Goal: Navigation & Orientation: Find specific page/section

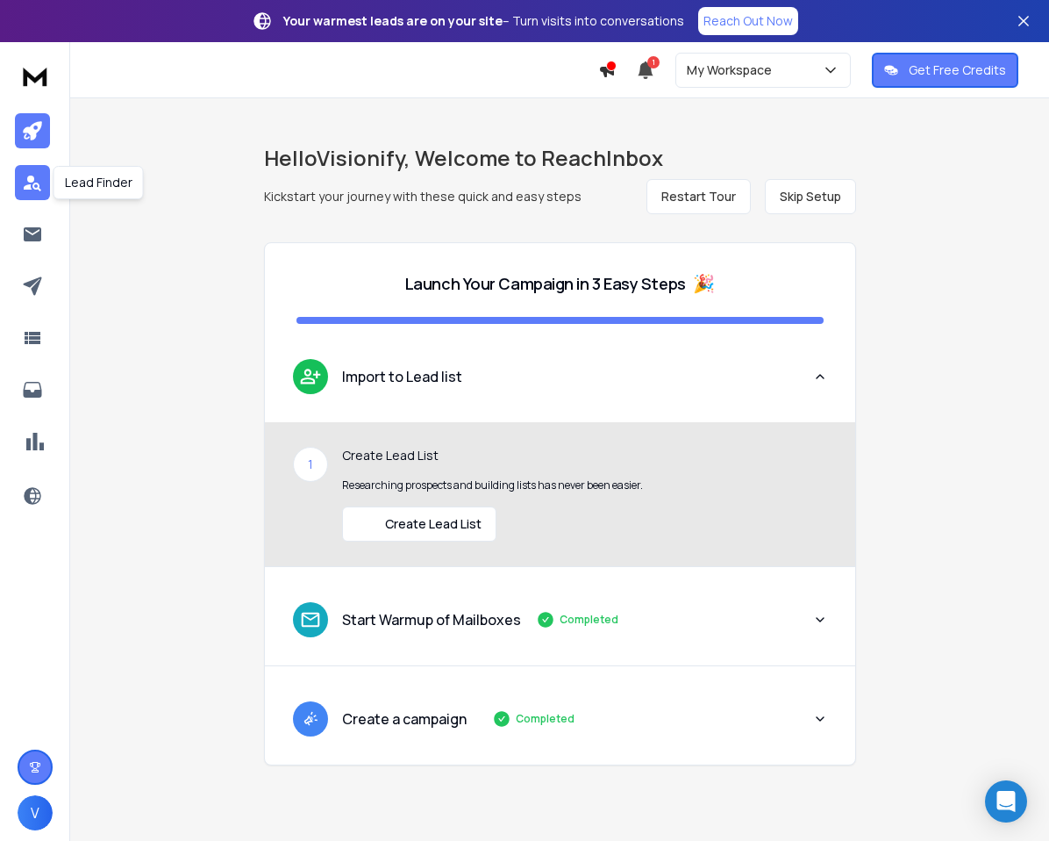
click at [19, 175] on link at bounding box center [32, 182] width 35 height 35
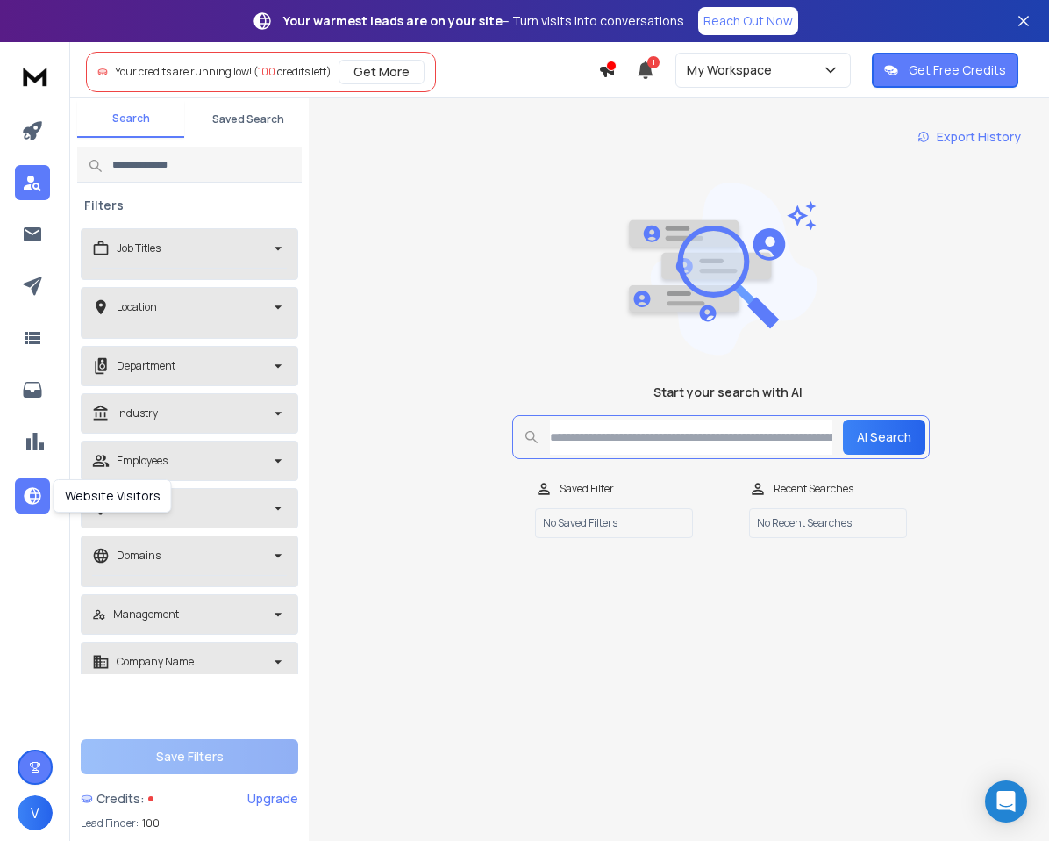
click at [36, 496] on icon at bounding box center [32, 495] width 21 height 21
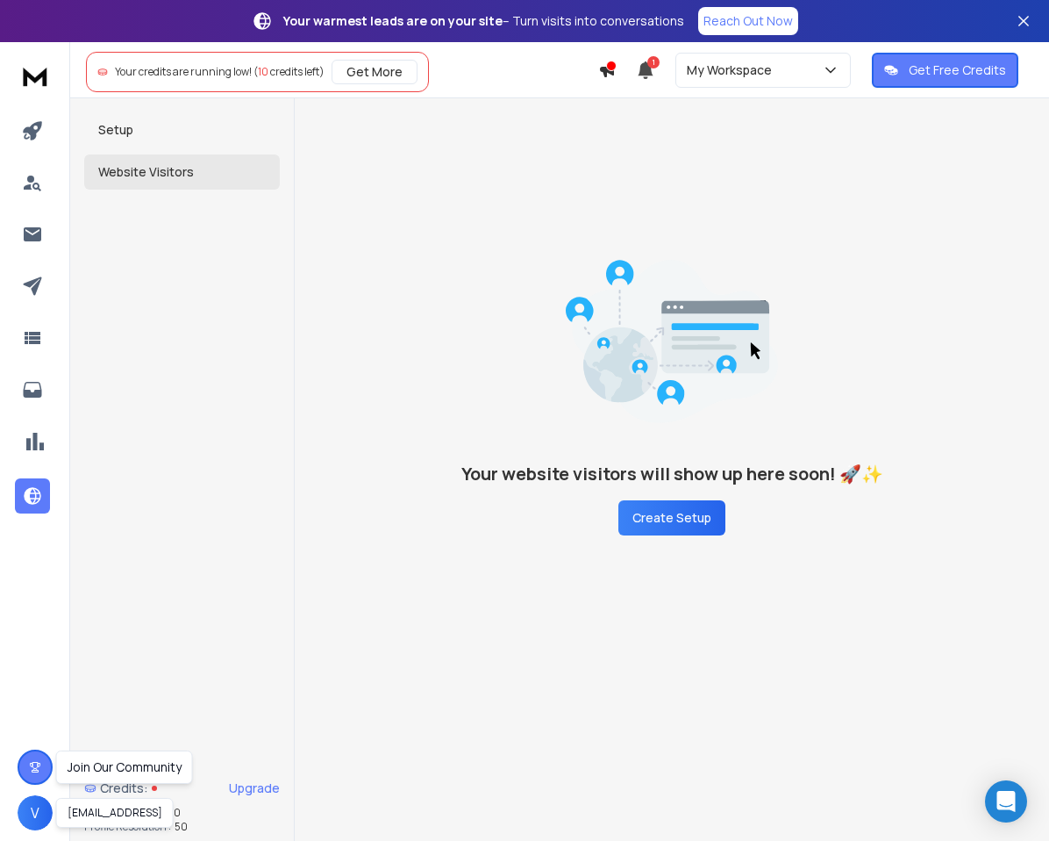
click at [42, 809] on span "V" at bounding box center [35, 812] width 35 height 35
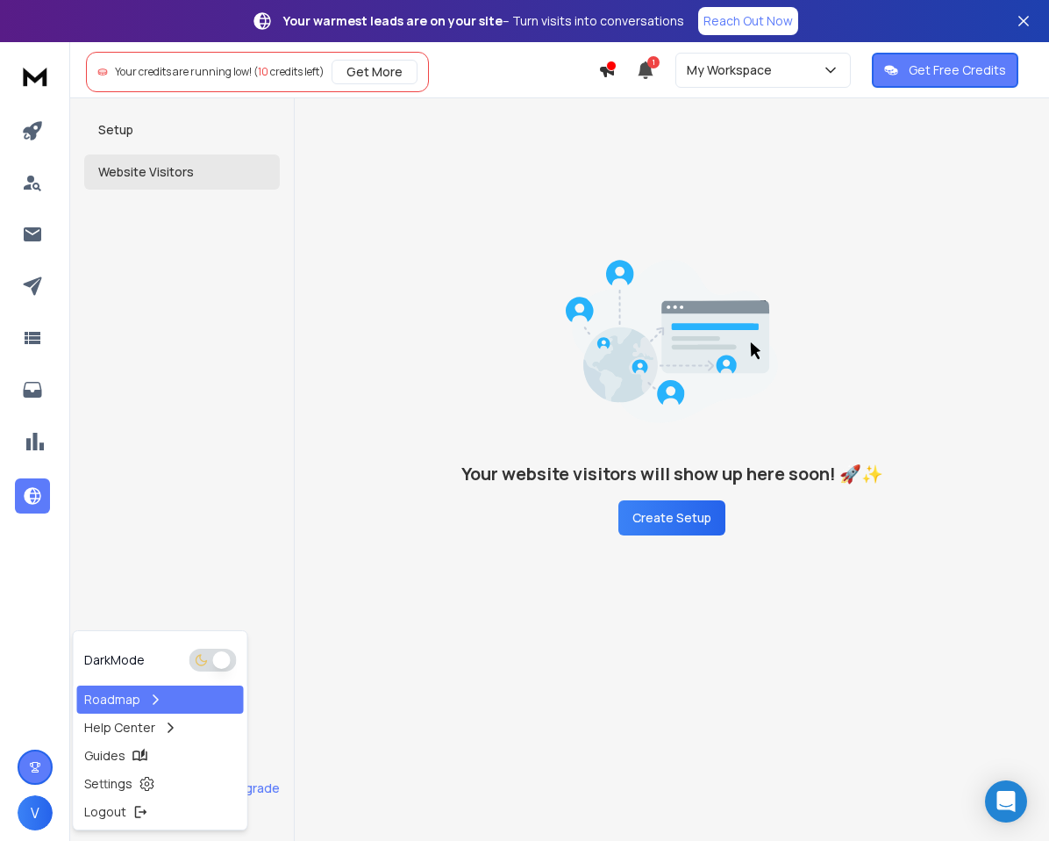
click at [56, 595] on div "V" at bounding box center [35, 444] width 70 height 805
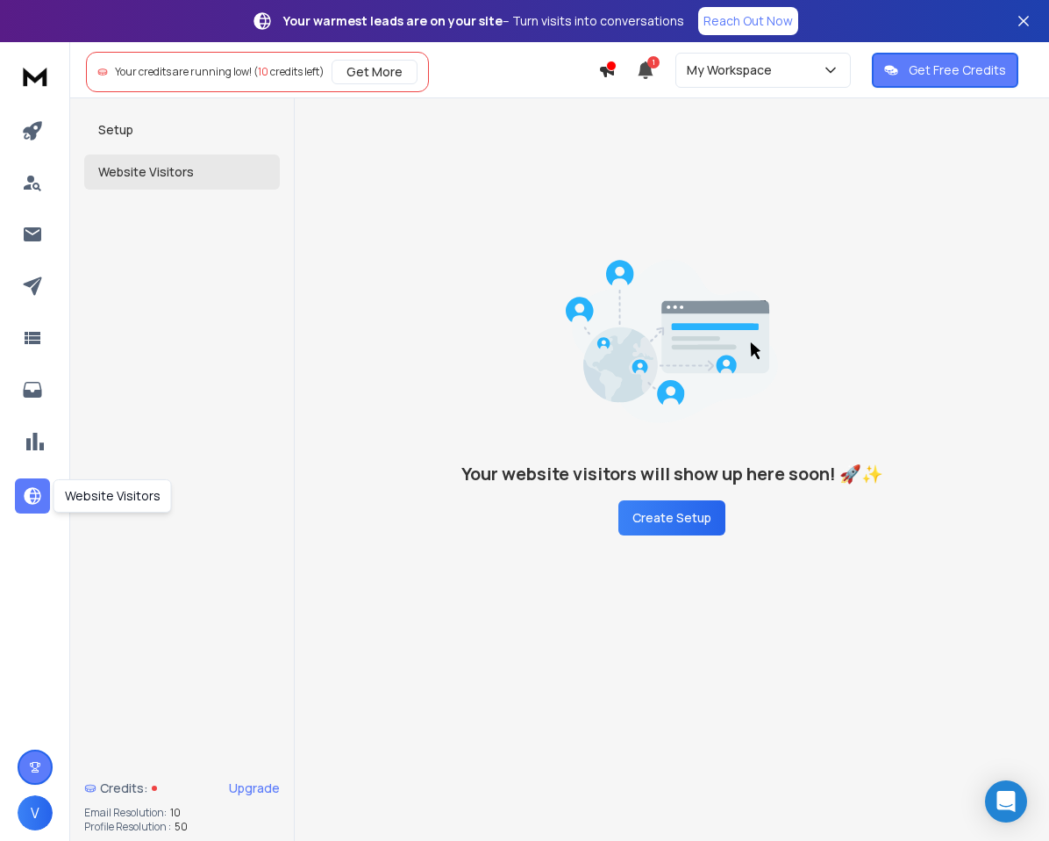
click at [41, 484] on link at bounding box center [32, 495] width 35 height 35
click at [32, 442] on icon at bounding box center [35, 442] width 18 height 18
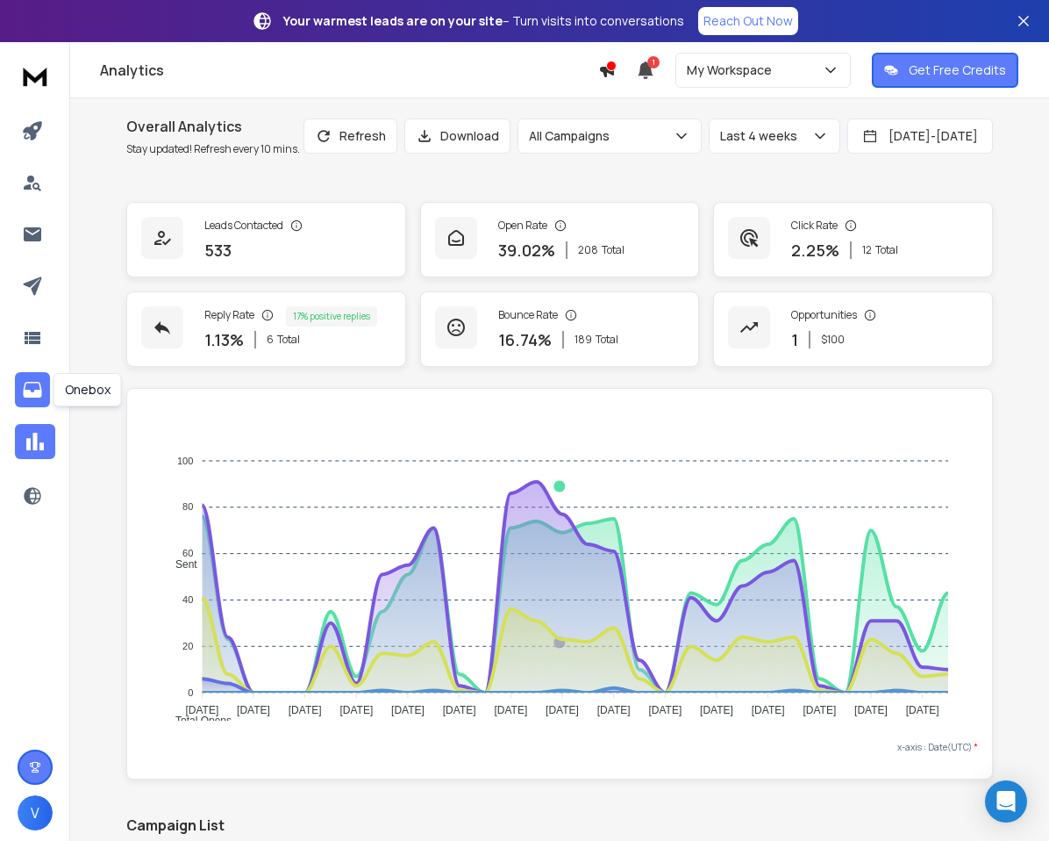
click at [25, 382] on icon at bounding box center [32, 390] width 18 height 16
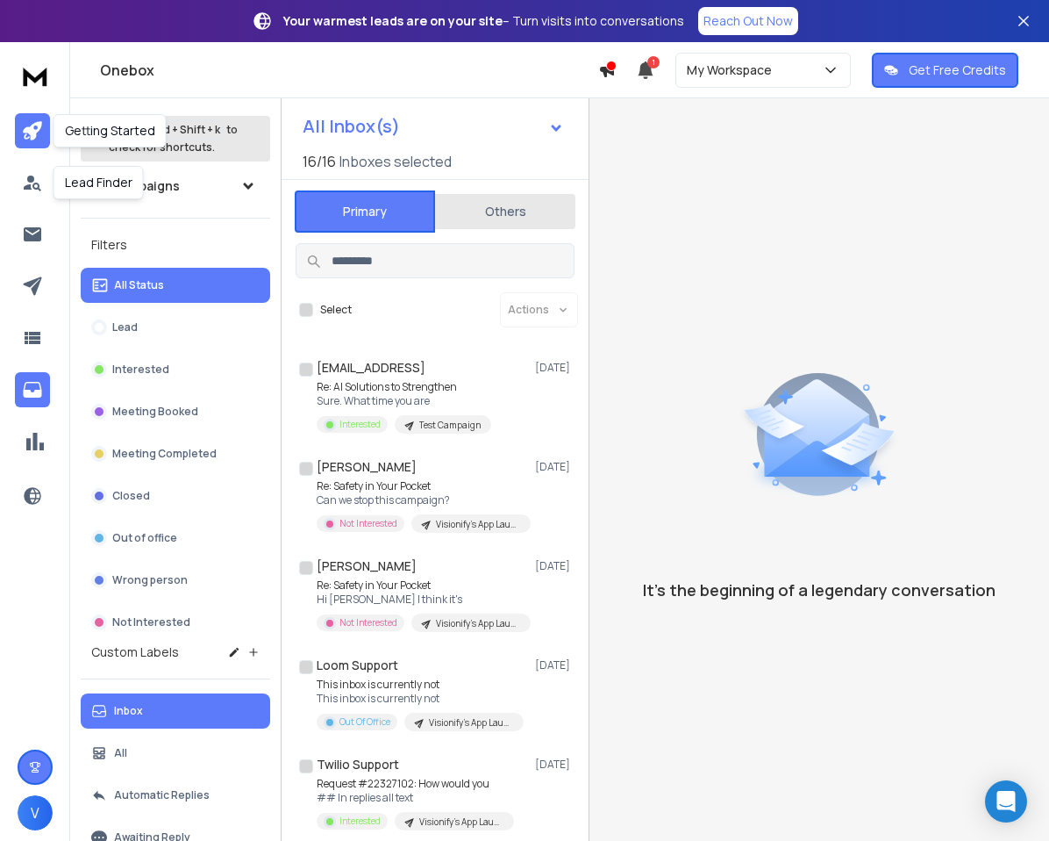
click at [25, 134] on icon at bounding box center [26, 135] width 5 height 5
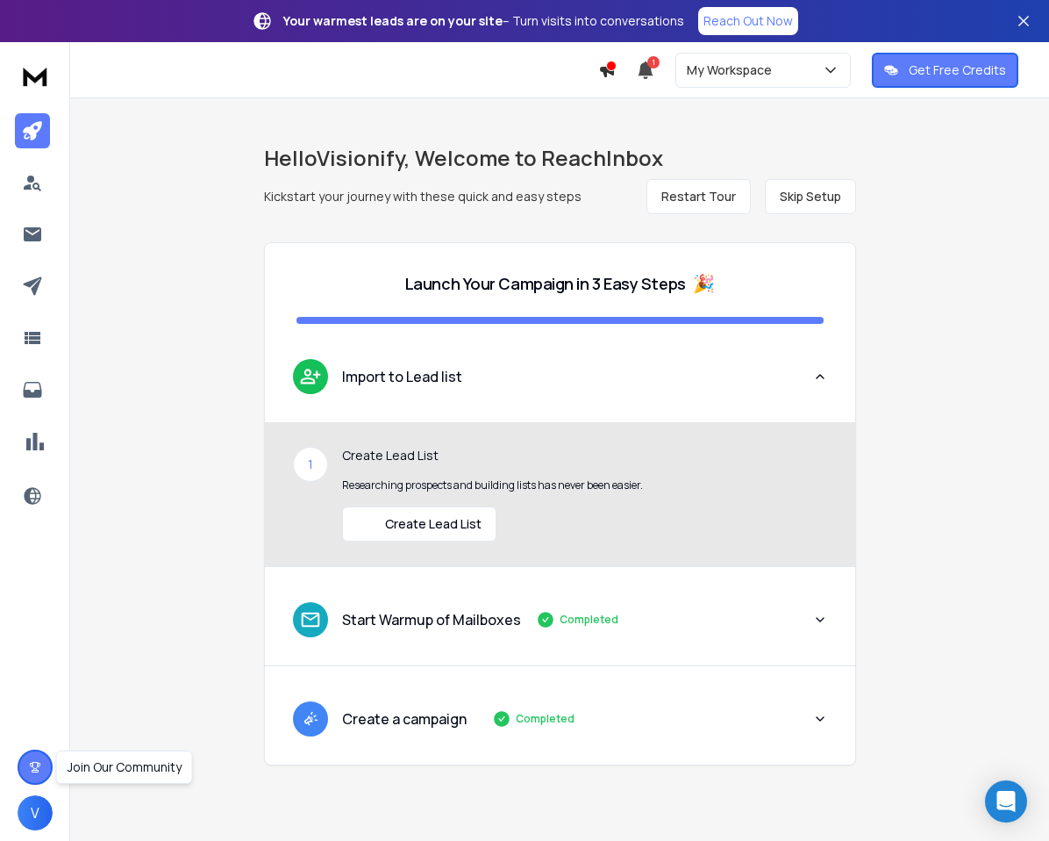
click at [32, 761] on icon at bounding box center [35, 767] width 11 height 14
click at [224, 486] on div "Hello Visionify , Welcome to ReachInbox Kickstart your journey with these quick…" at bounding box center [559, 454] width 923 height 677
click at [30, 176] on circle at bounding box center [30, 178] width 7 height 7
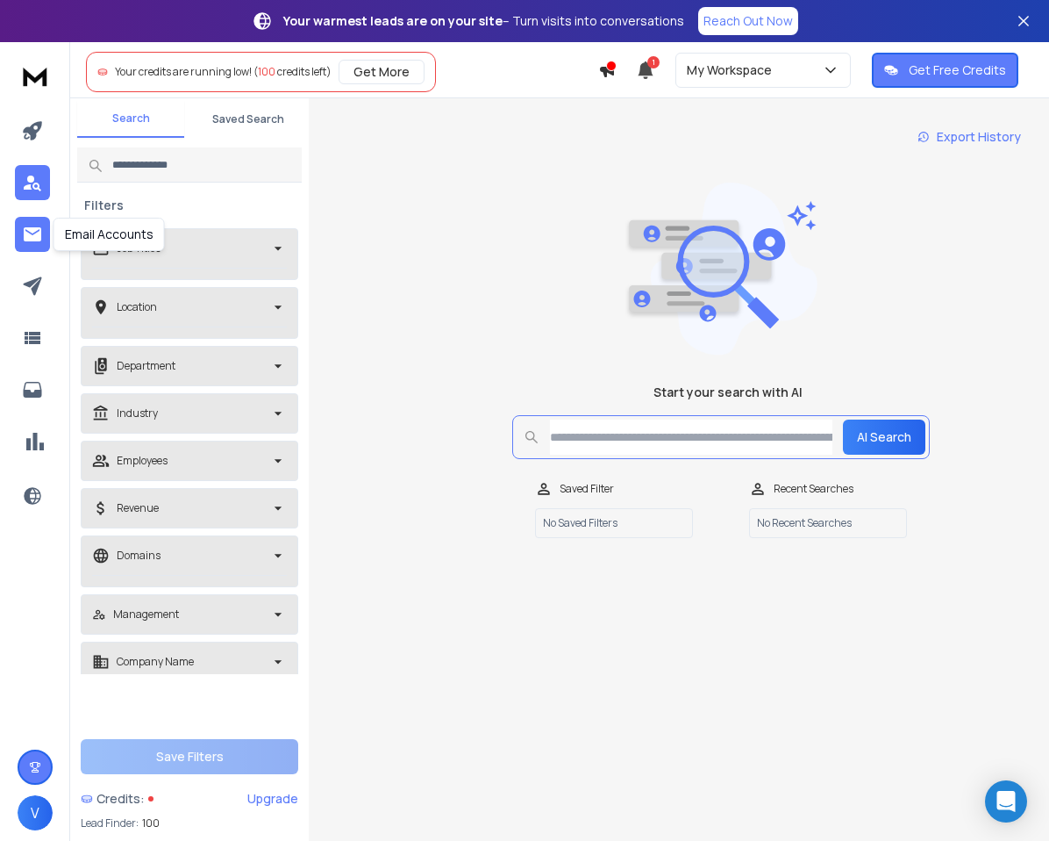
click at [31, 240] on icon at bounding box center [33, 234] width 18 height 14
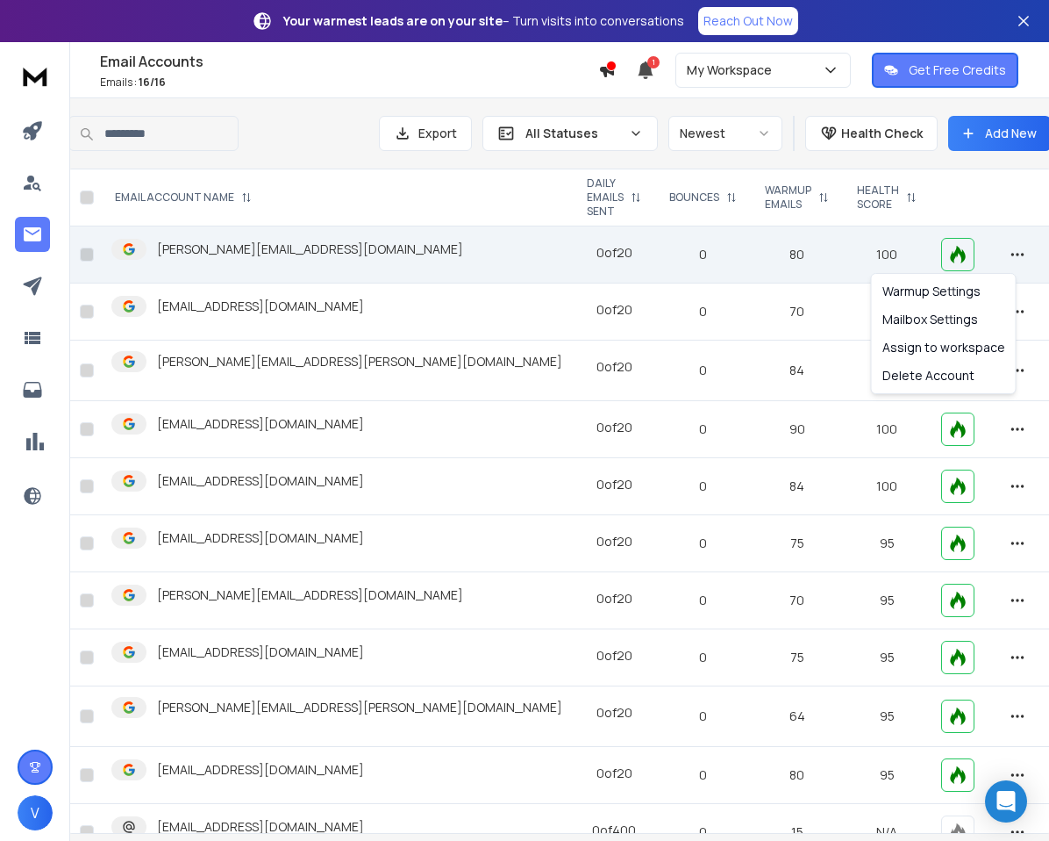
click at [1010, 257] on icon at bounding box center [1018, 255] width 16 height 16
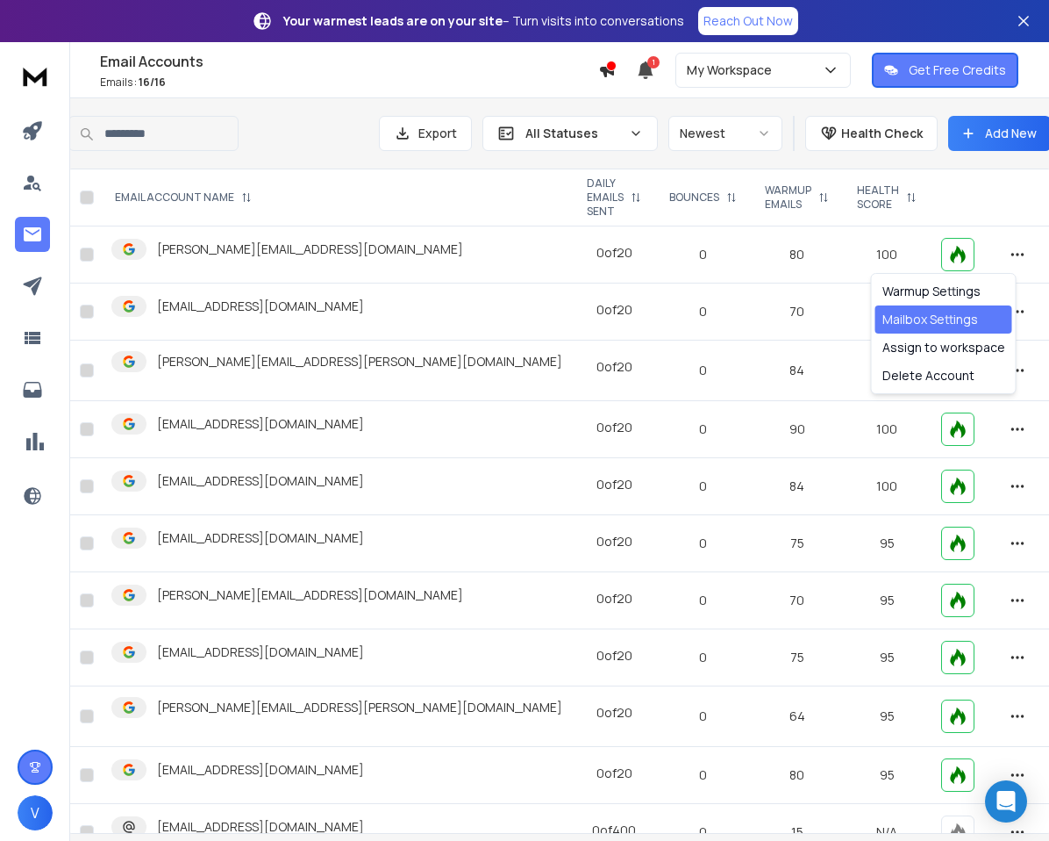
click at [955, 324] on div "Mailbox Settings" at bounding box center [944, 319] width 137 height 28
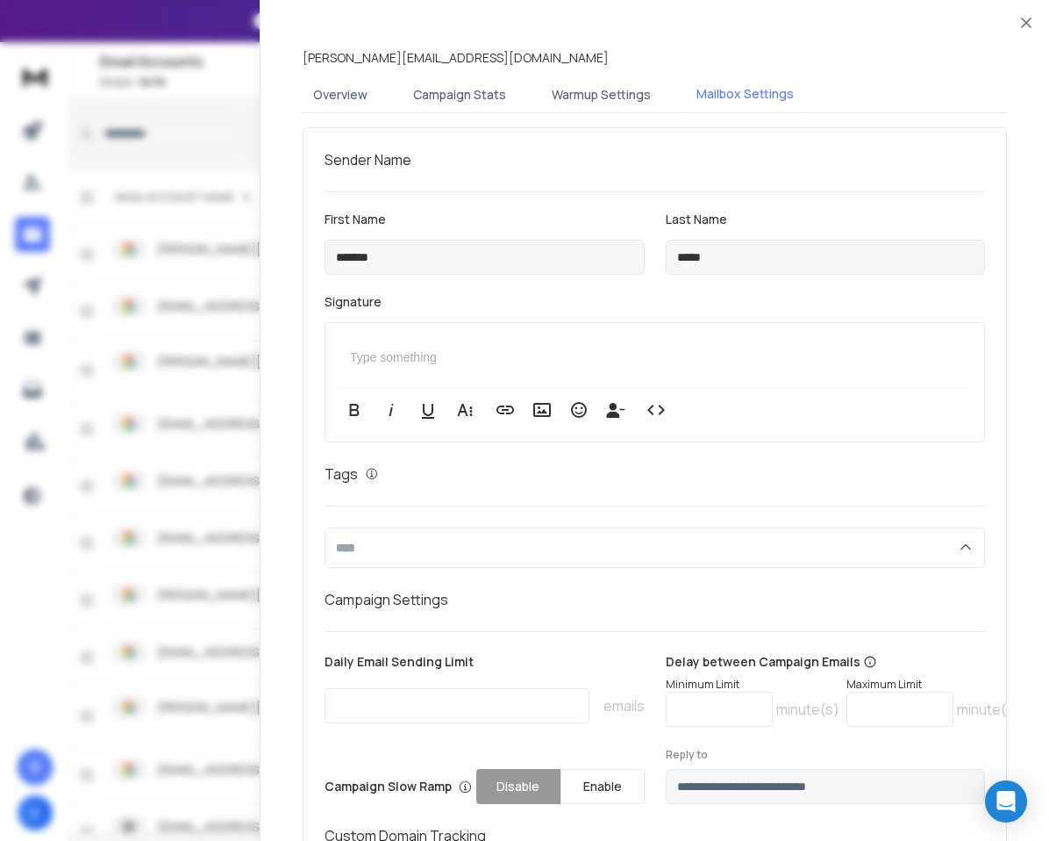
click at [598, 87] on button "Warmup Settings" at bounding box center [601, 94] width 120 height 39
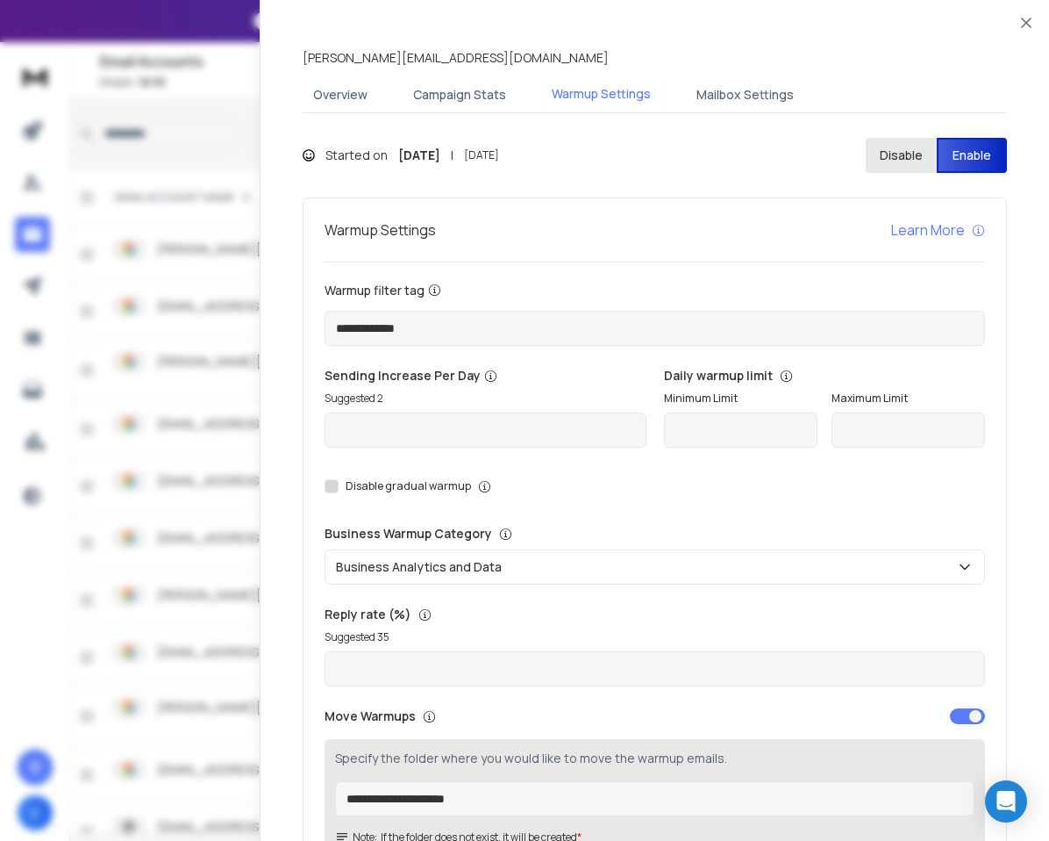
click at [754, 93] on button "Mailbox Settings" at bounding box center [745, 94] width 118 height 39
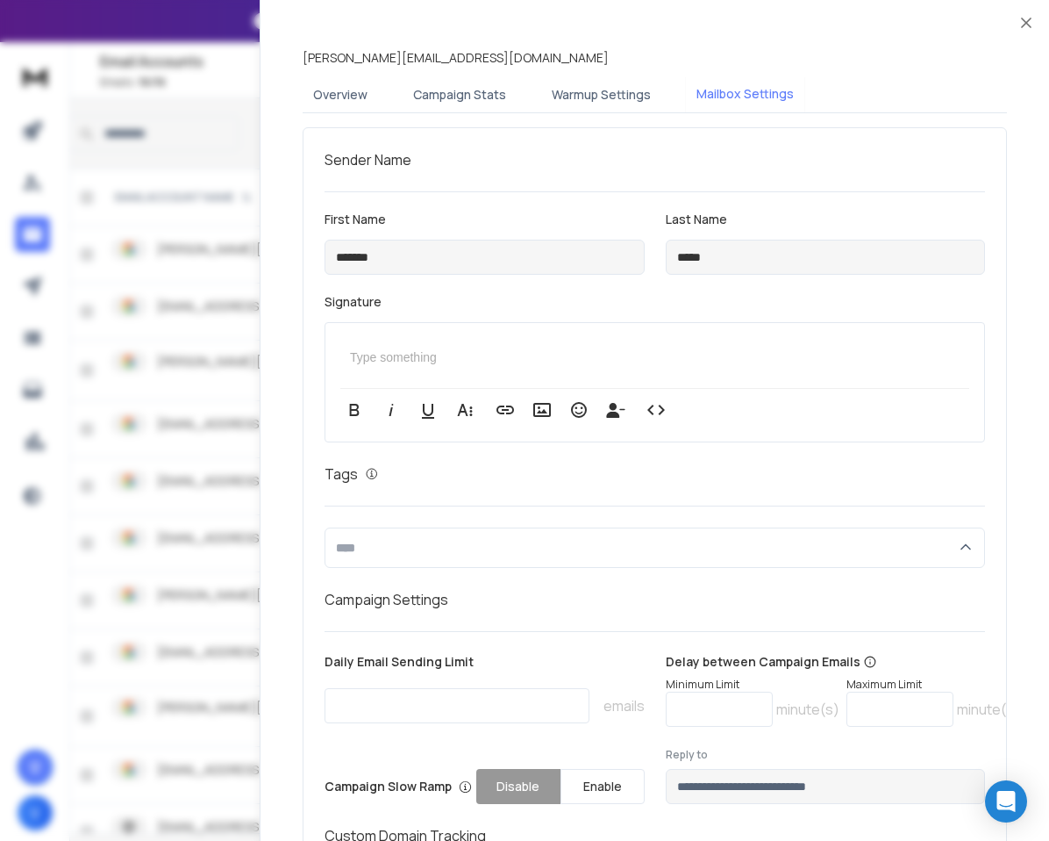
click at [583, 74] on div "**********" at bounding box center [655, 667] width 747 height 1293
click at [586, 92] on button "Warmup Settings" at bounding box center [601, 94] width 120 height 39
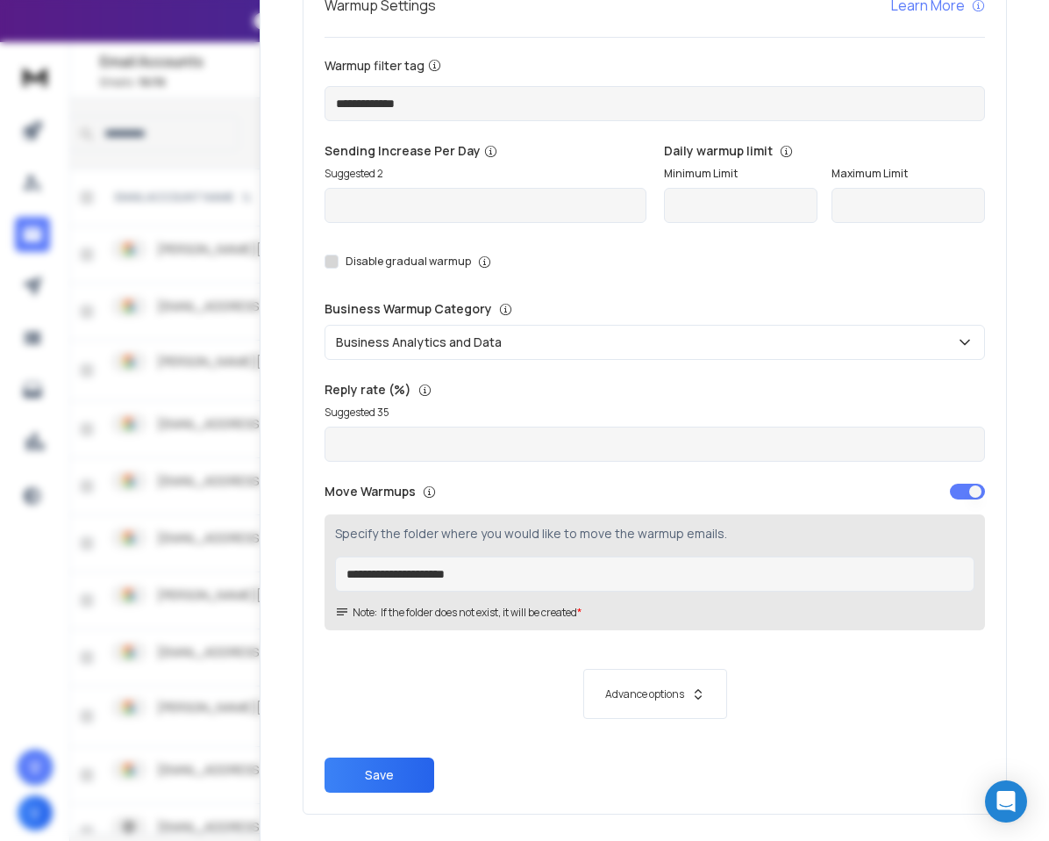
scroll to position [247, 0]
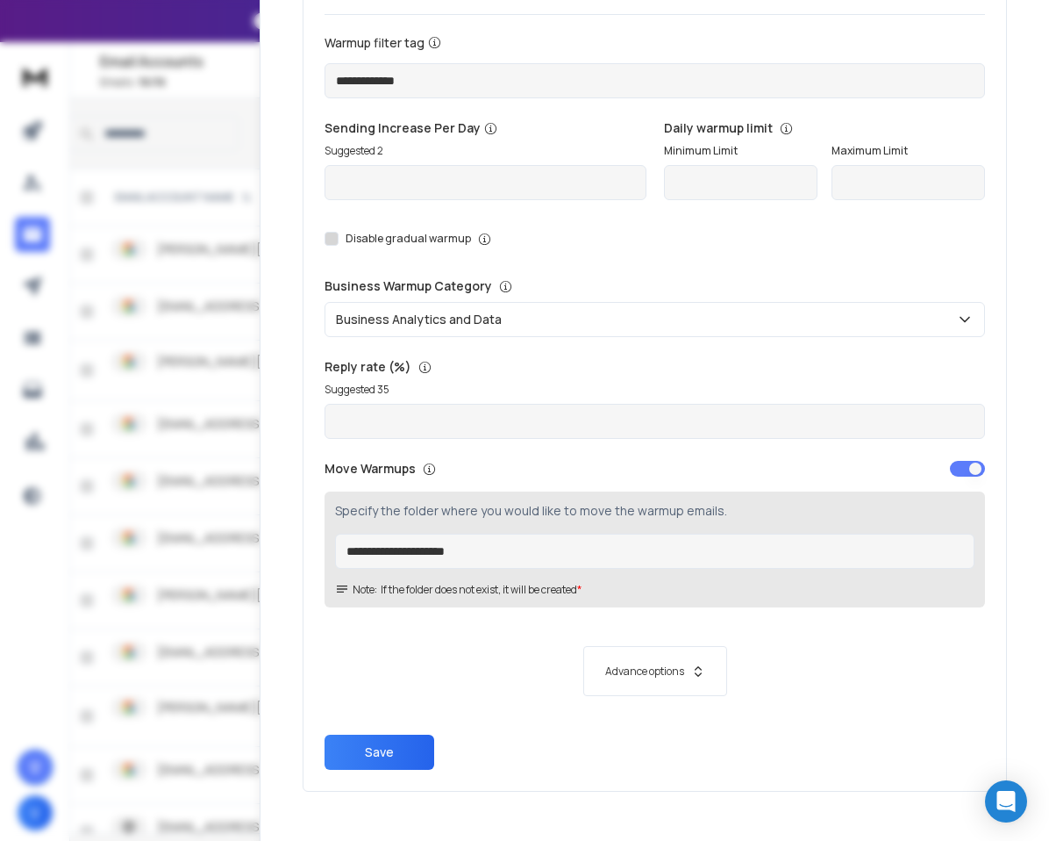
click at [626, 671] on p "Advance options" at bounding box center [644, 671] width 79 height 14
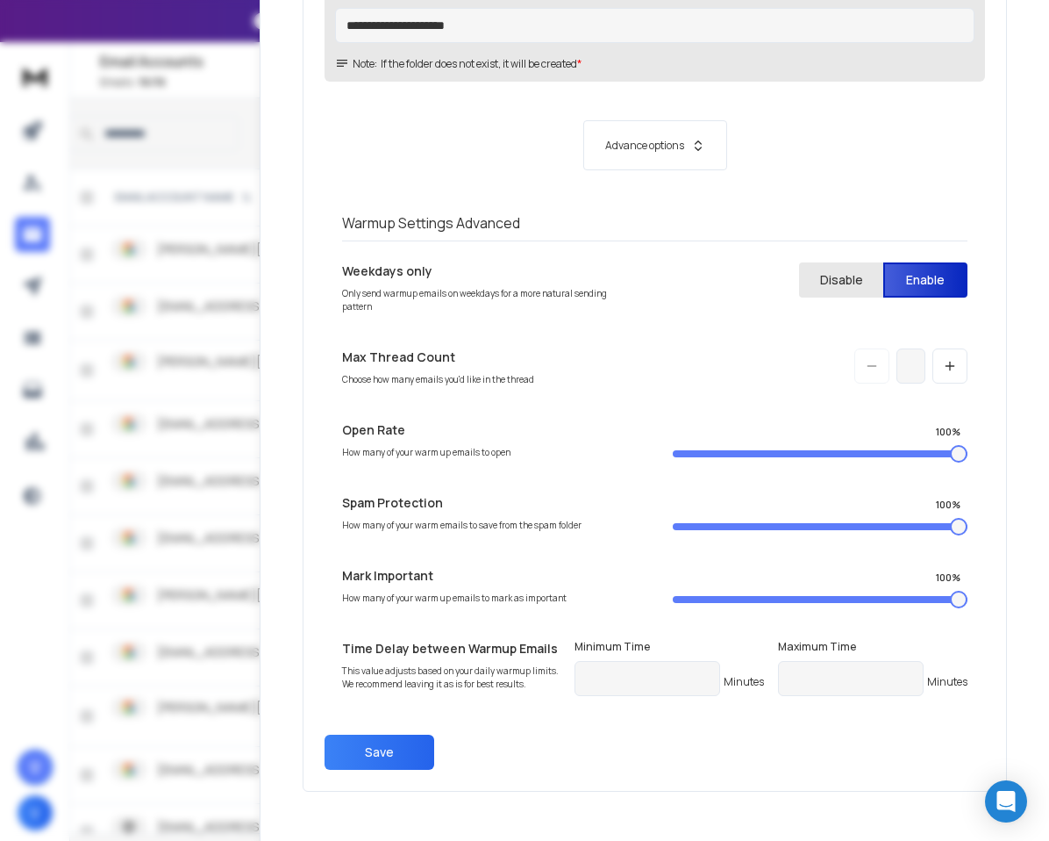
scroll to position [0, 0]
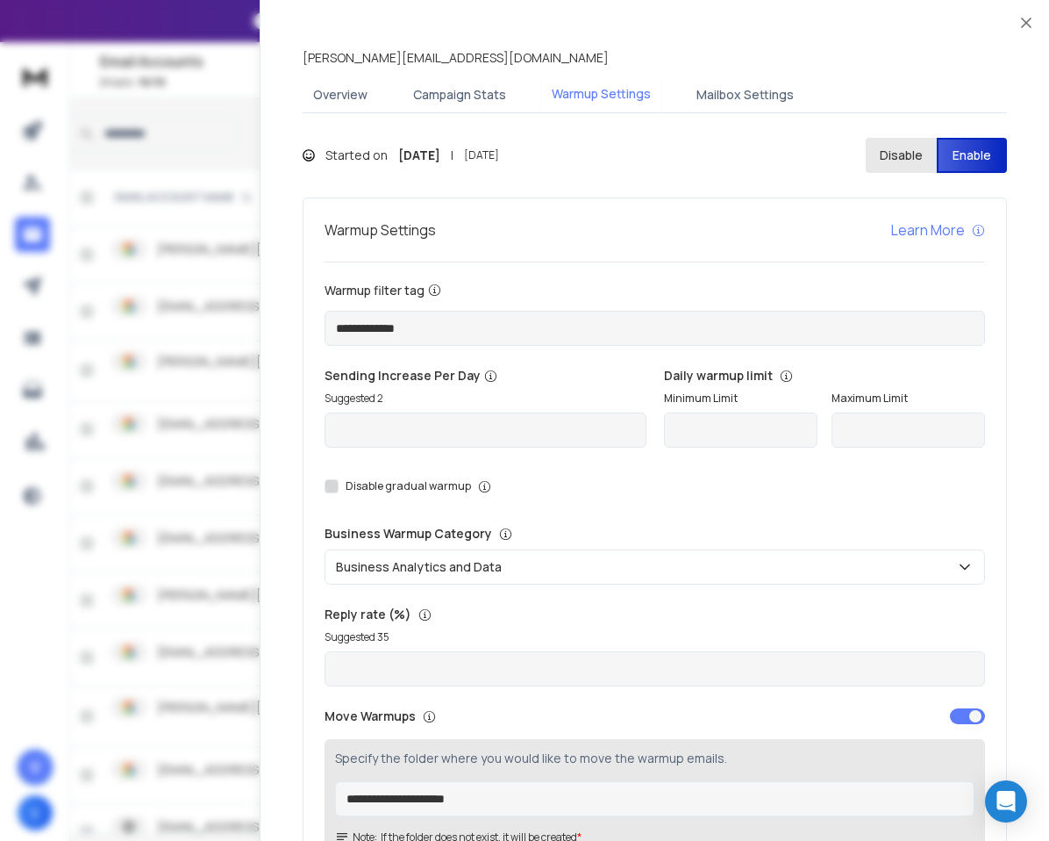
click at [462, 99] on button "Campaign Stats" at bounding box center [460, 94] width 114 height 39
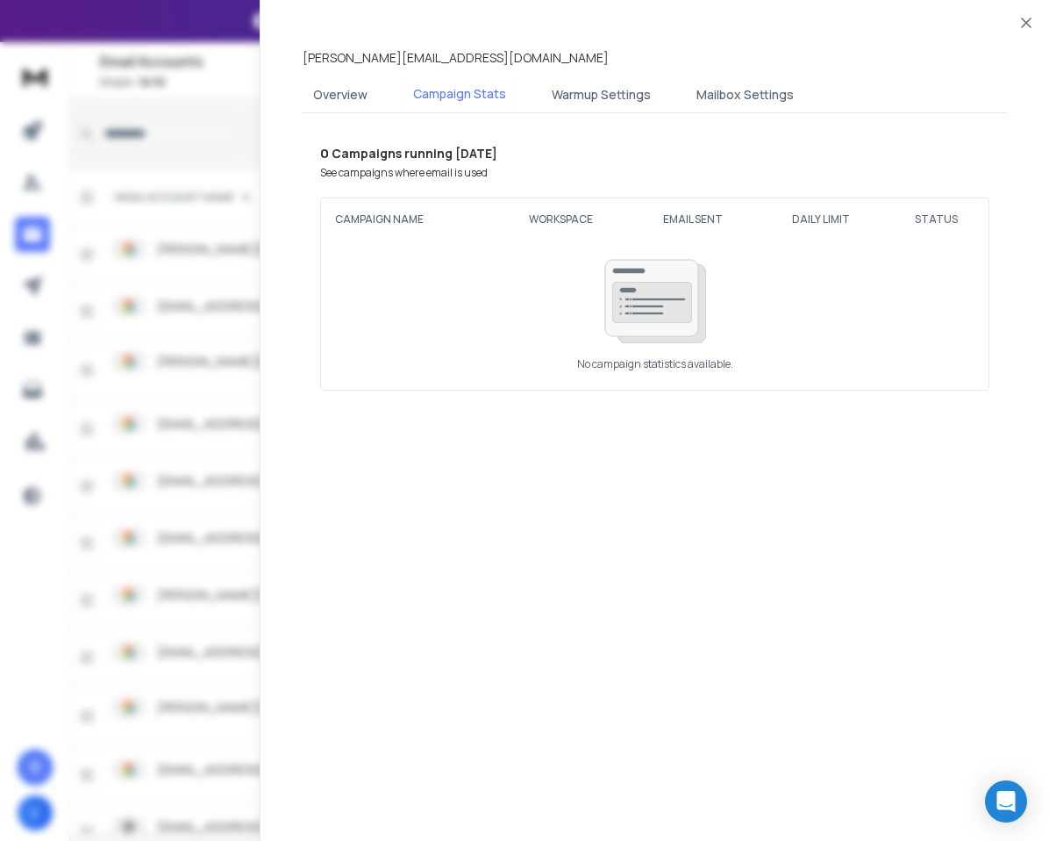
click at [333, 99] on button "Overview" at bounding box center [340, 94] width 75 height 39
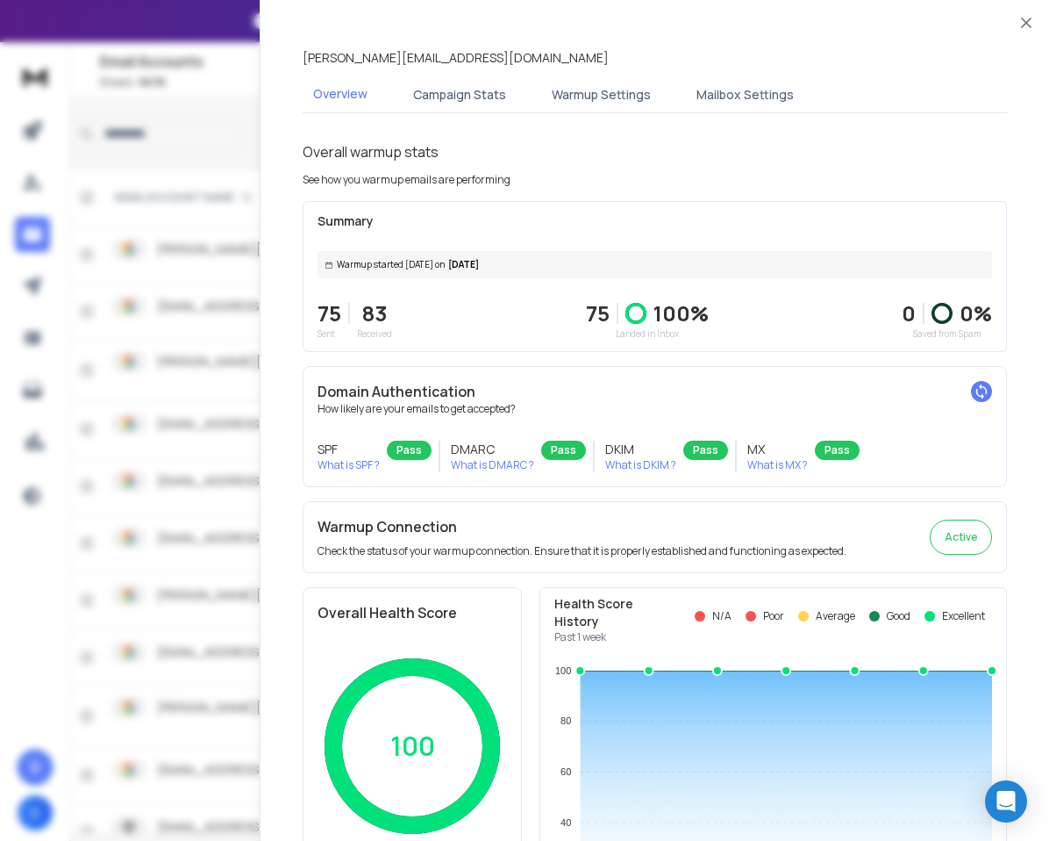
click at [412, 89] on button "Campaign Stats" at bounding box center [460, 94] width 114 height 39
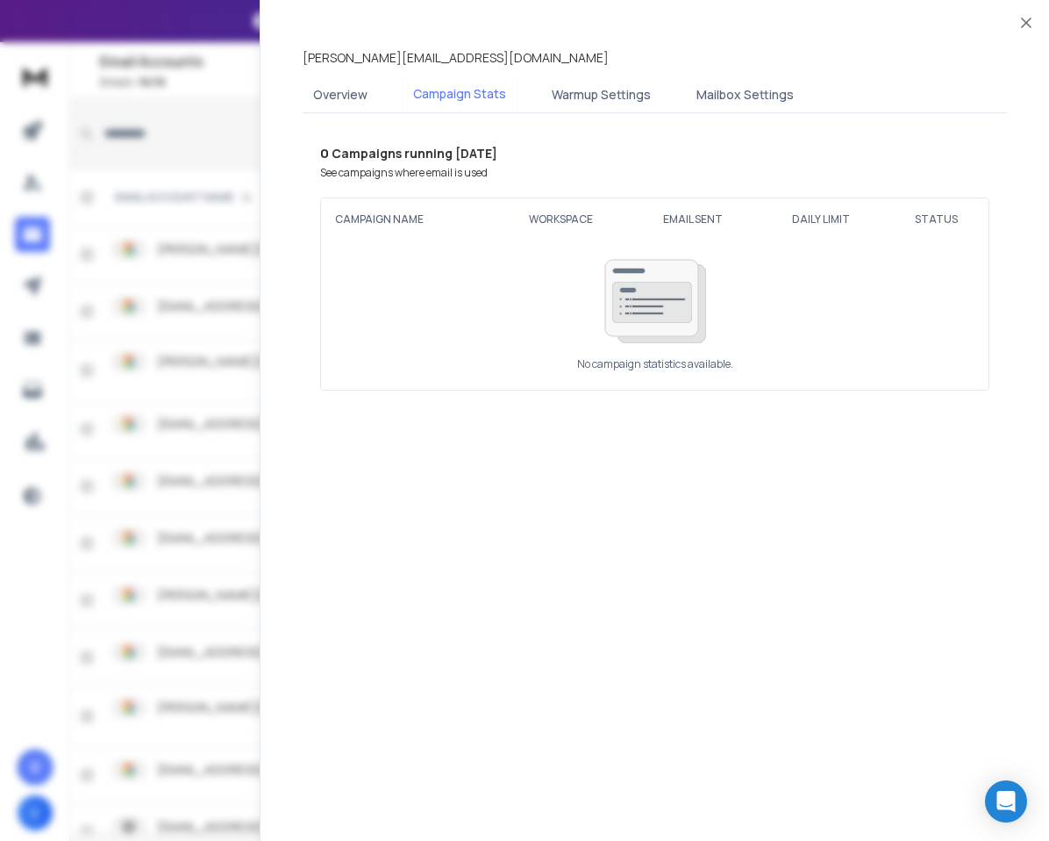
click at [549, 101] on button "Warmup Settings" at bounding box center [601, 94] width 120 height 39
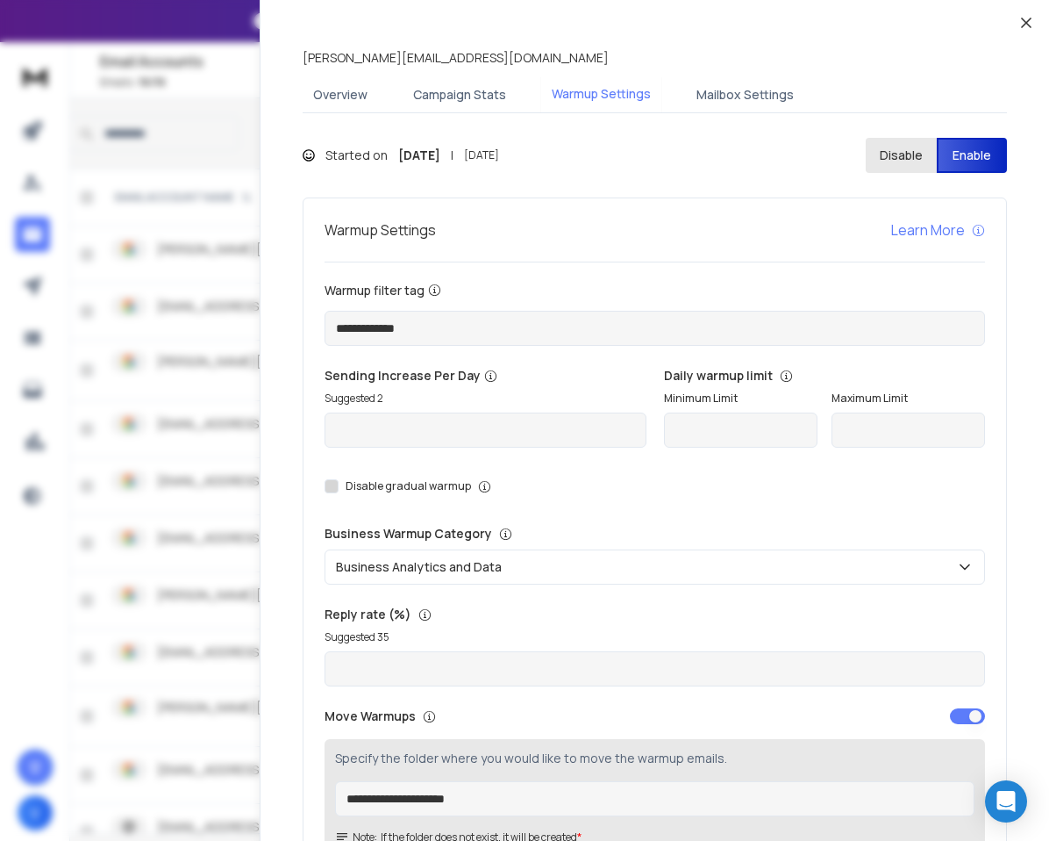
click at [1018, 23] on icon "button" at bounding box center [1027, 23] width 18 height 18
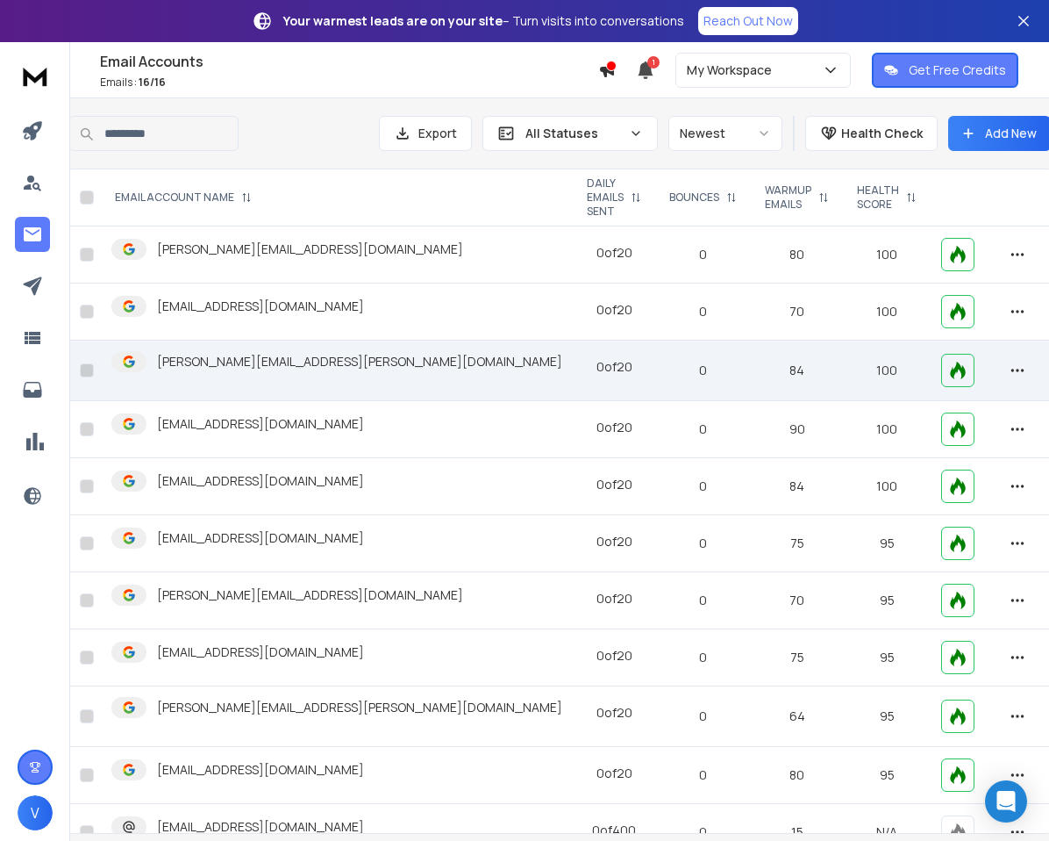
scroll to position [326, 0]
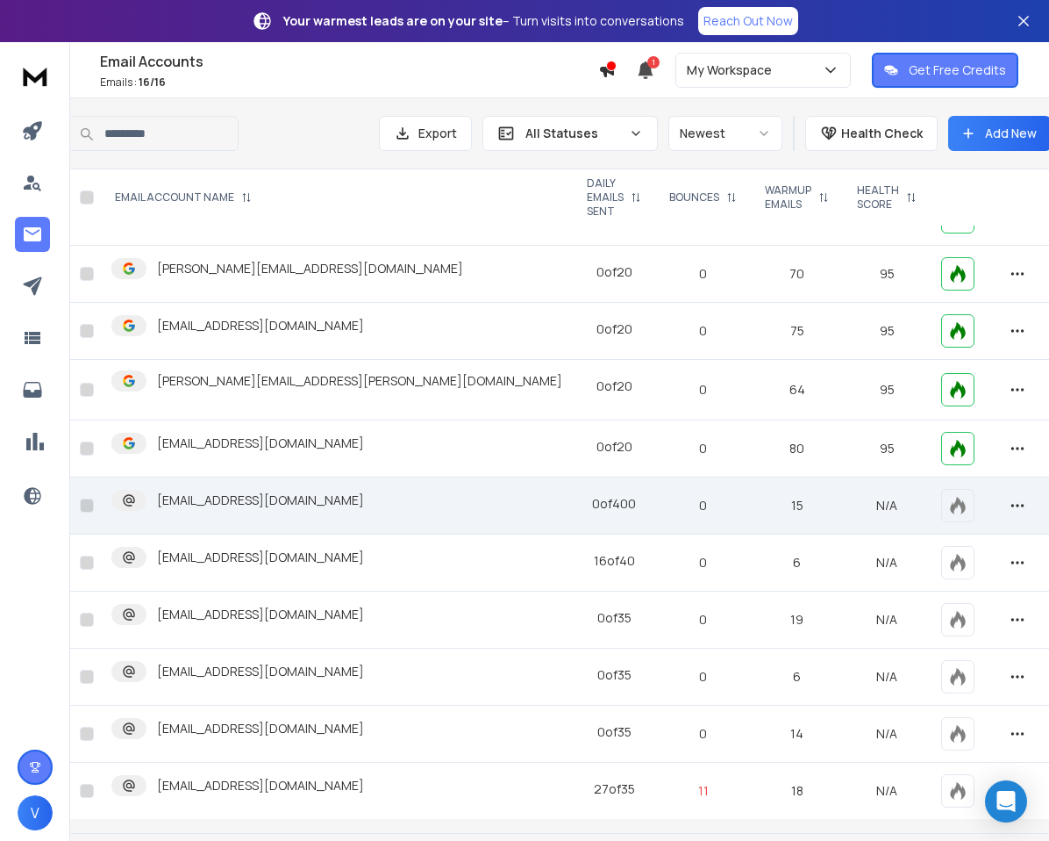
click at [1010, 507] on icon at bounding box center [1018, 505] width 16 height 16
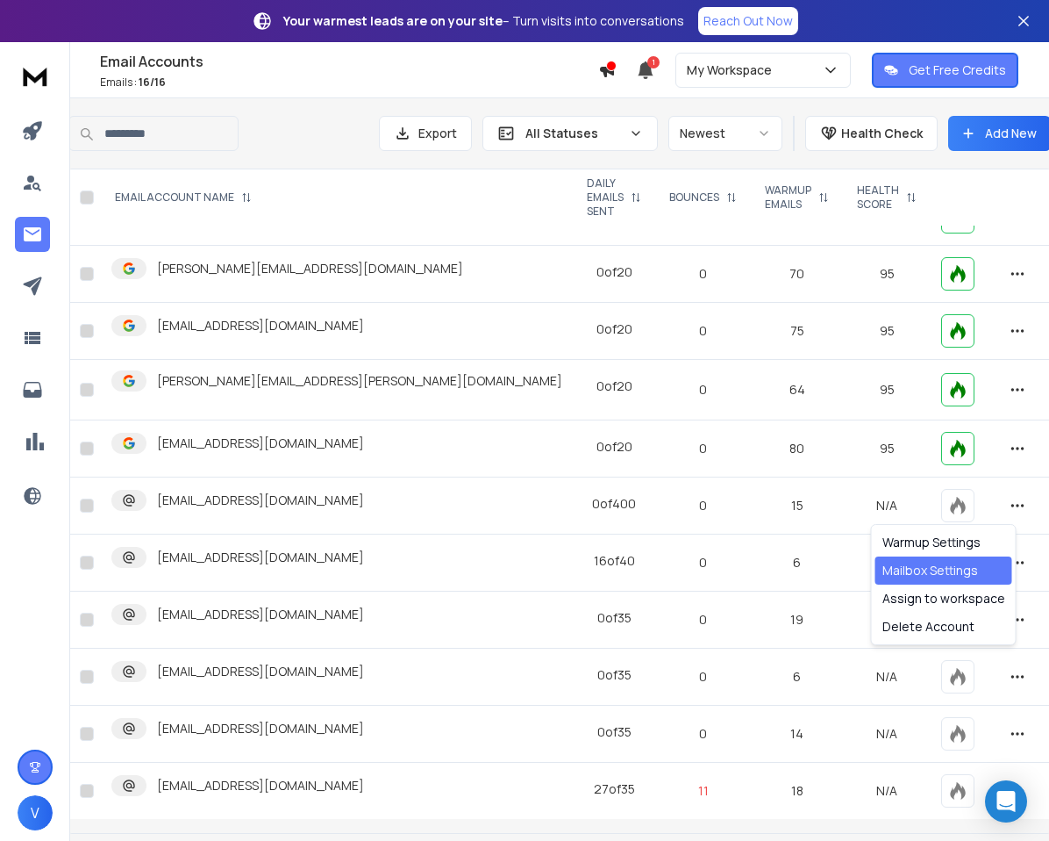
click at [984, 576] on div "Mailbox Settings" at bounding box center [944, 570] width 137 height 28
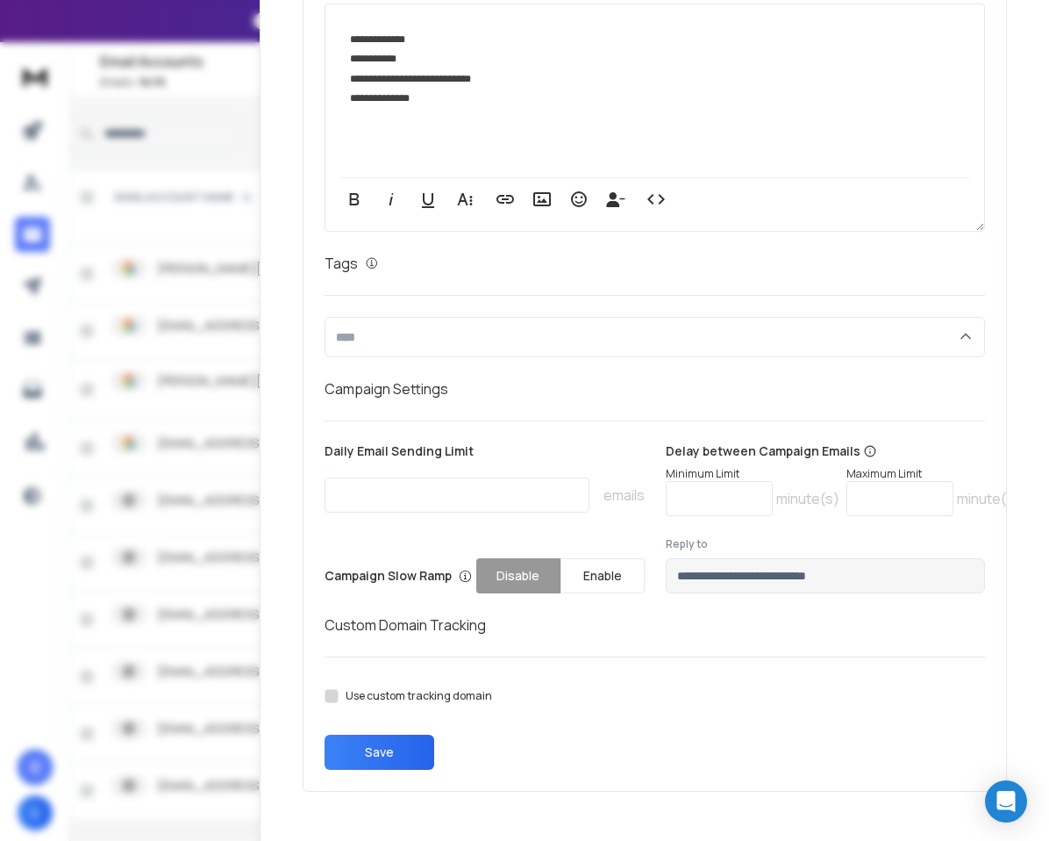
scroll to position [0, 0]
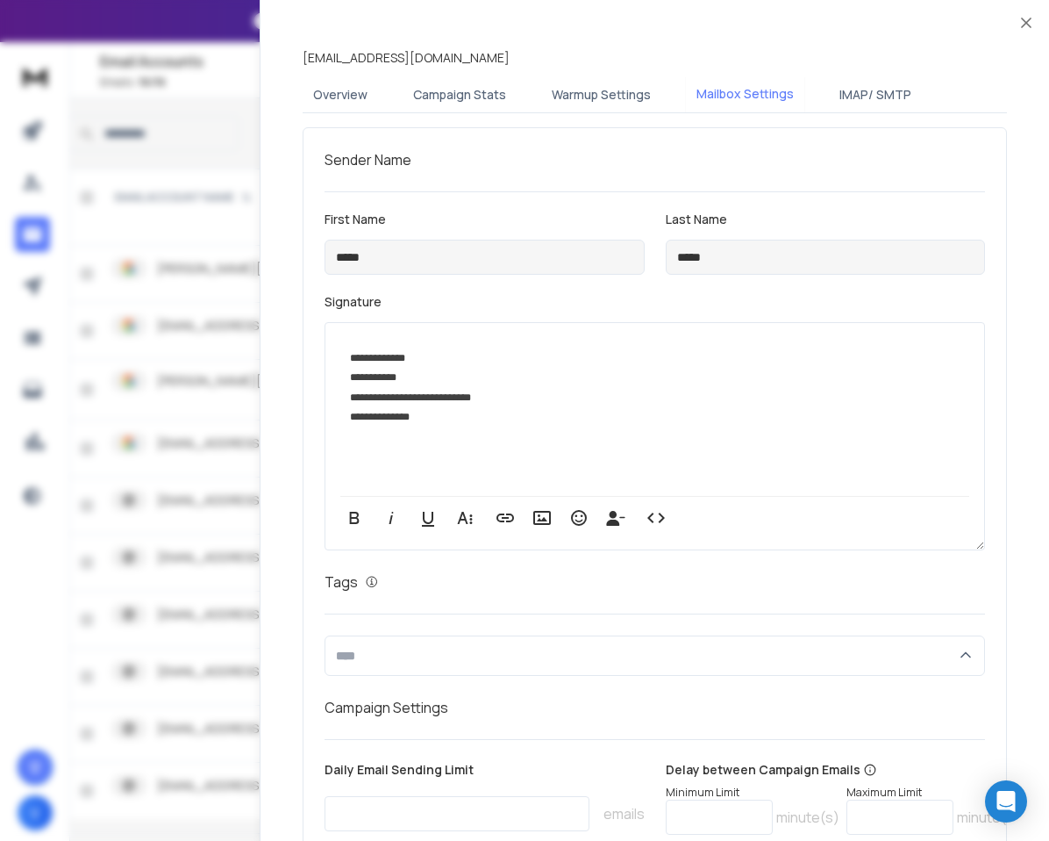
click at [883, 97] on button "IMAP/ SMTP" at bounding box center [875, 94] width 93 height 39
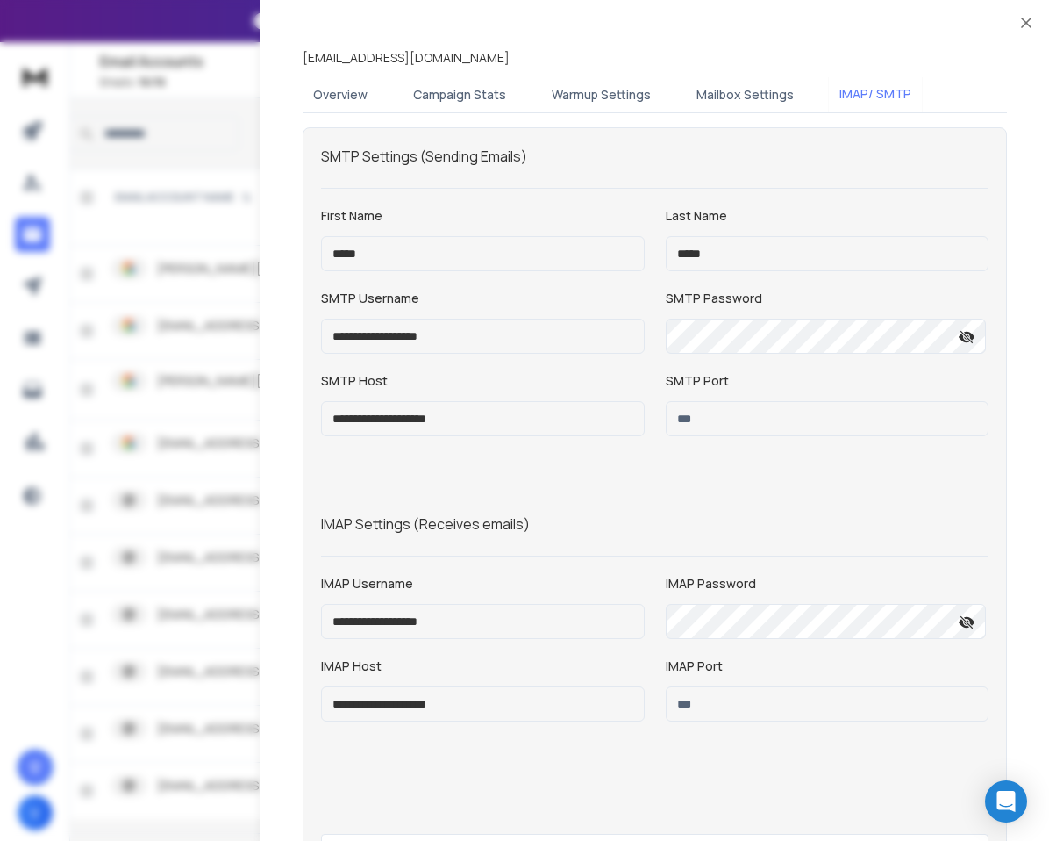
click at [739, 100] on button "Mailbox Settings" at bounding box center [745, 94] width 118 height 39
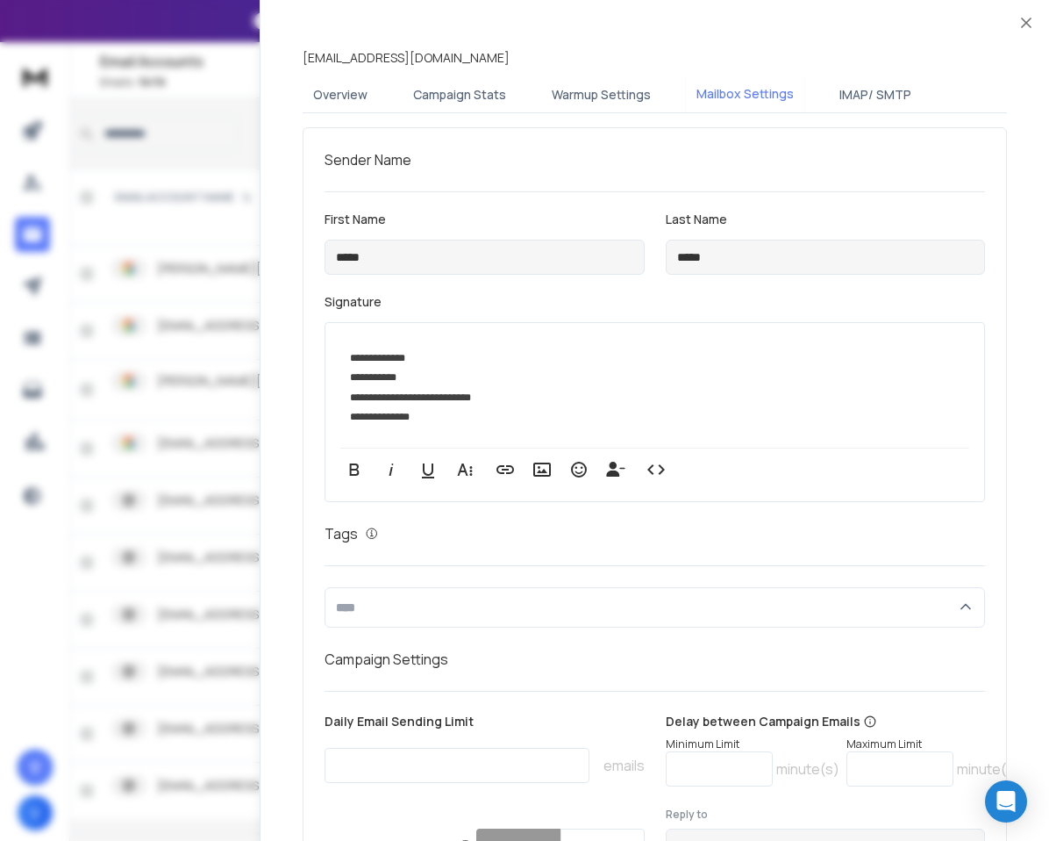
click at [627, 103] on button "Warmup Settings" at bounding box center [601, 94] width 120 height 39
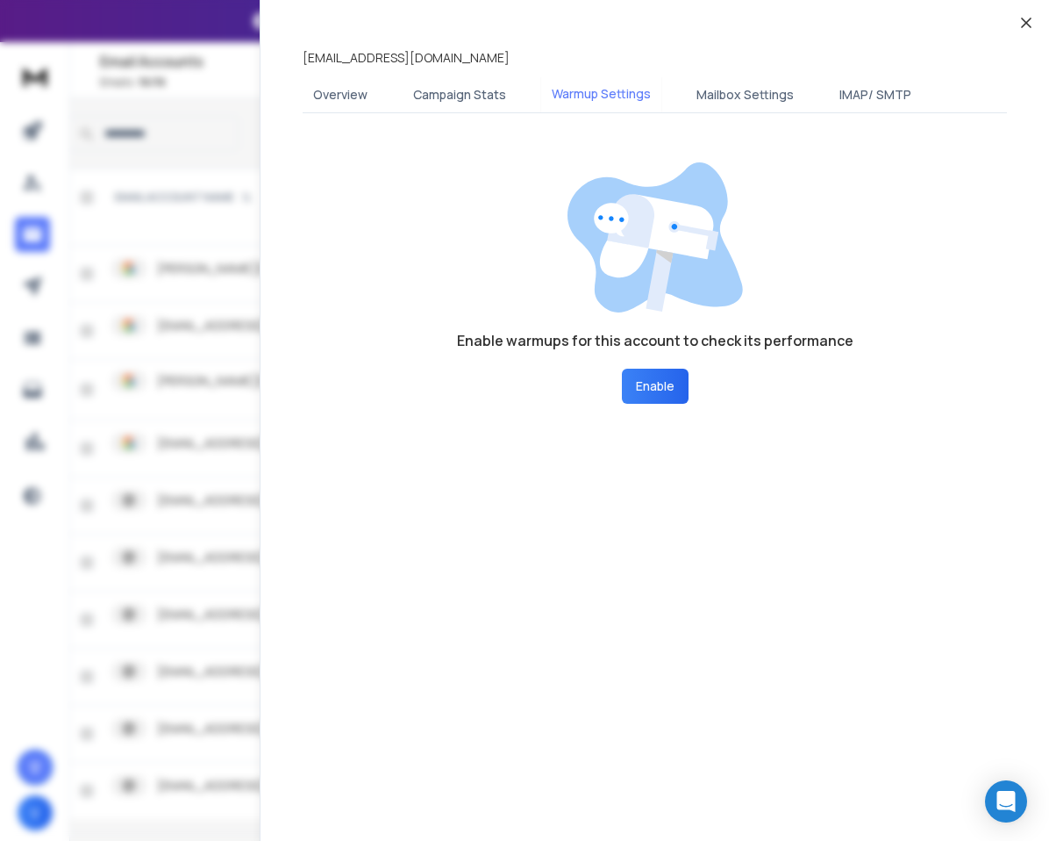
click at [1020, 17] on icon "button" at bounding box center [1027, 23] width 18 height 18
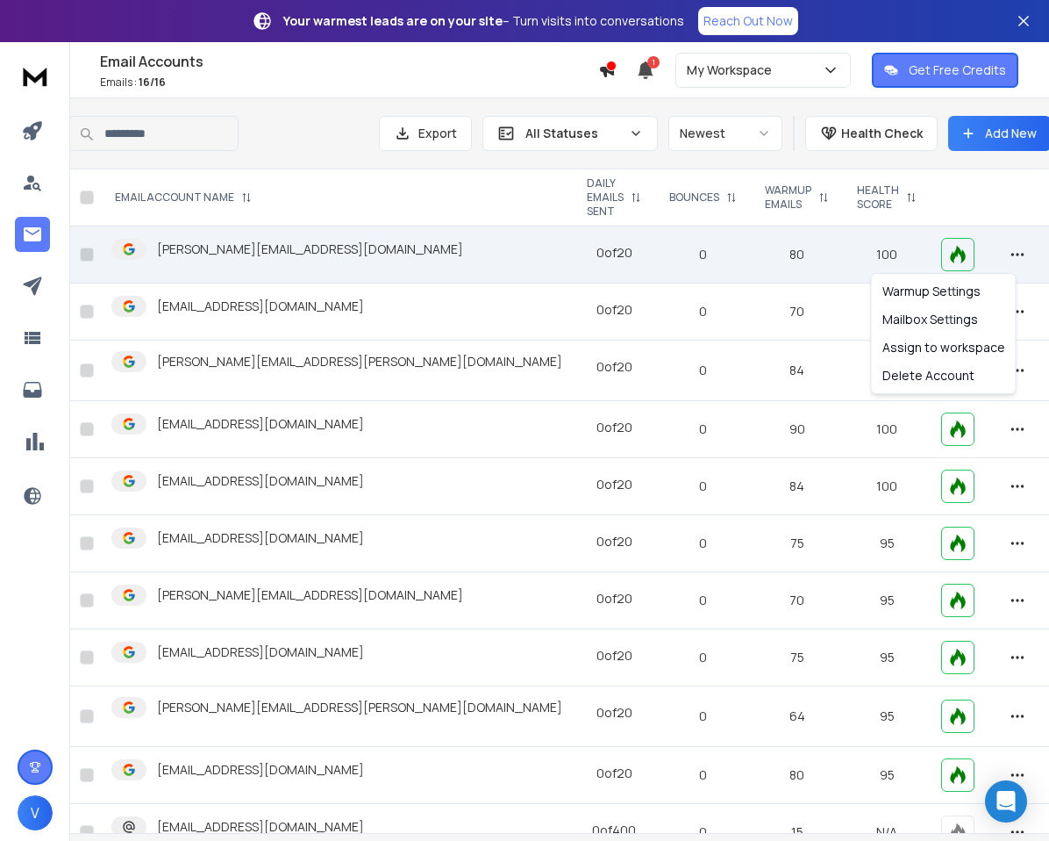
click at [1010, 261] on icon at bounding box center [1018, 255] width 16 height 16
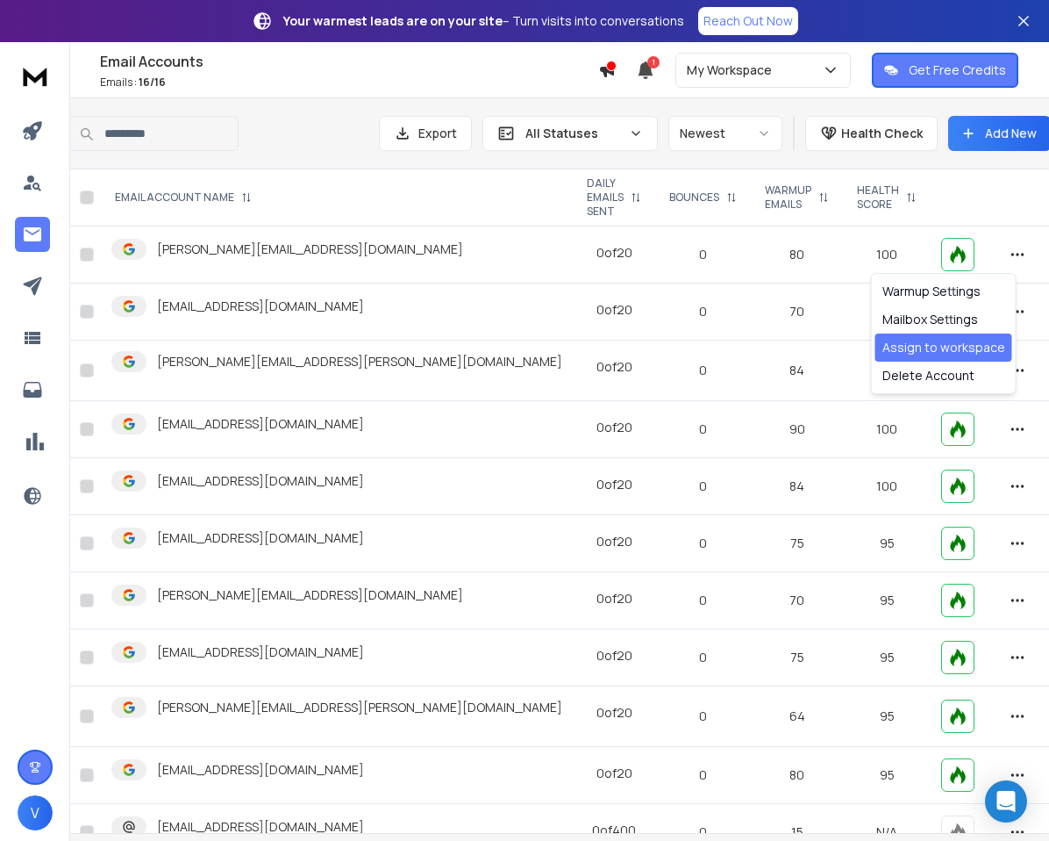
click at [943, 347] on div "Assign to workspace" at bounding box center [944, 347] width 137 height 28
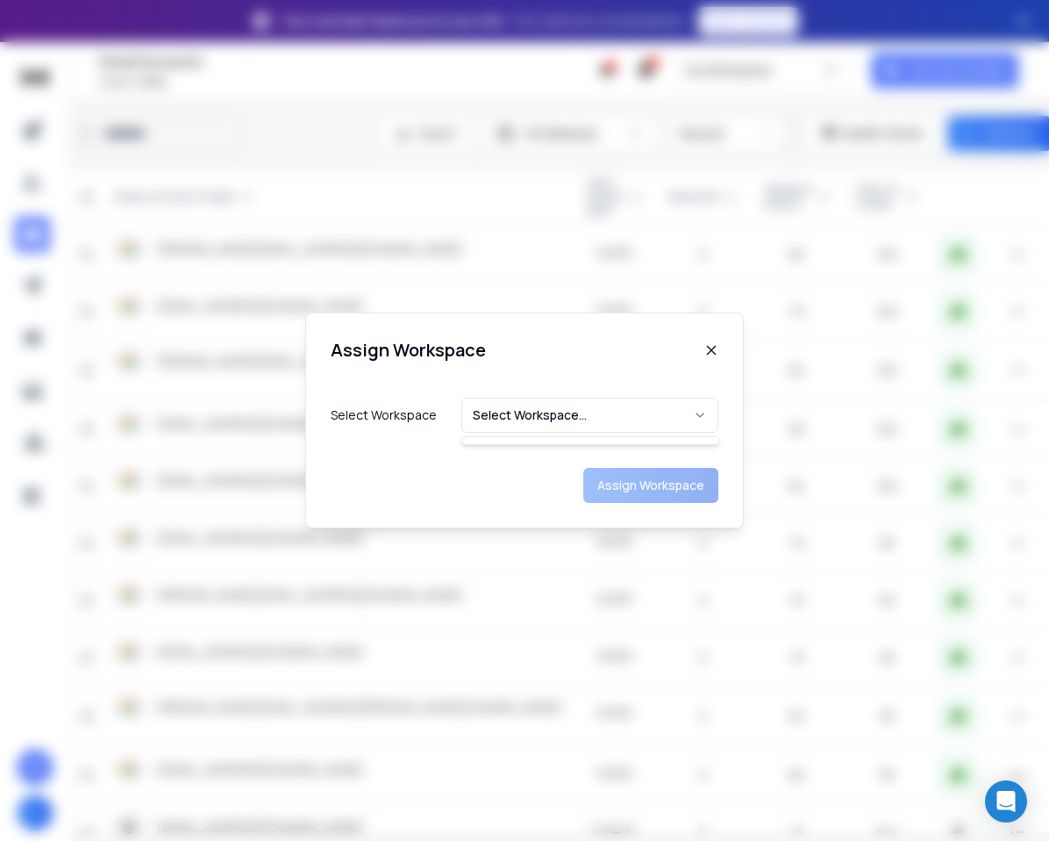
click at [526, 427] on button "Select Workspace..." at bounding box center [590, 414] width 257 height 35
click at [631, 419] on button "Select Workspace..." at bounding box center [590, 414] width 257 height 35
click at [709, 355] on icon at bounding box center [712, 350] width 14 height 14
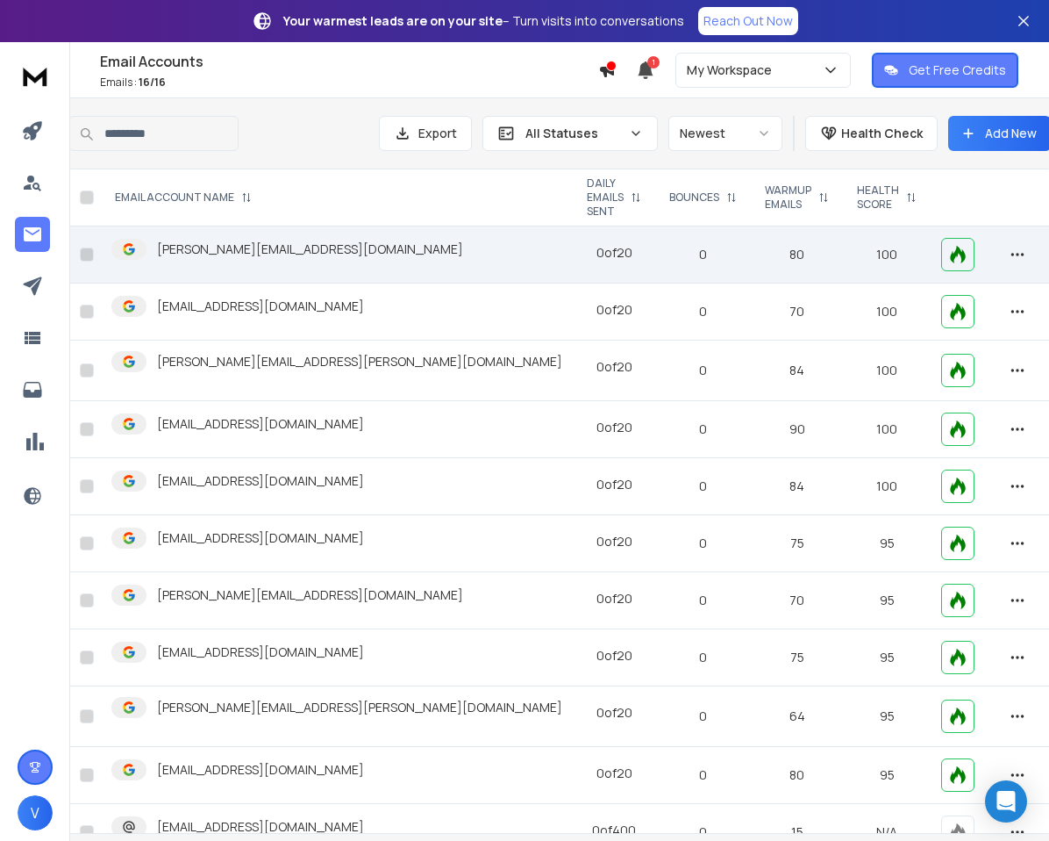
click at [1010, 252] on icon at bounding box center [1018, 255] width 16 height 16
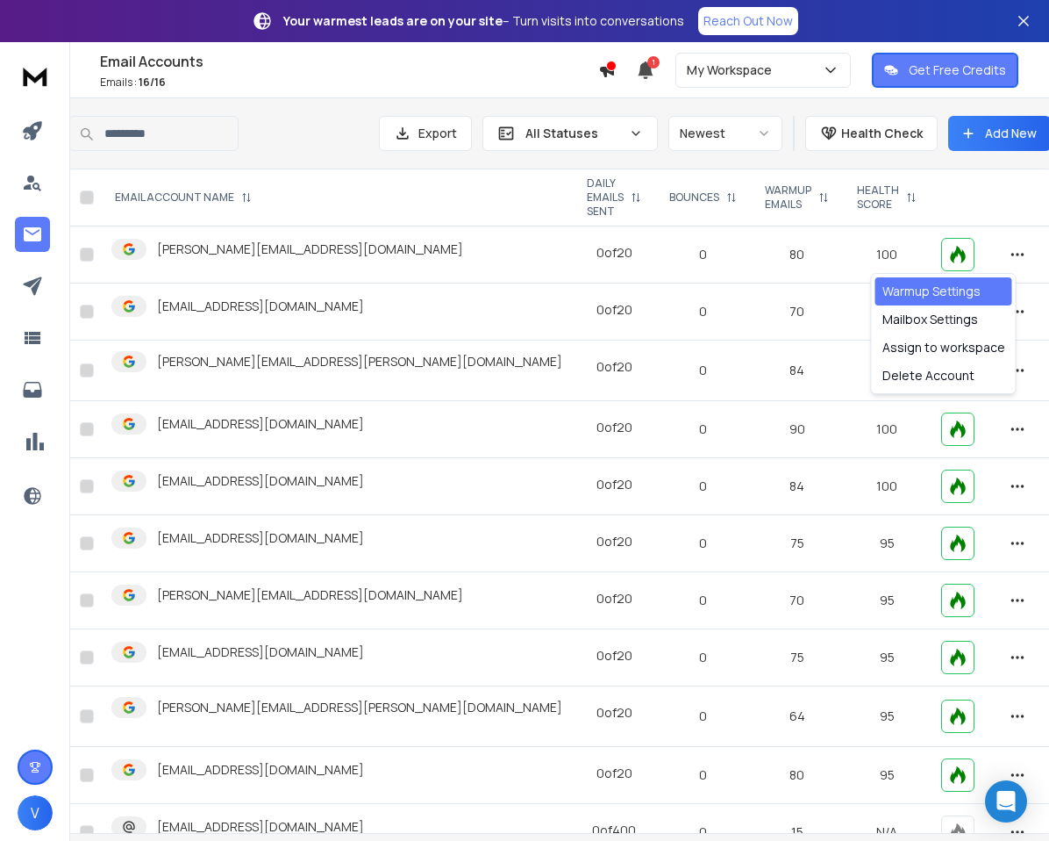
click at [949, 288] on div "Warmup Settings" at bounding box center [944, 291] width 137 height 28
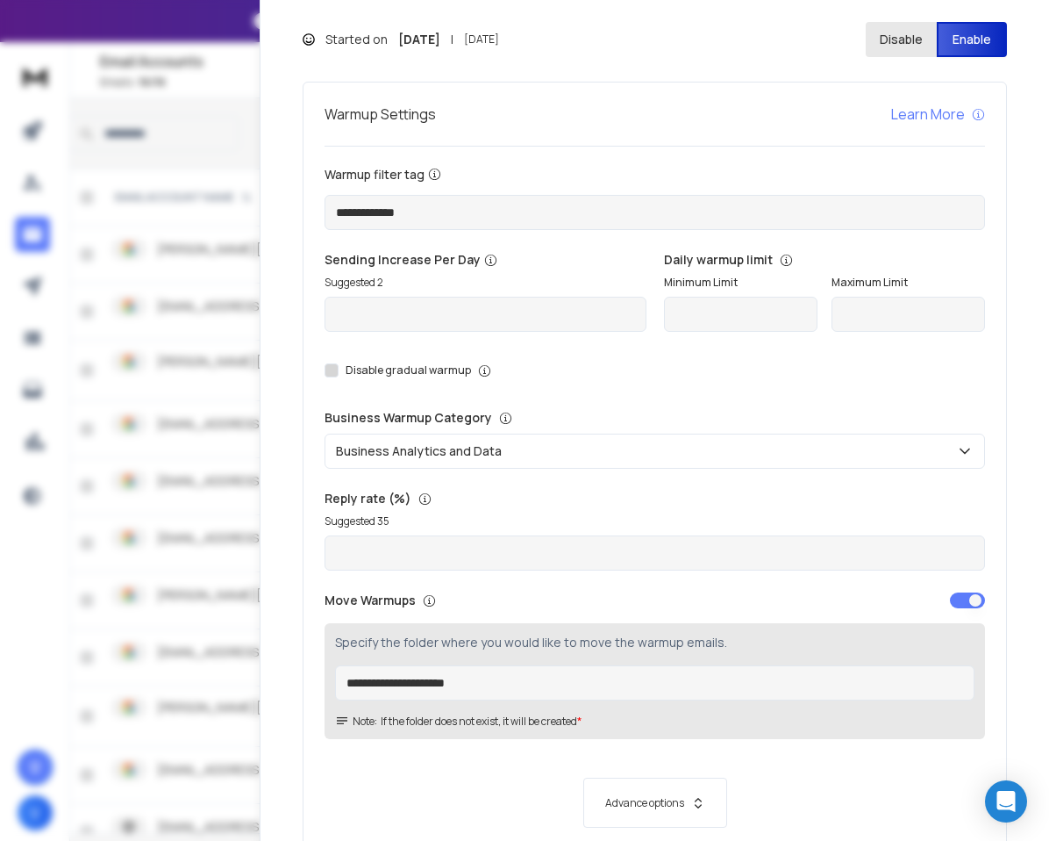
scroll to position [247, 0]
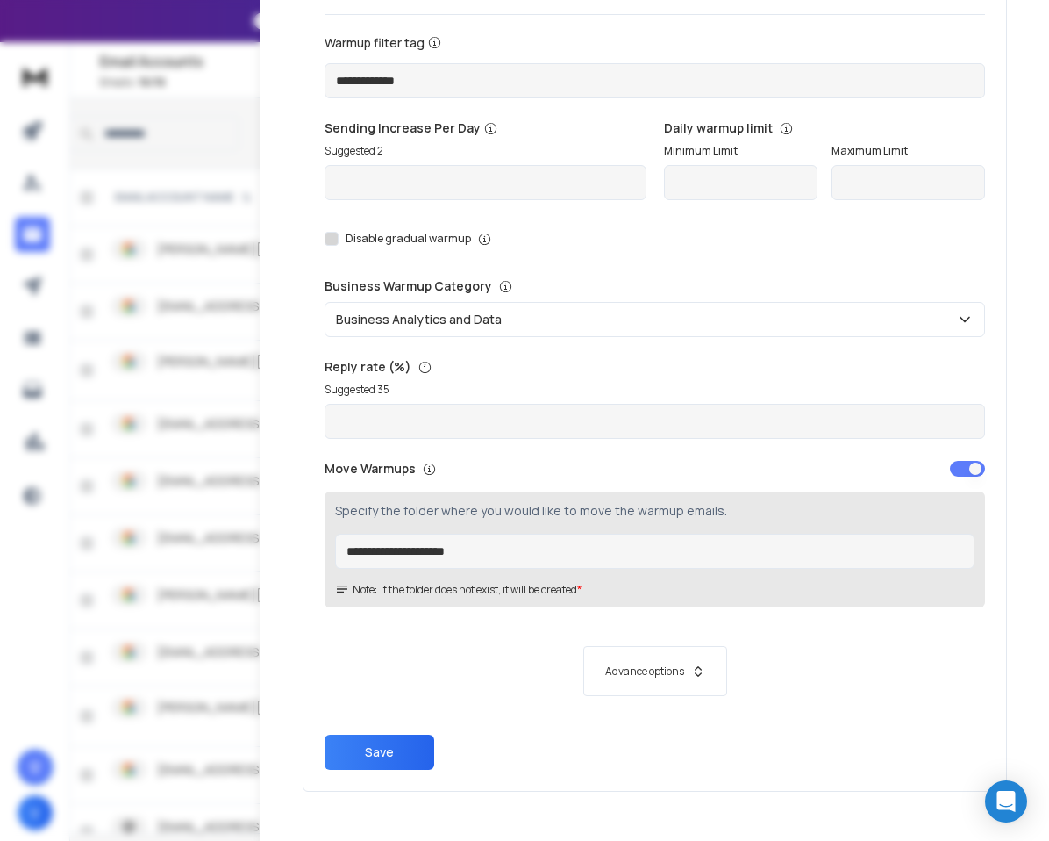
click at [655, 669] on p "Advance options" at bounding box center [644, 671] width 79 height 14
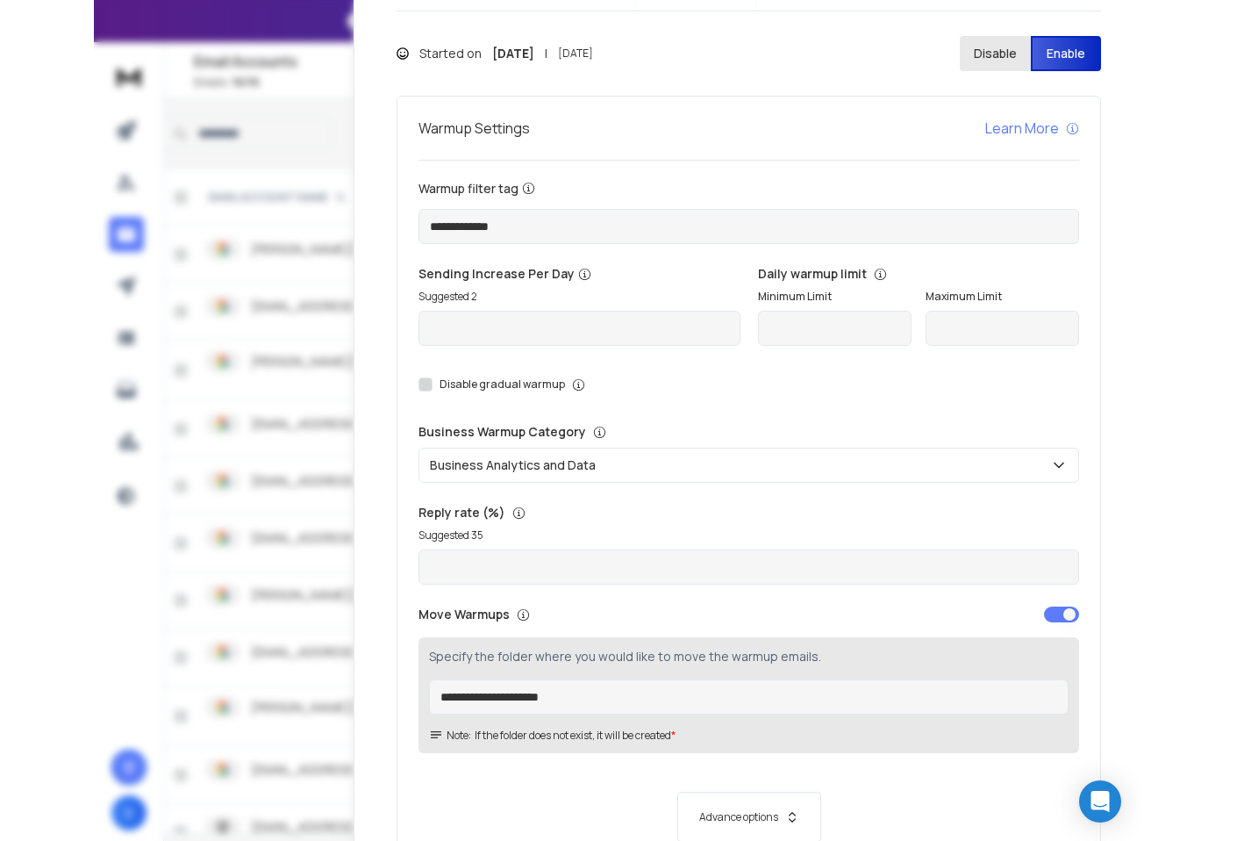
scroll to position [0, 0]
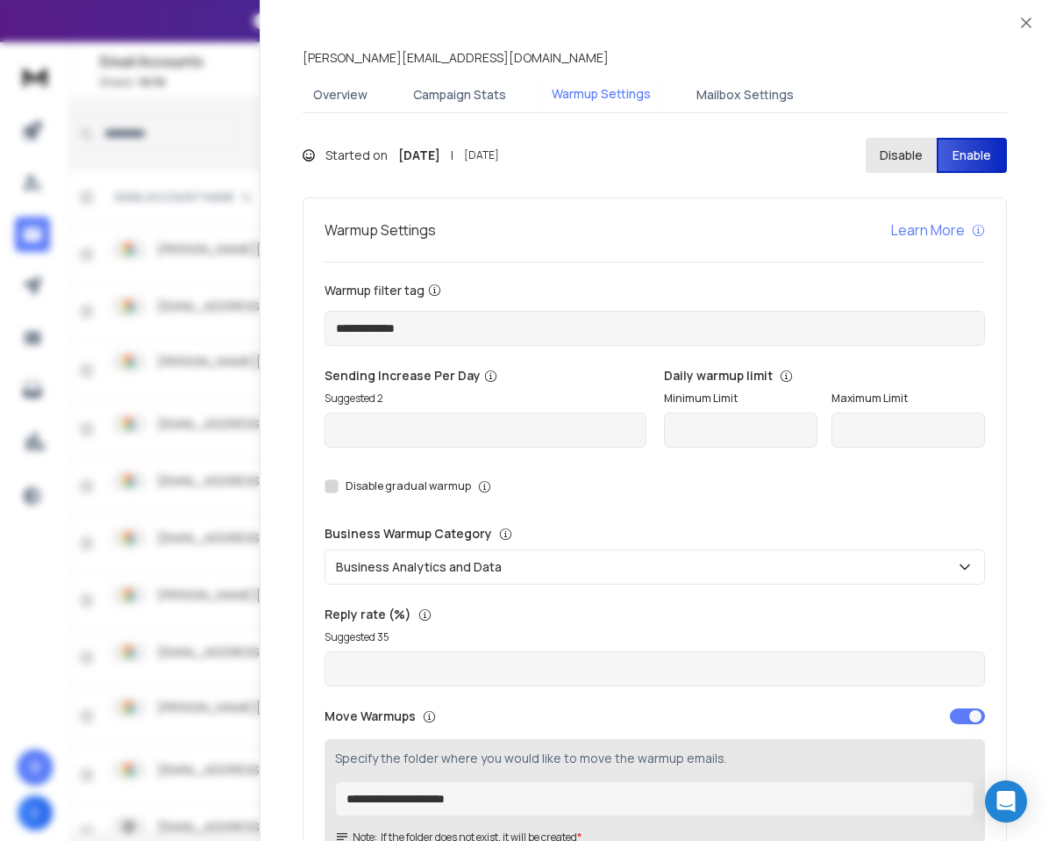
click at [450, 91] on button "Campaign Stats" at bounding box center [460, 94] width 114 height 39
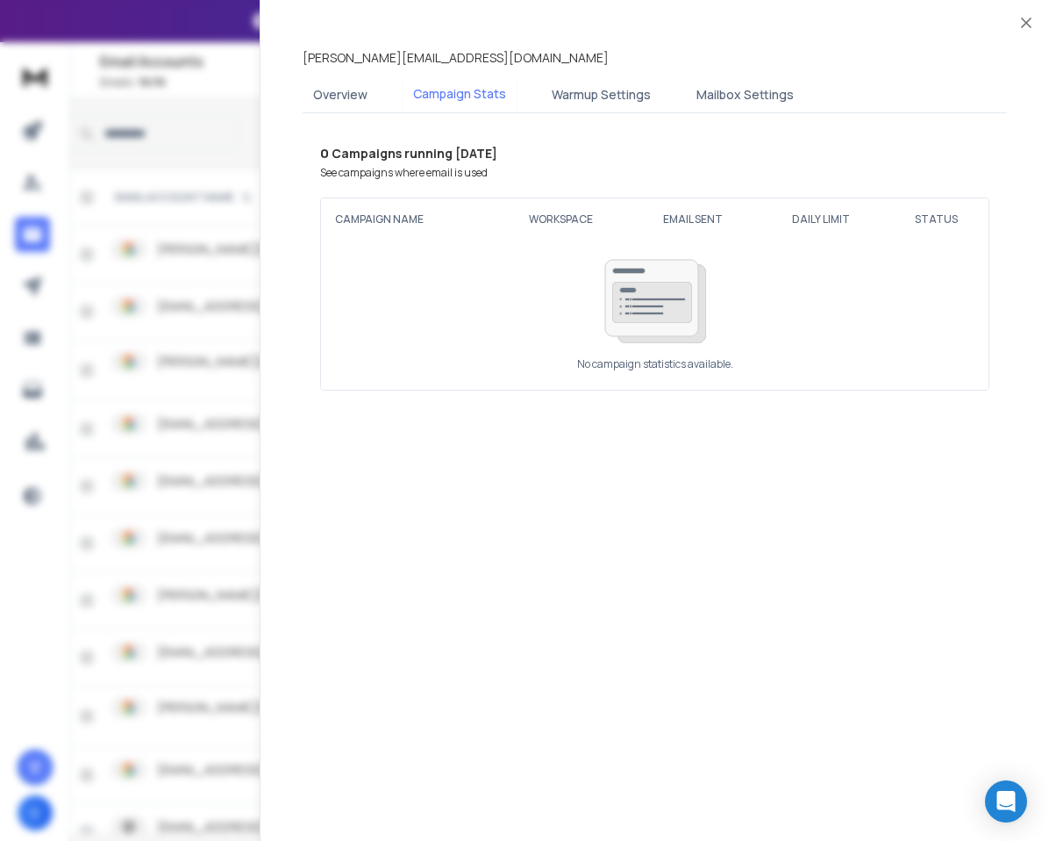
click at [367, 86] on button "Overview" at bounding box center [340, 94] width 75 height 39
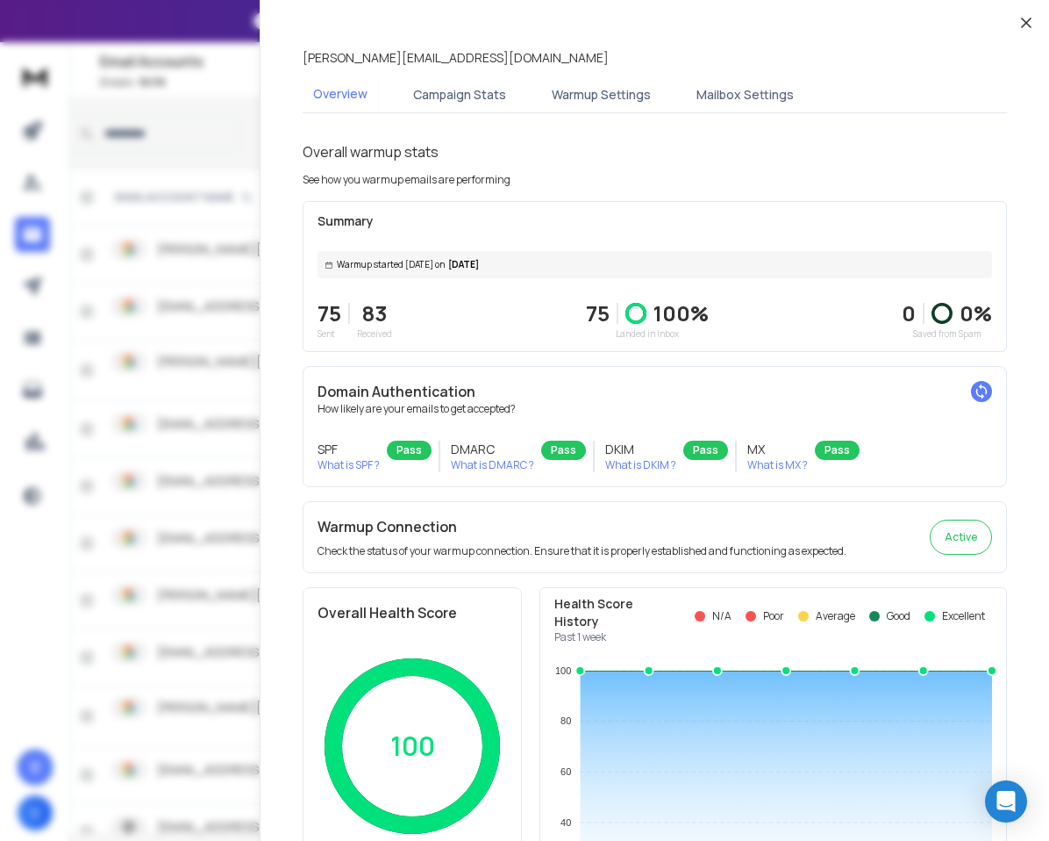
click at [1022, 21] on icon "button" at bounding box center [1026, 22] width 9 height 9
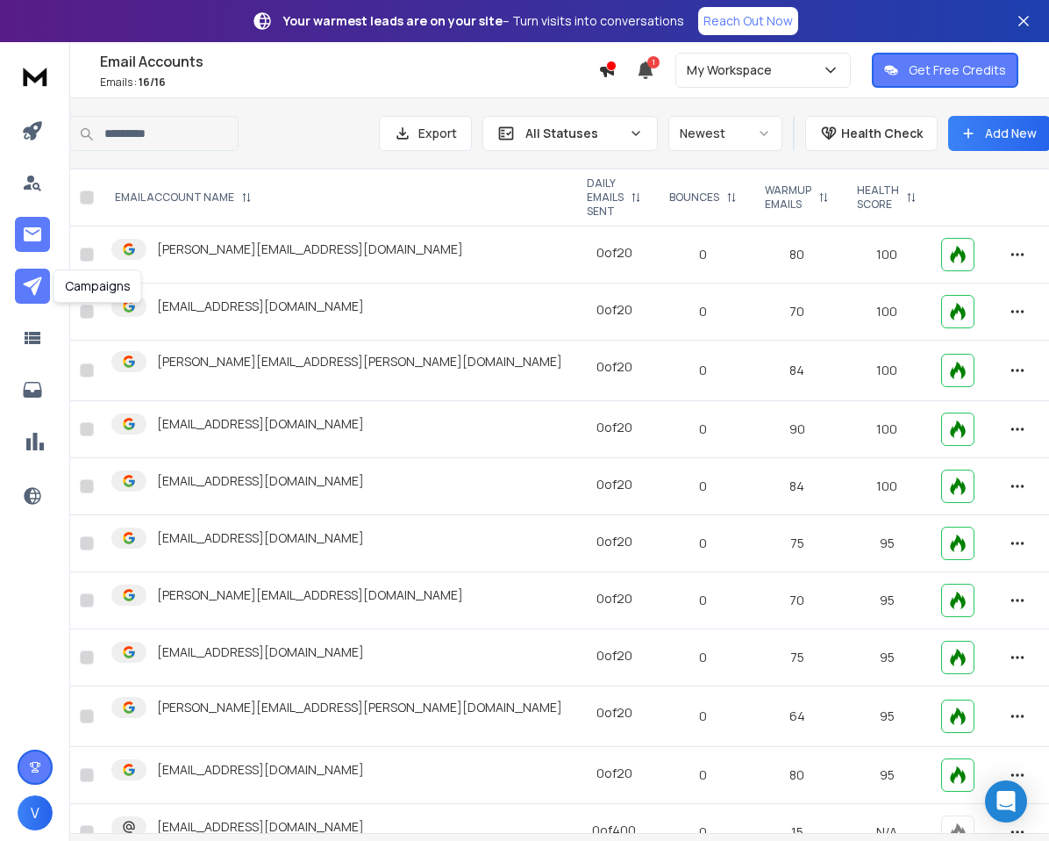
click at [32, 286] on icon at bounding box center [32, 286] width 21 height 21
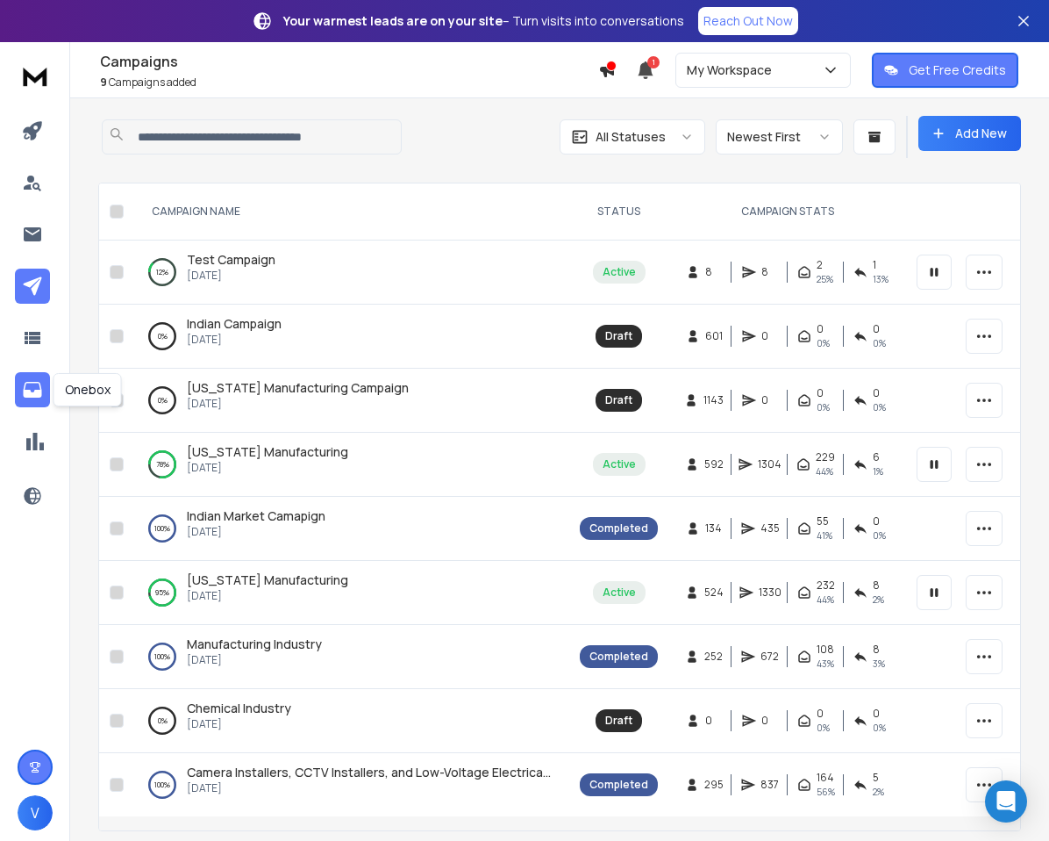
click at [29, 379] on icon at bounding box center [32, 389] width 21 height 21
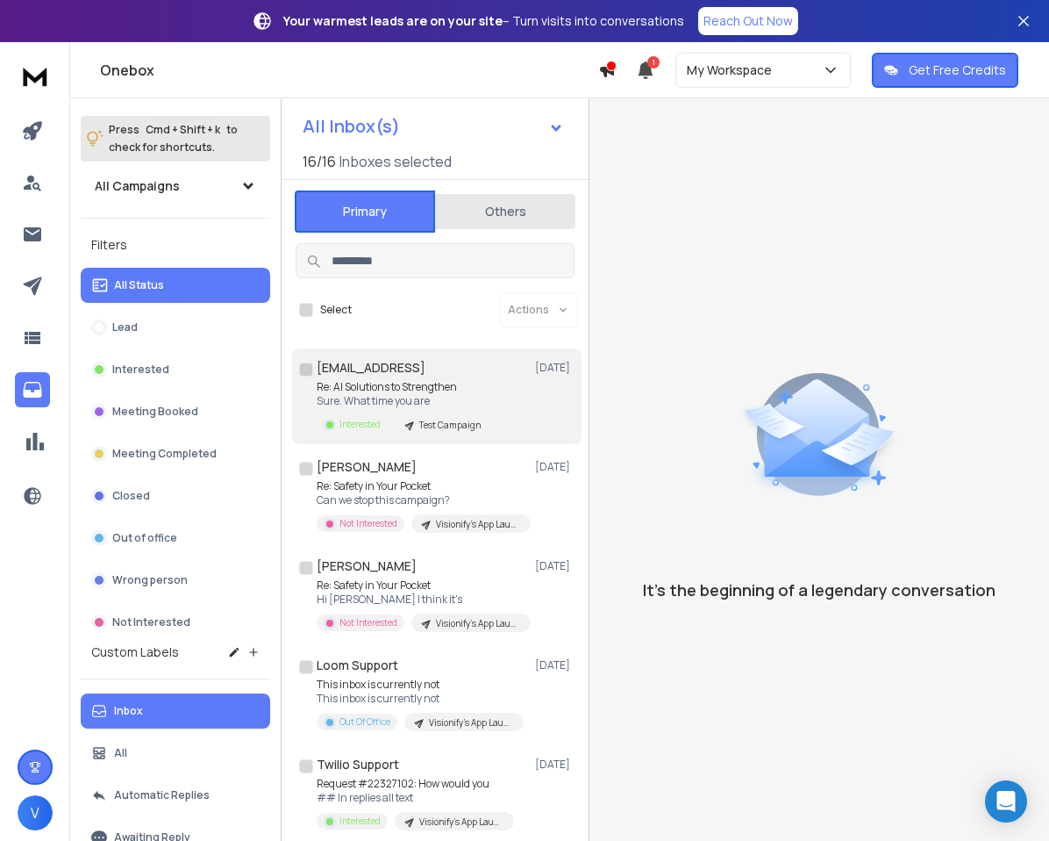
click at [469, 390] on p "Re: AI Solutions to Strengthen" at bounding box center [404, 387] width 175 height 14
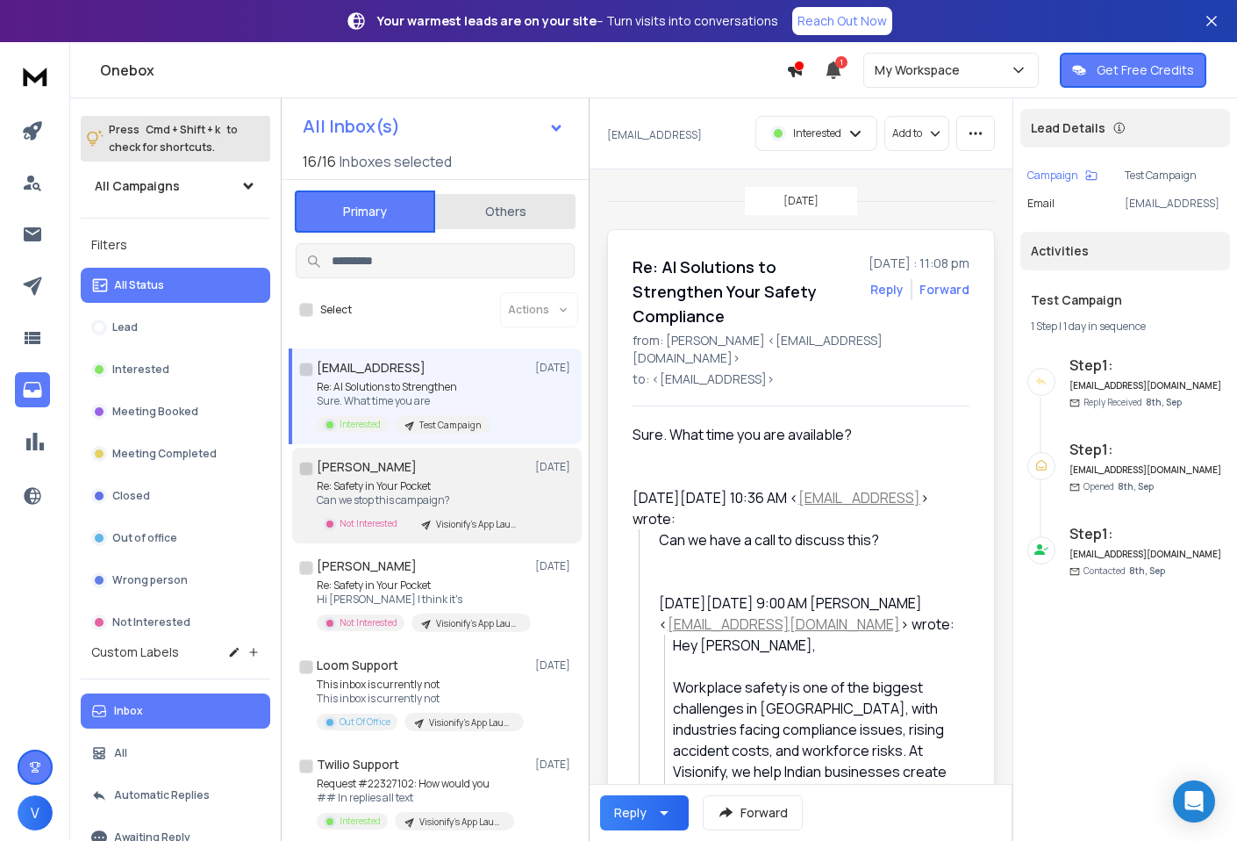
click at [380, 495] on p "Can we stop this campaign?" at bounding box center [422, 500] width 211 height 14
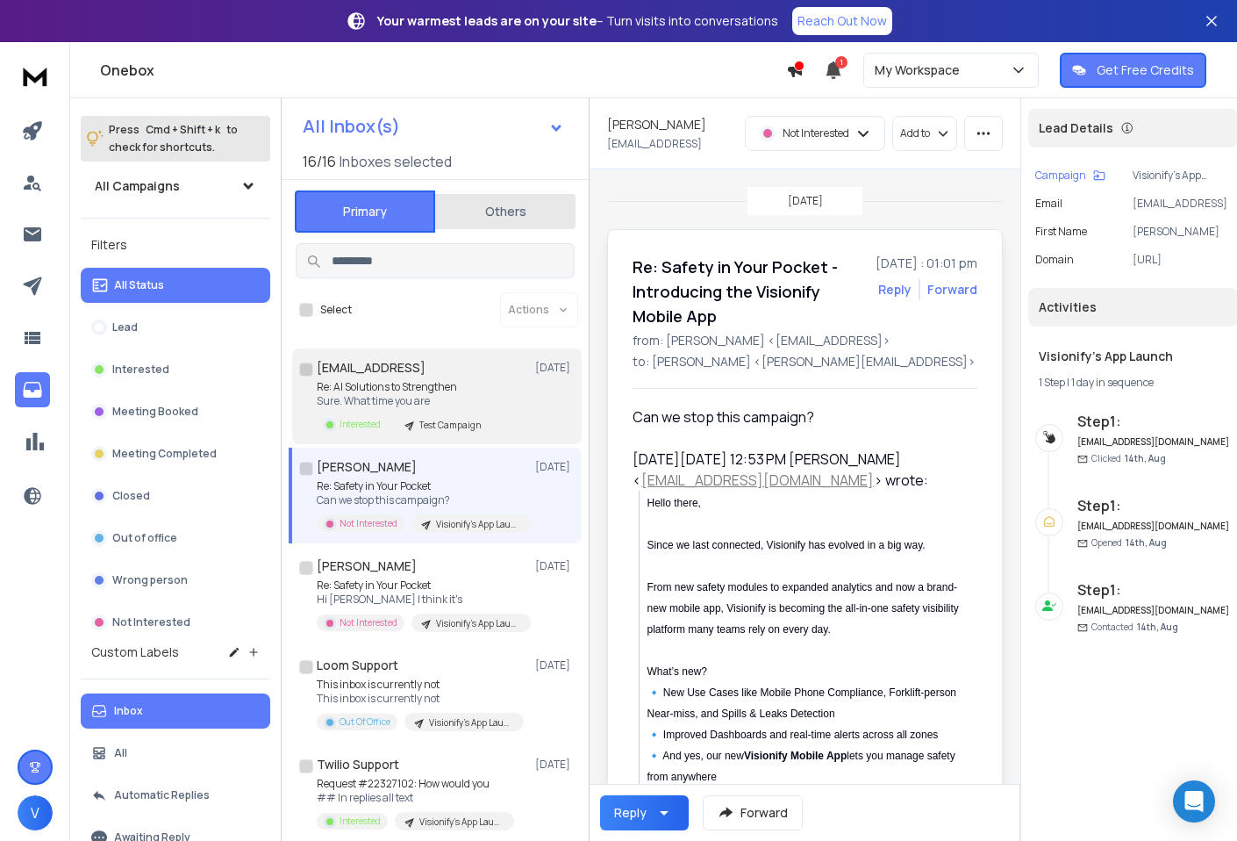
click at [488, 386] on p "Re: AI Solutions to Strengthen" at bounding box center [404, 387] width 175 height 14
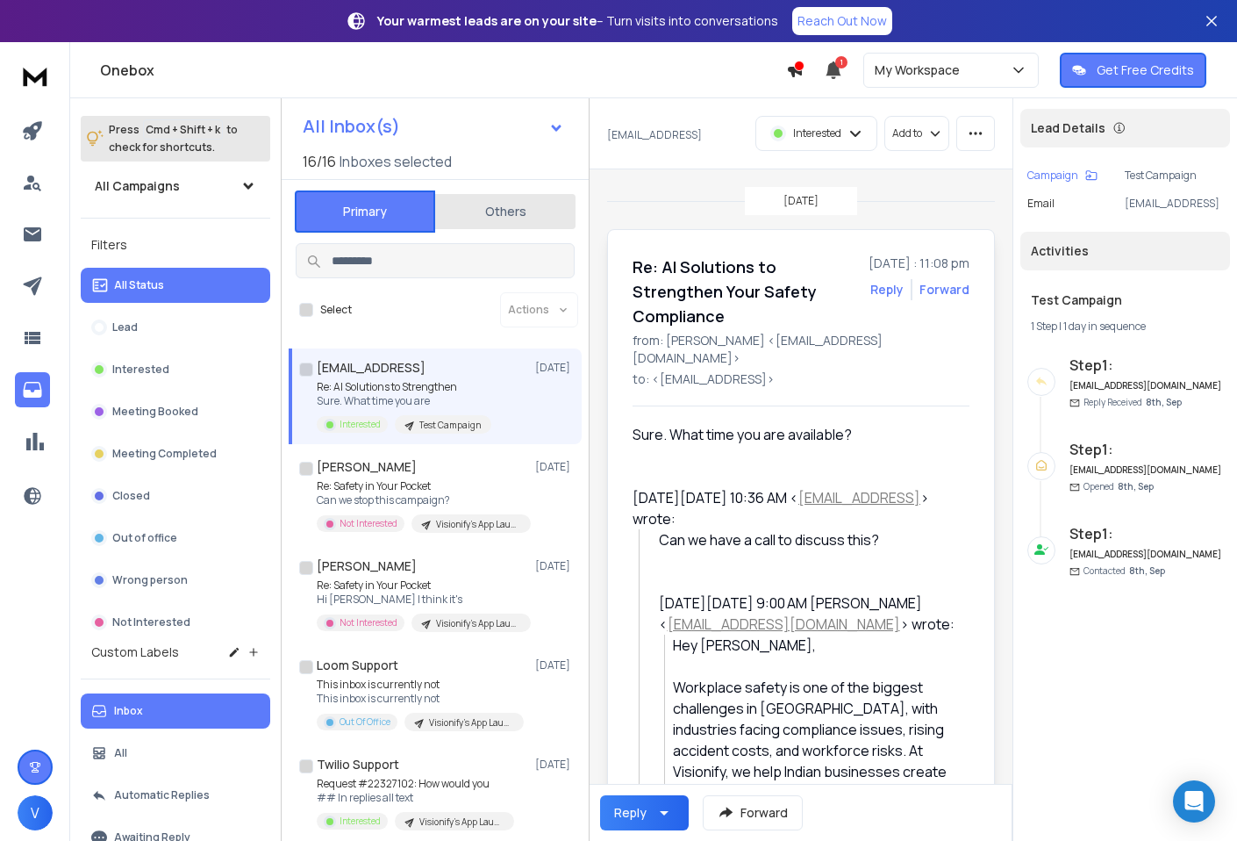
click at [509, 210] on button "Others" at bounding box center [505, 211] width 140 height 39
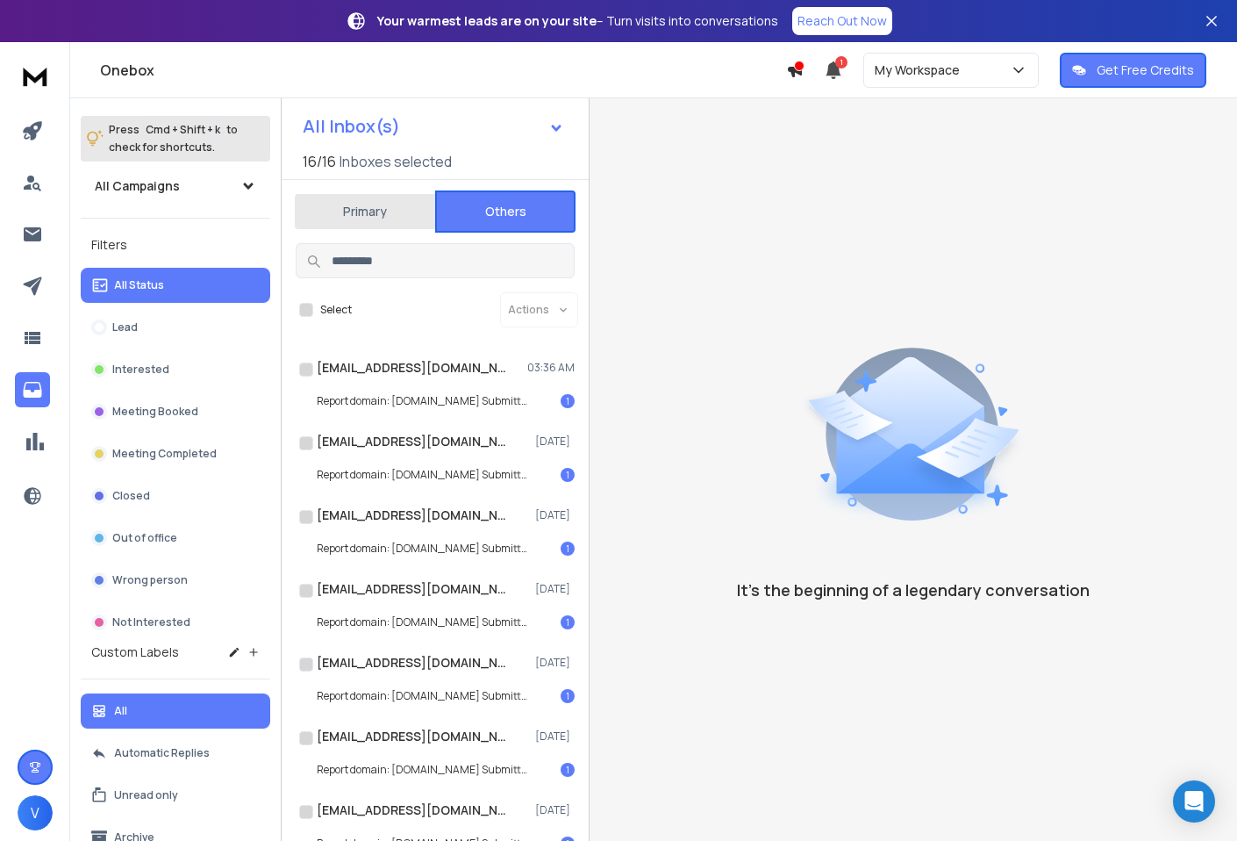
click at [363, 214] on button "Primary" at bounding box center [365, 211] width 140 height 39
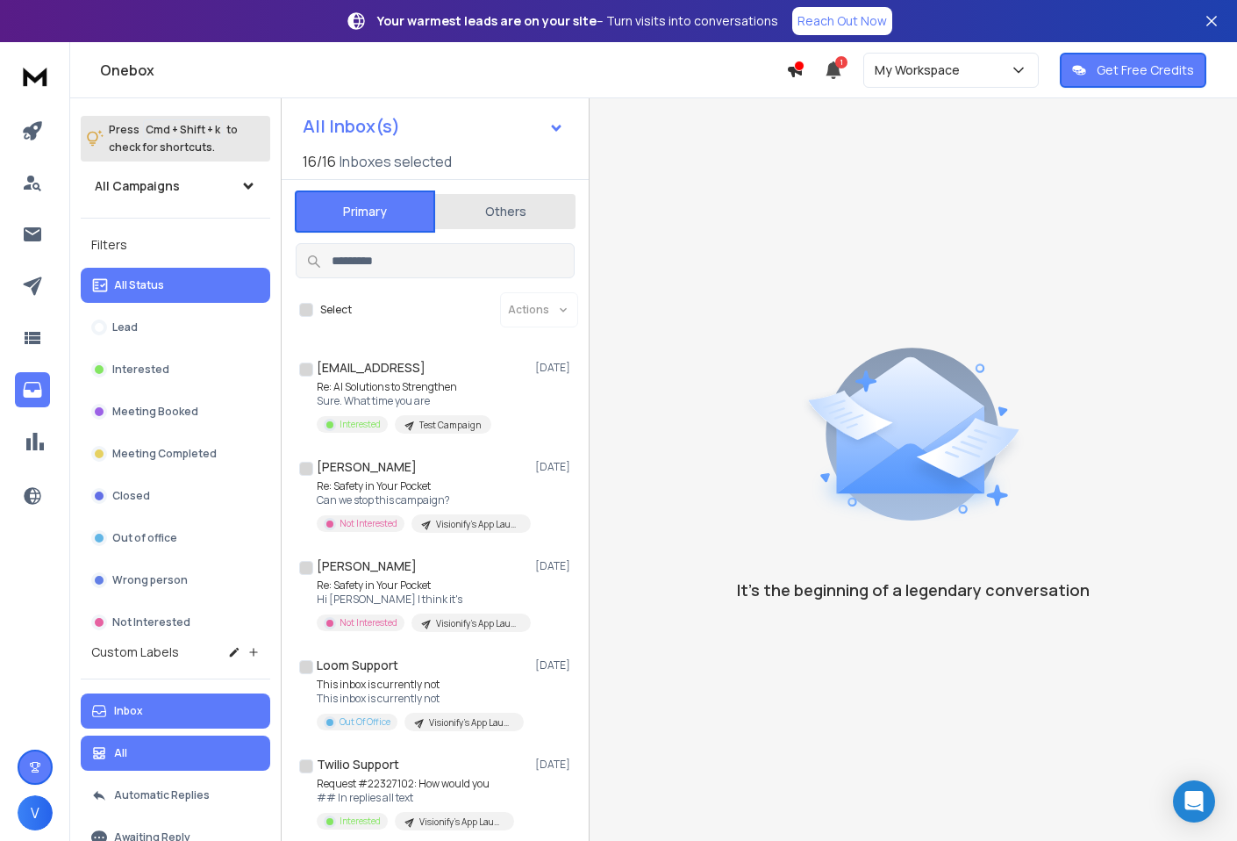
click at [156, 750] on button "All" at bounding box center [176, 752] width 190 height 35
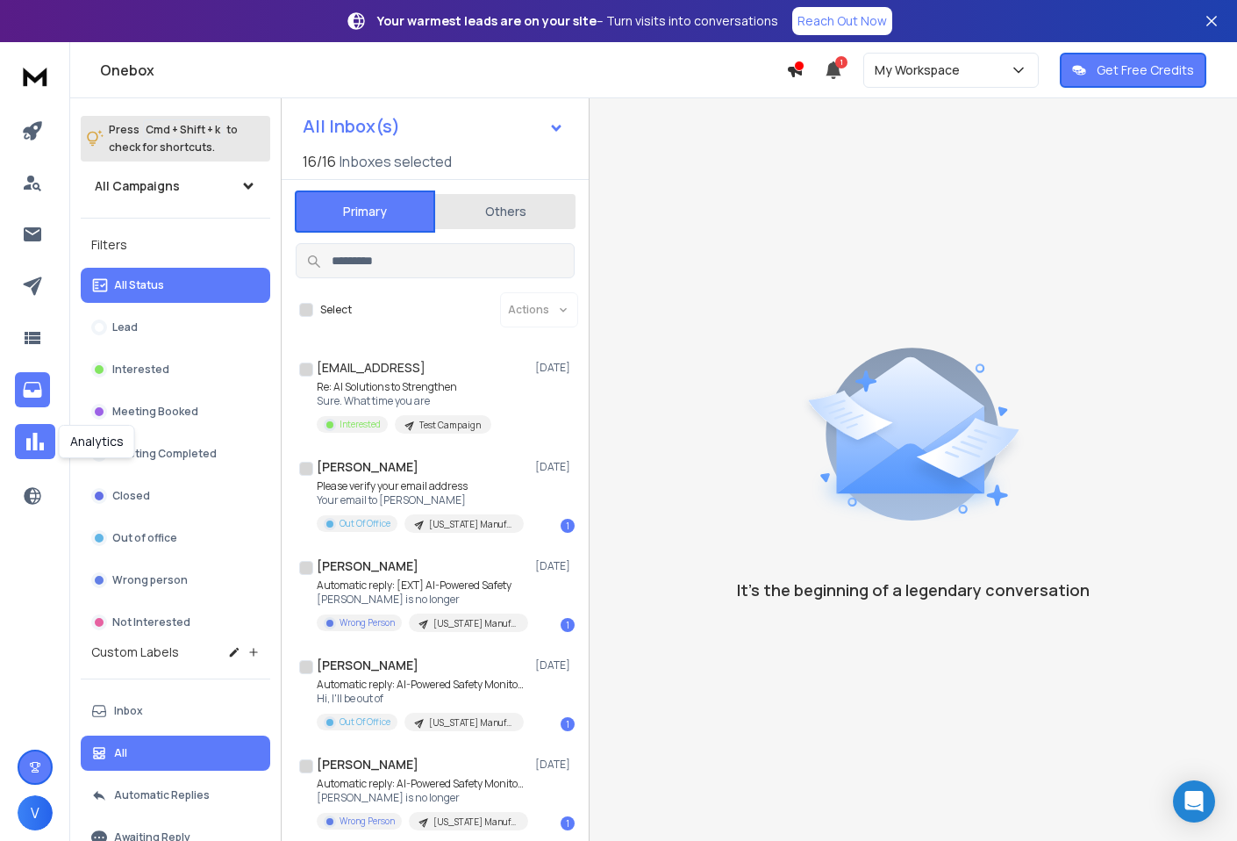
click at [32, 455] on link at bounding box center [35, 441] width 40 height 40
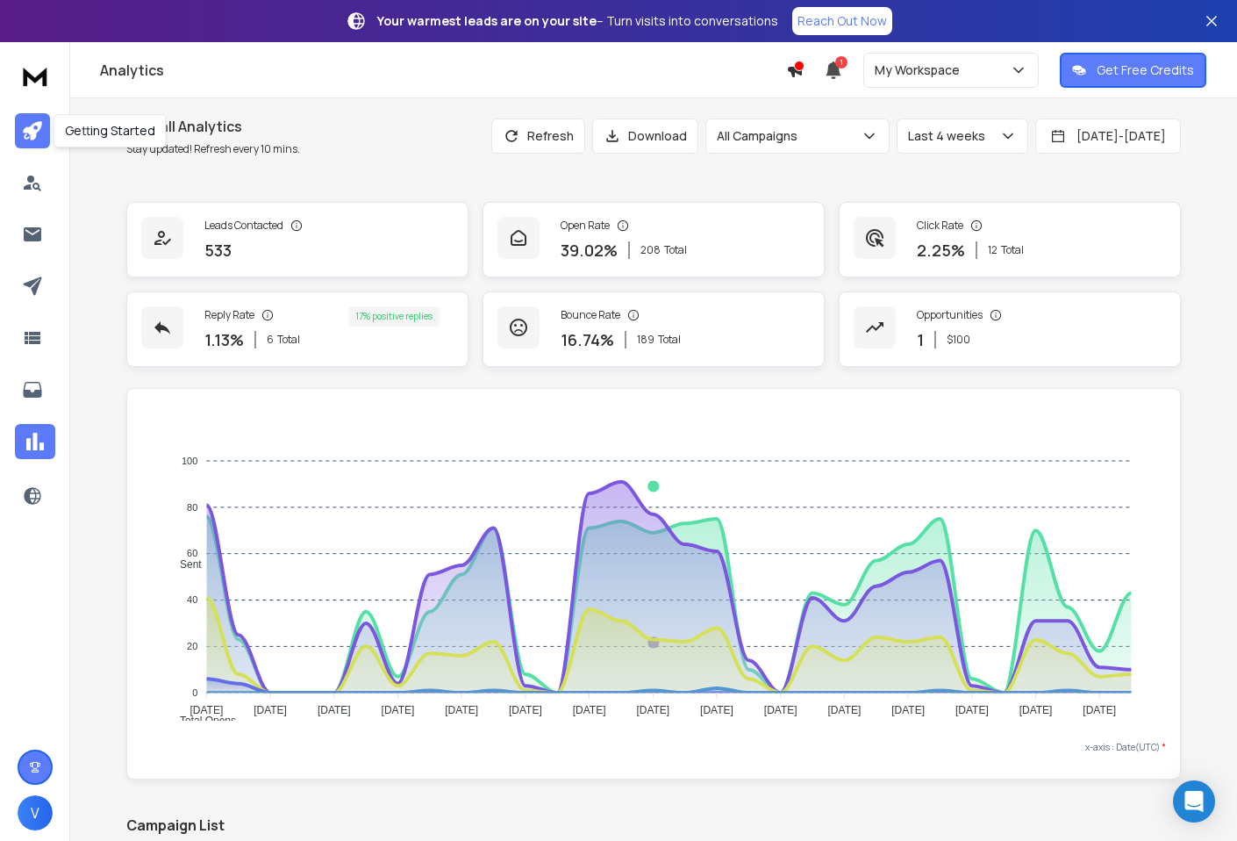
click at [35, 133] on icon at bounding box center [32, 130] width 21 height 21
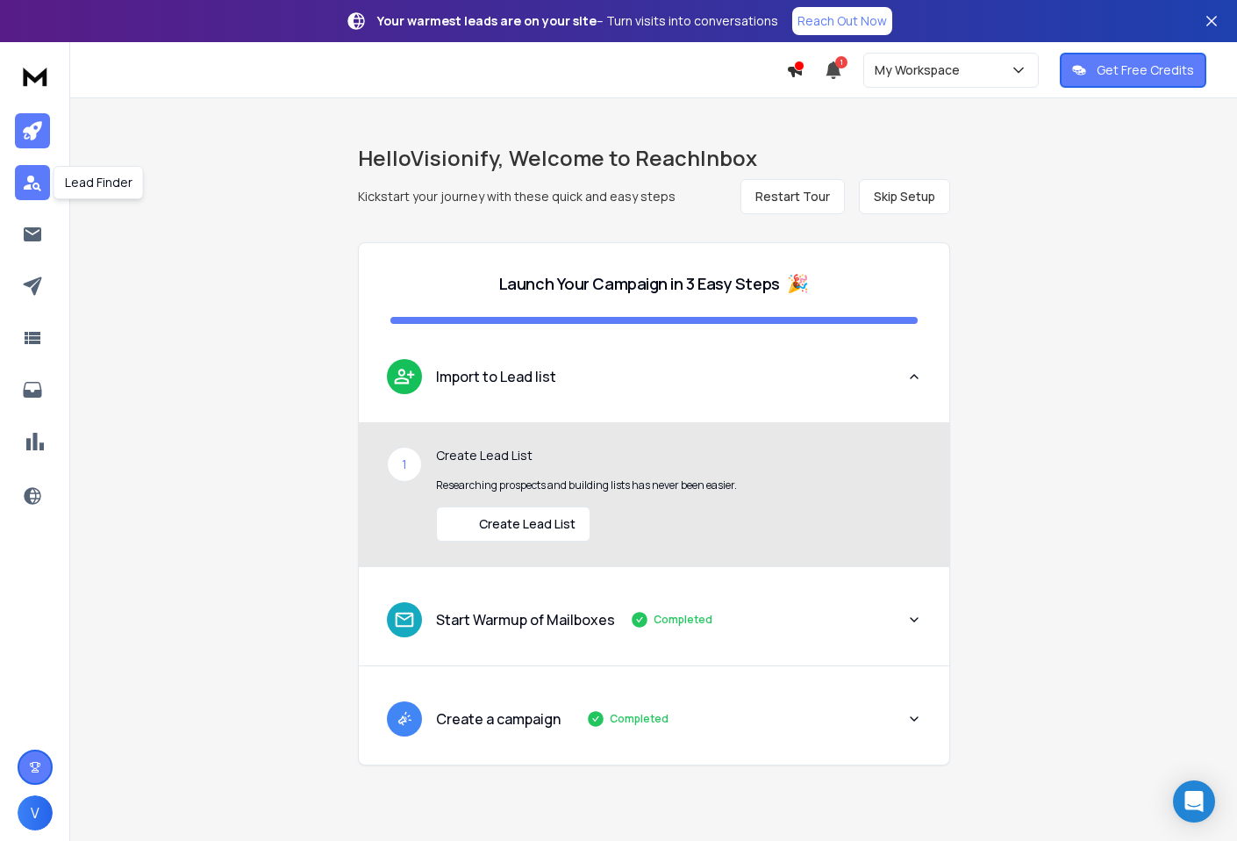
click at [35, 184] on icon at bounding box center [32, 182] width 21 height 21
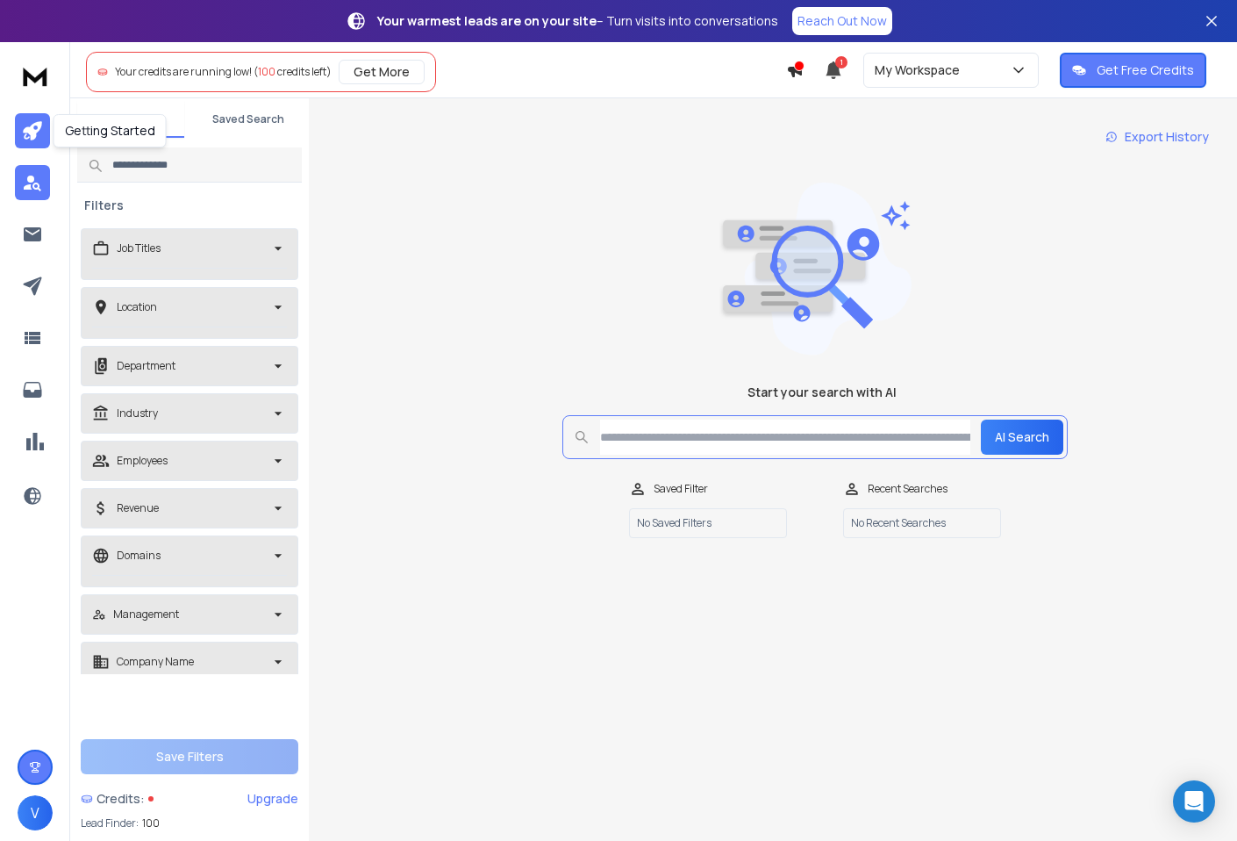
click at [25, 125] on icon at bounding box center [32, 130] width 21 height 21
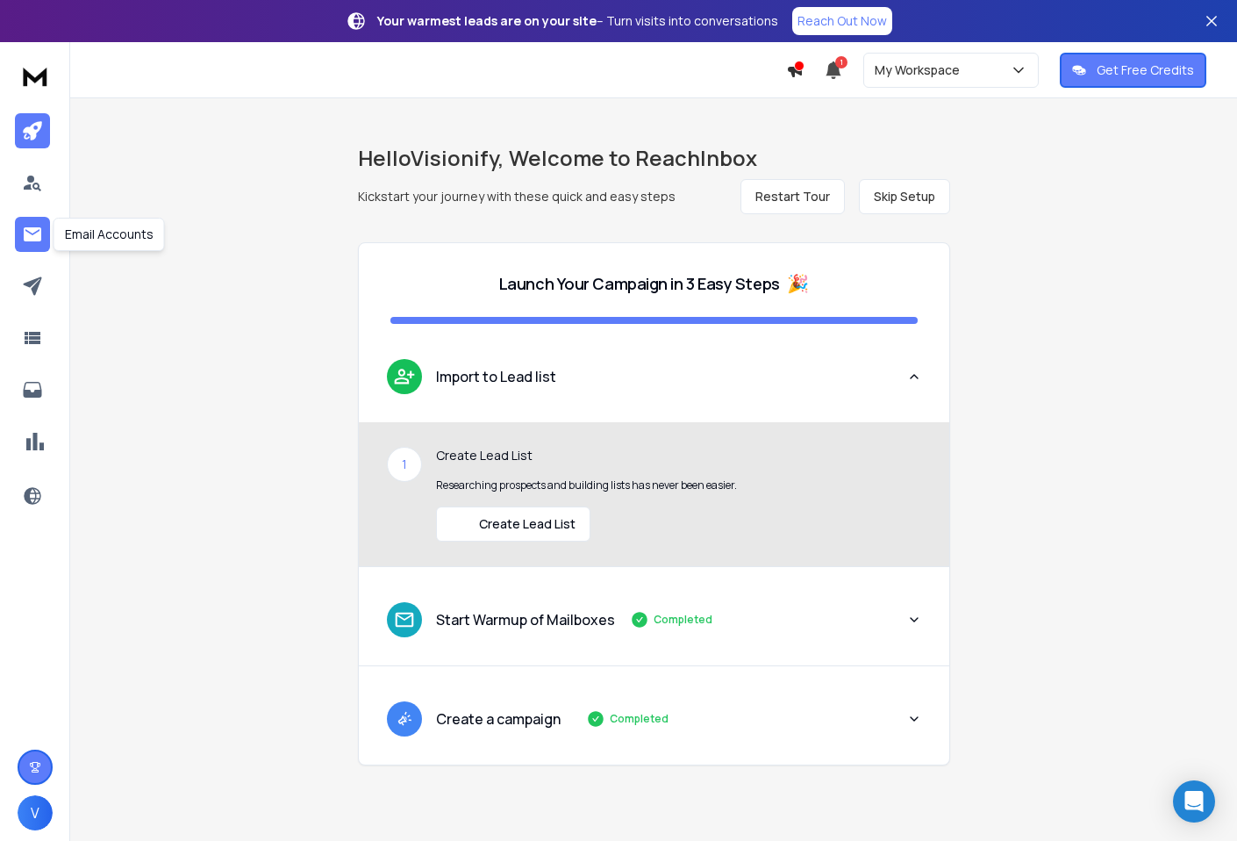
click at [32, 249] on link at bounding box center [32, 234] width 35 height 35
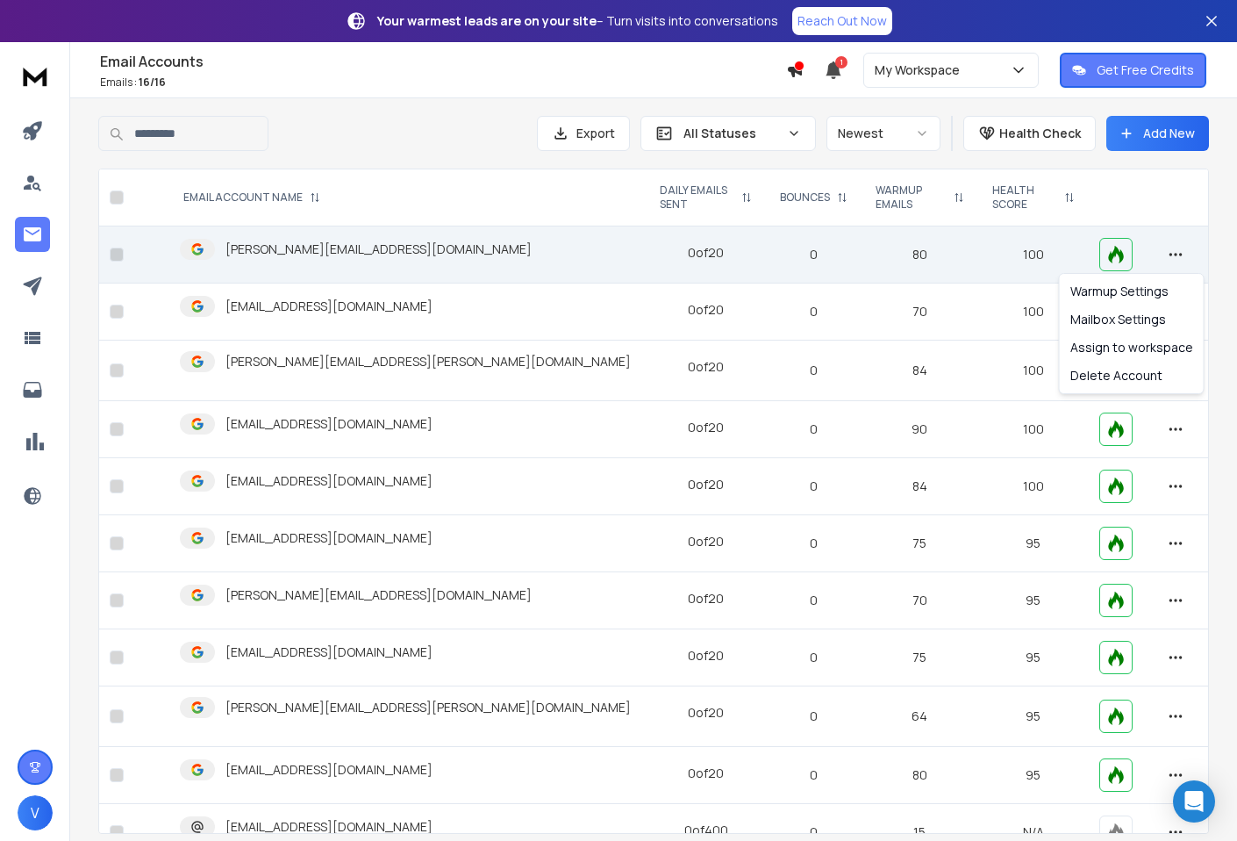
click at [1049, 250] on icon at bounding box center [1176, 255] width 16 height 16
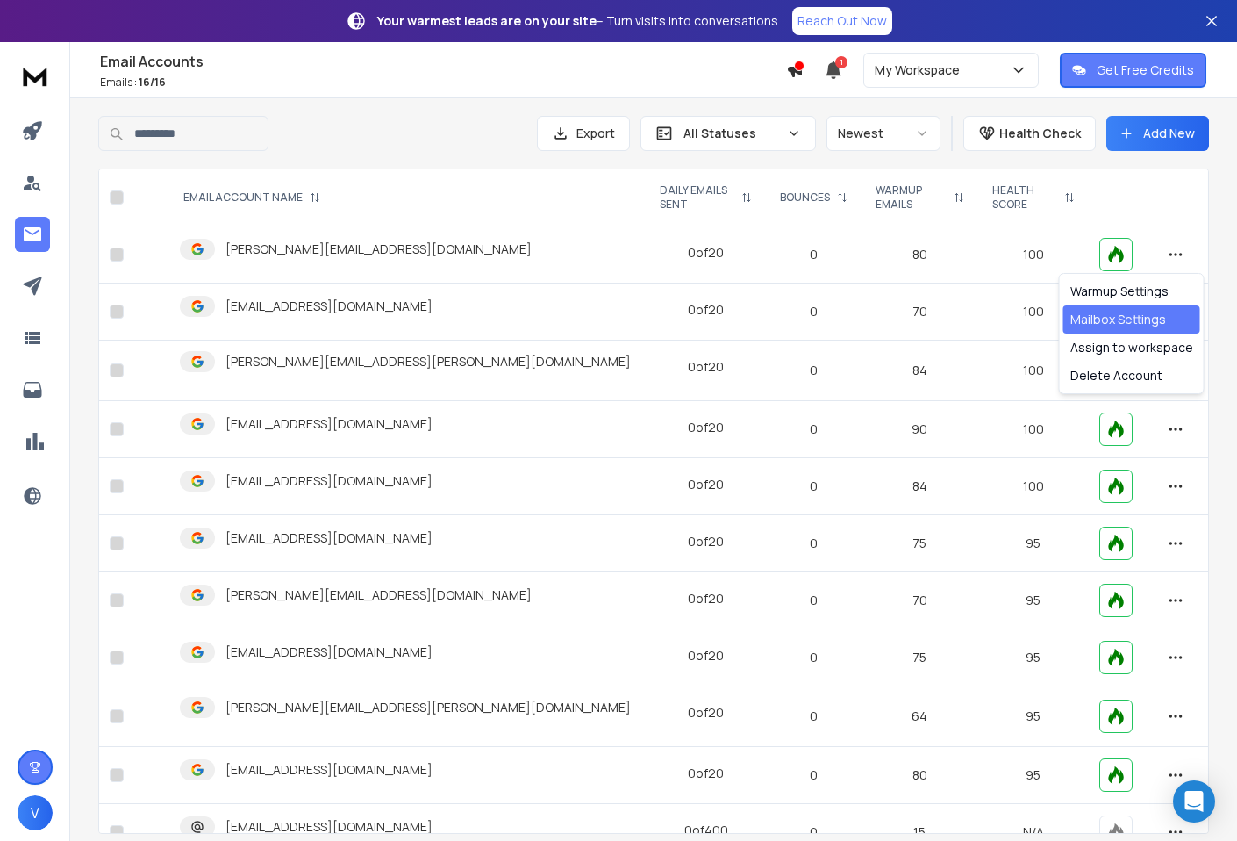
click at [1049, 319] on div "Mailbox Settings" at bounding box center [1131, 319] width 137 height 28
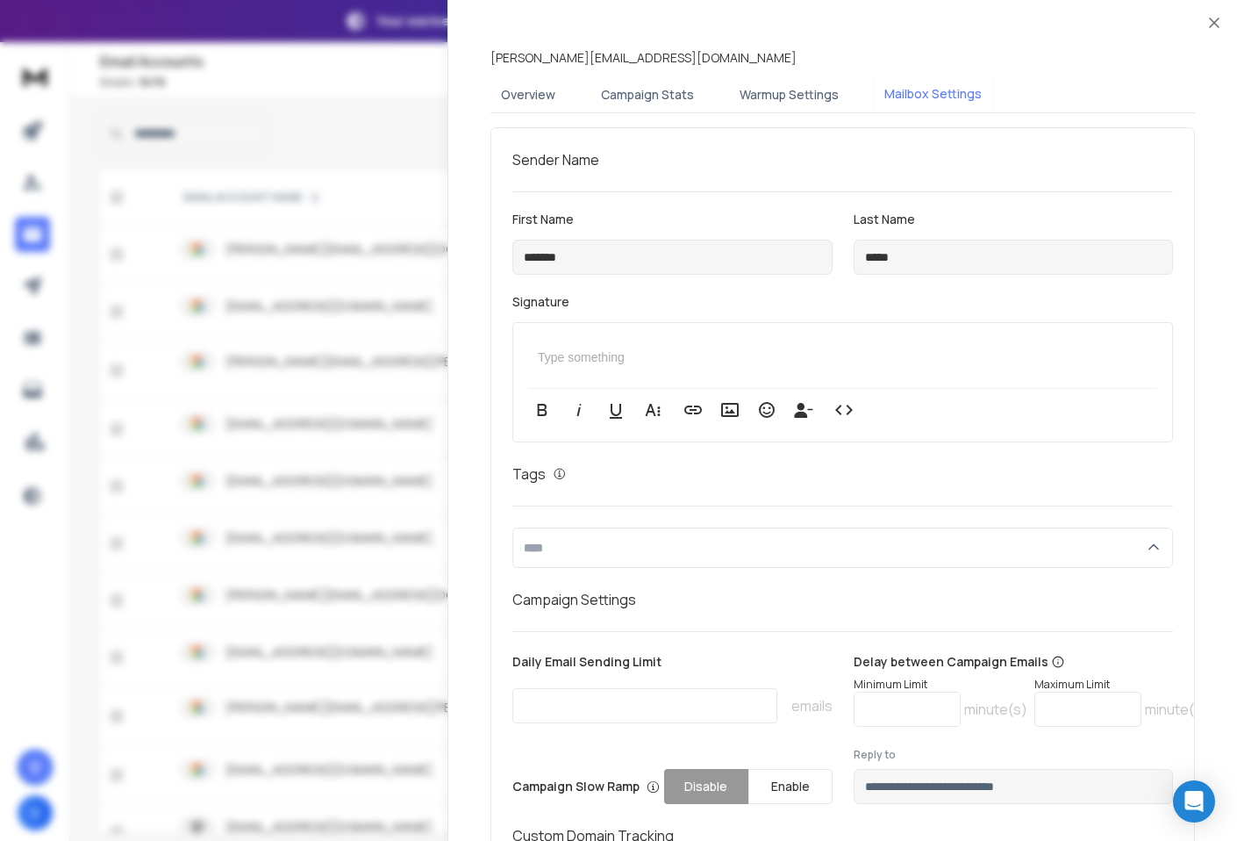
click at [796, 103] on button "Warmup Settings" at bounding box center [789, 94] width 120 height 39
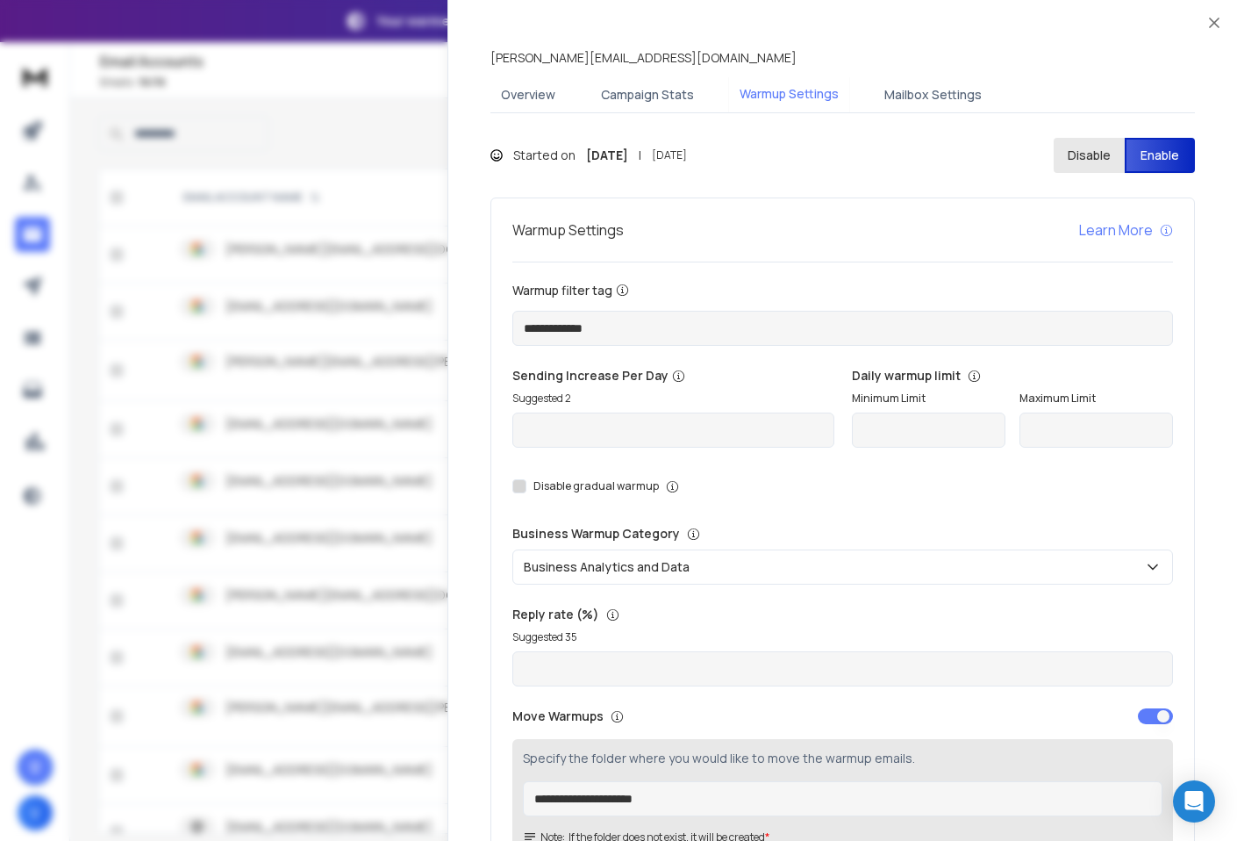
click at [681, 95] on button "Campaign Stats" at bounding box center [648, 94] width 114 height 39
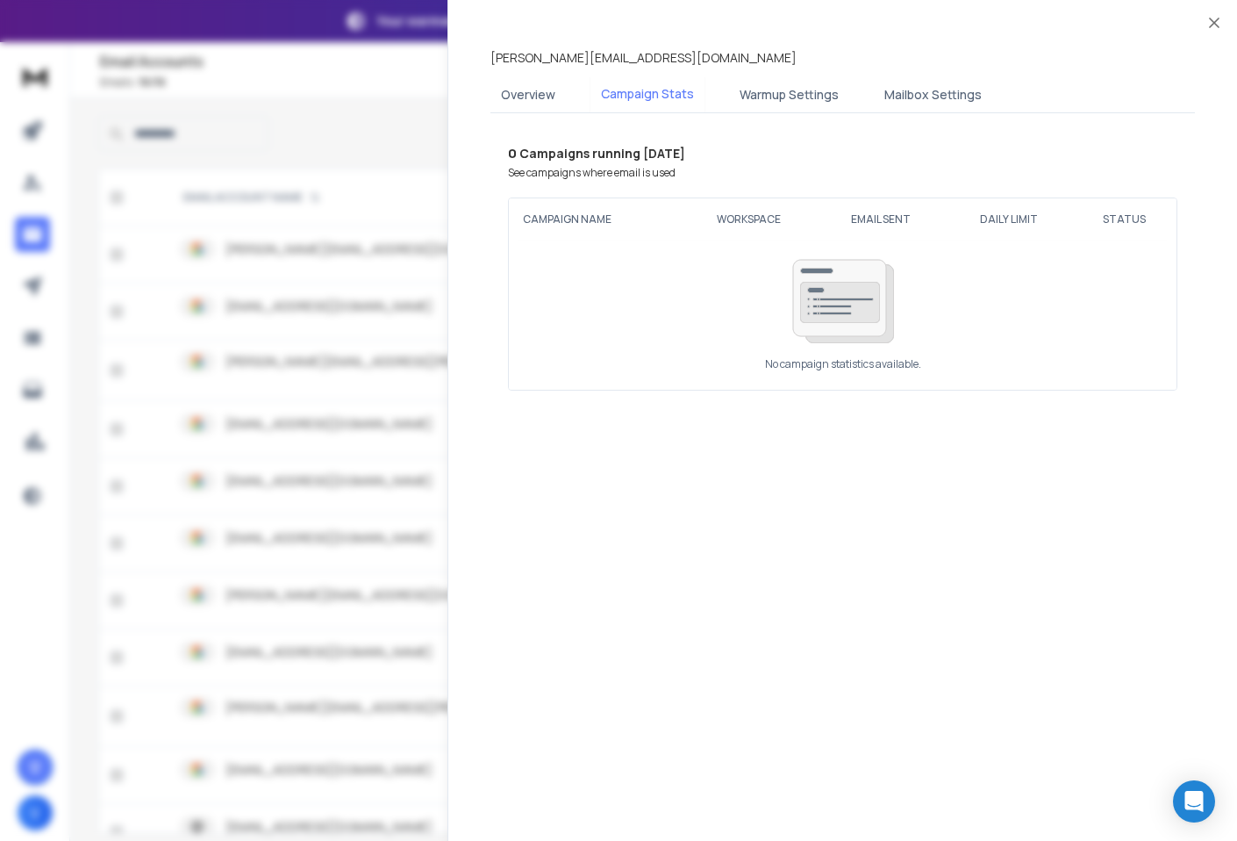
click at [532, 91] on button "Overview" at bounding box center [527, 94] width 75 height 39
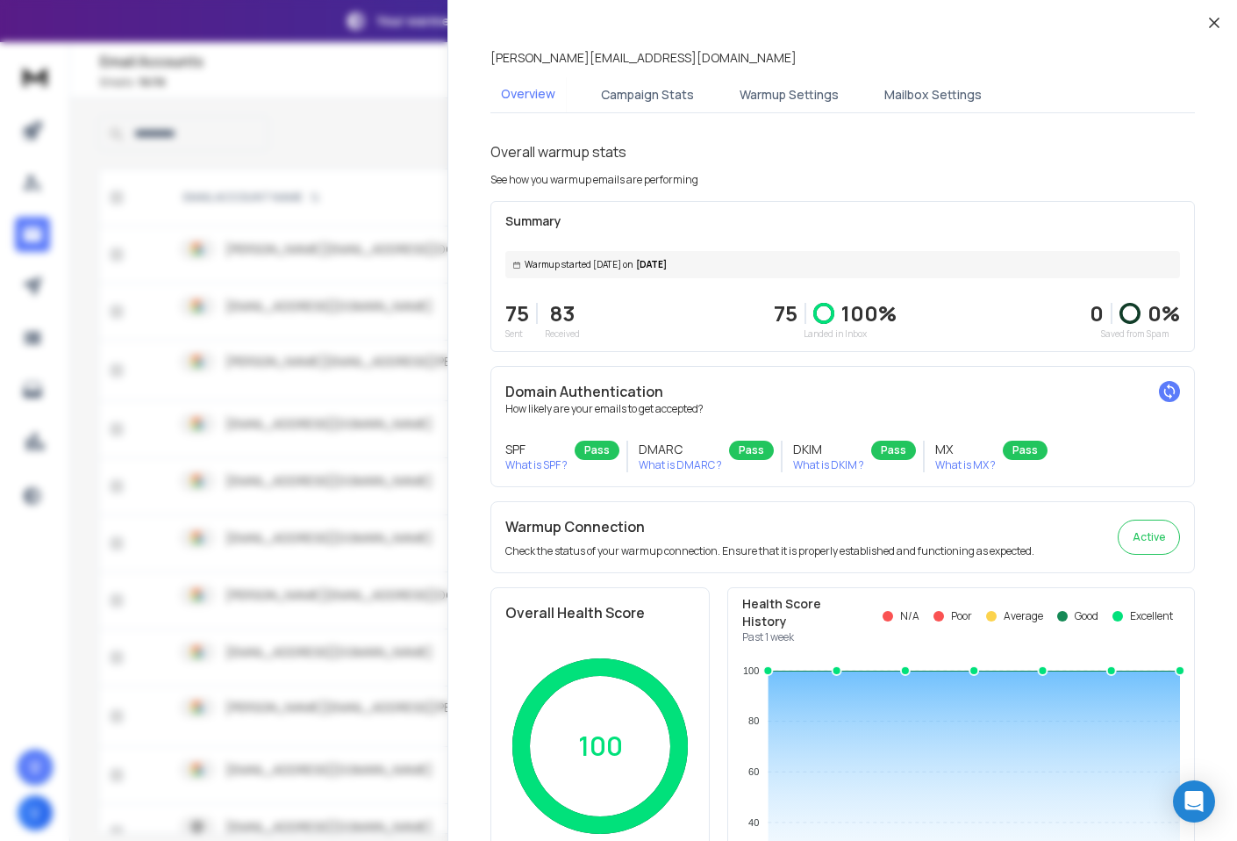
click at [1049, 27] on icon "button" at bounding box center [1215, 23] width 18 height 18
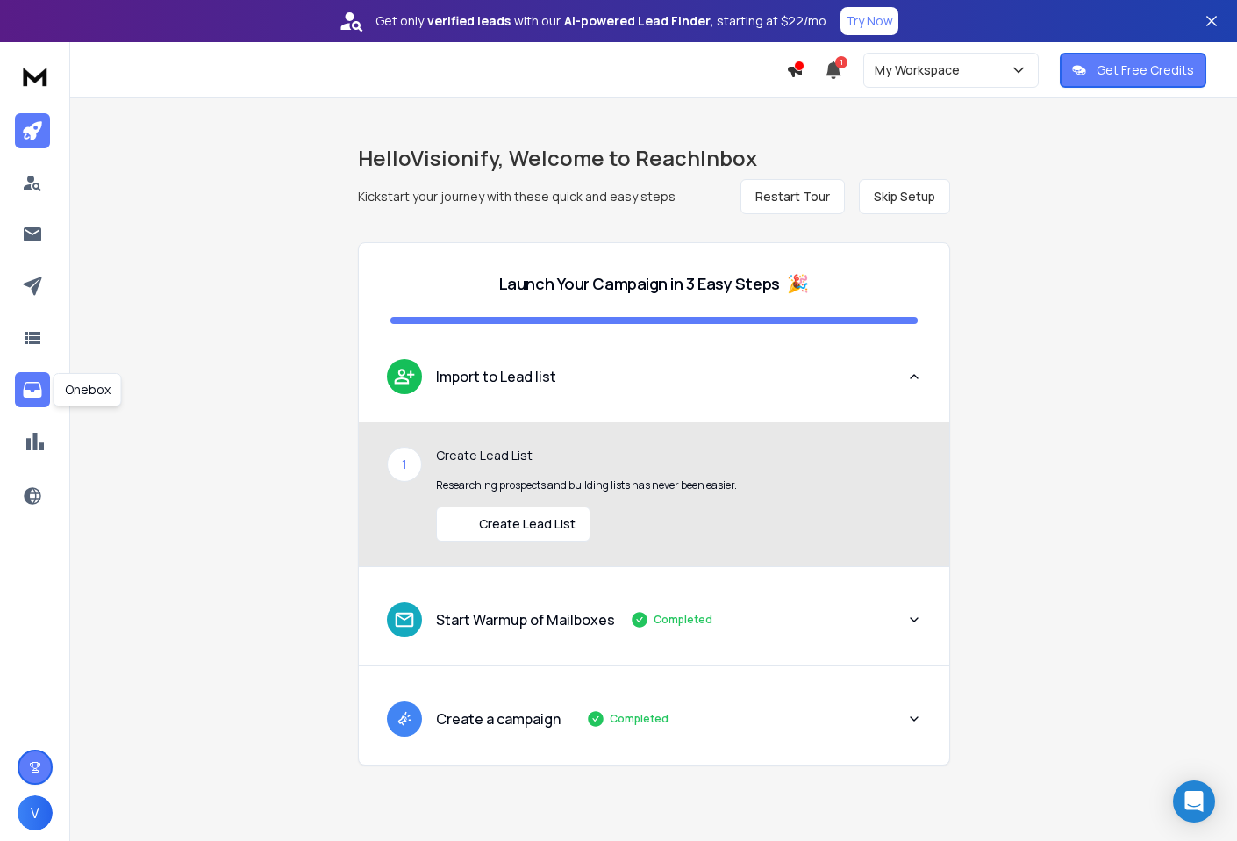
click at [26, 386] on icon at bounding box center [32, 389] width 21 height 21
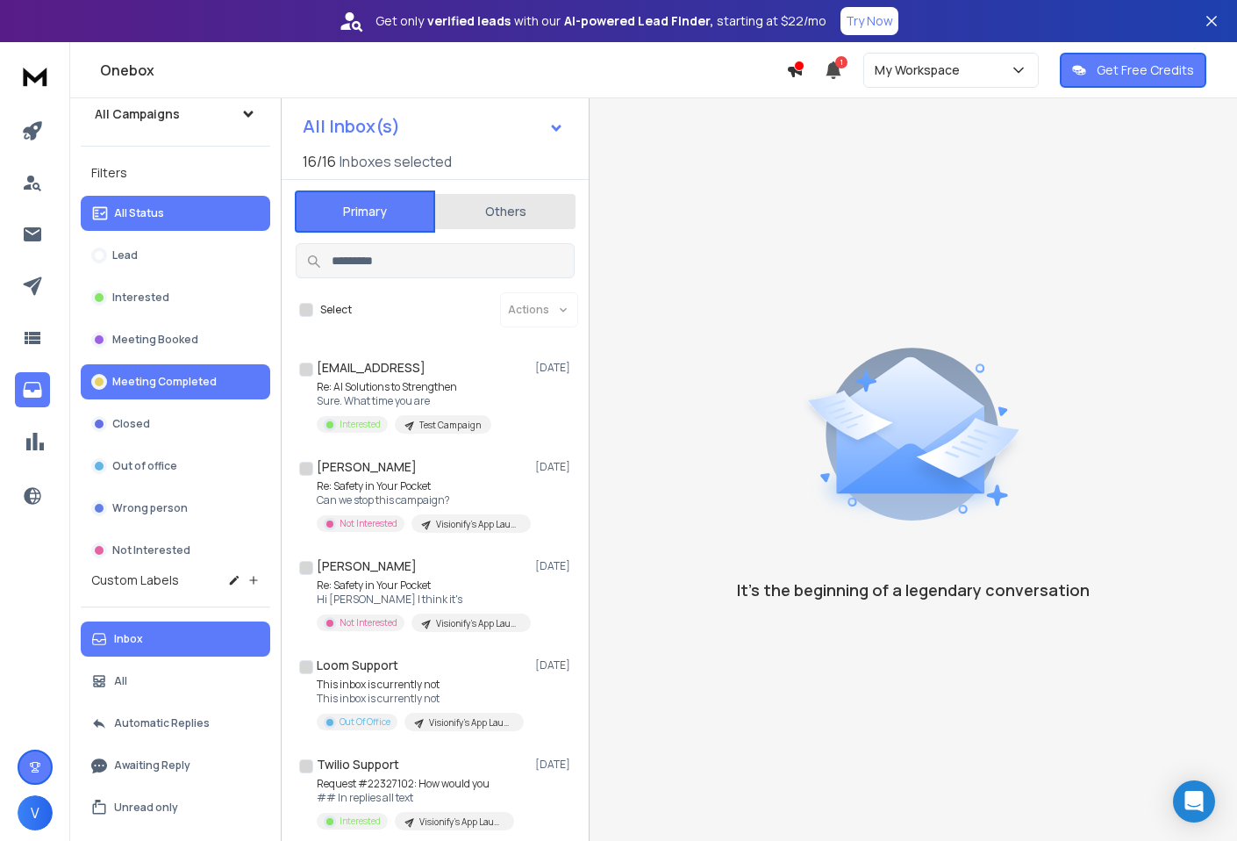
scroll to position [168, 0]
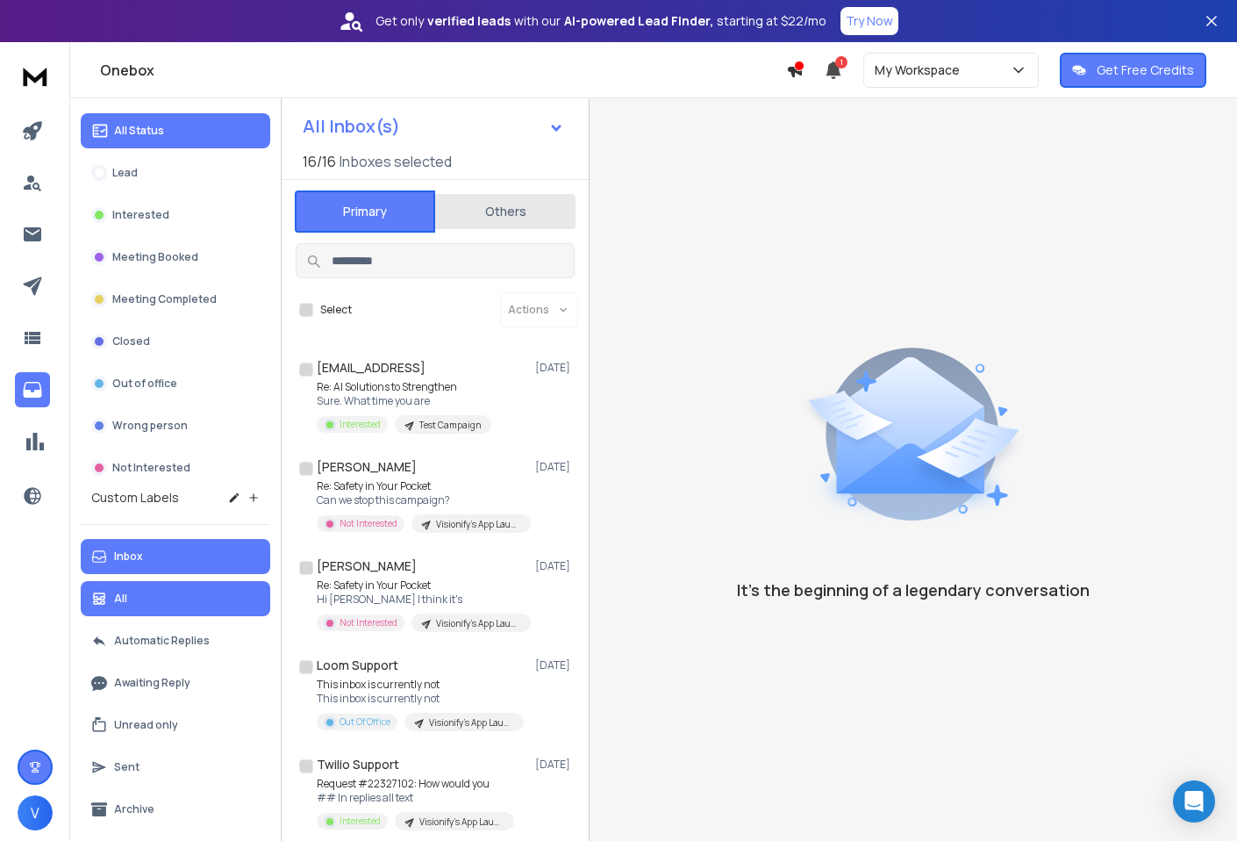
click at [152, 581] on button "All" at bounding box center [176, 598] width 190 height 35
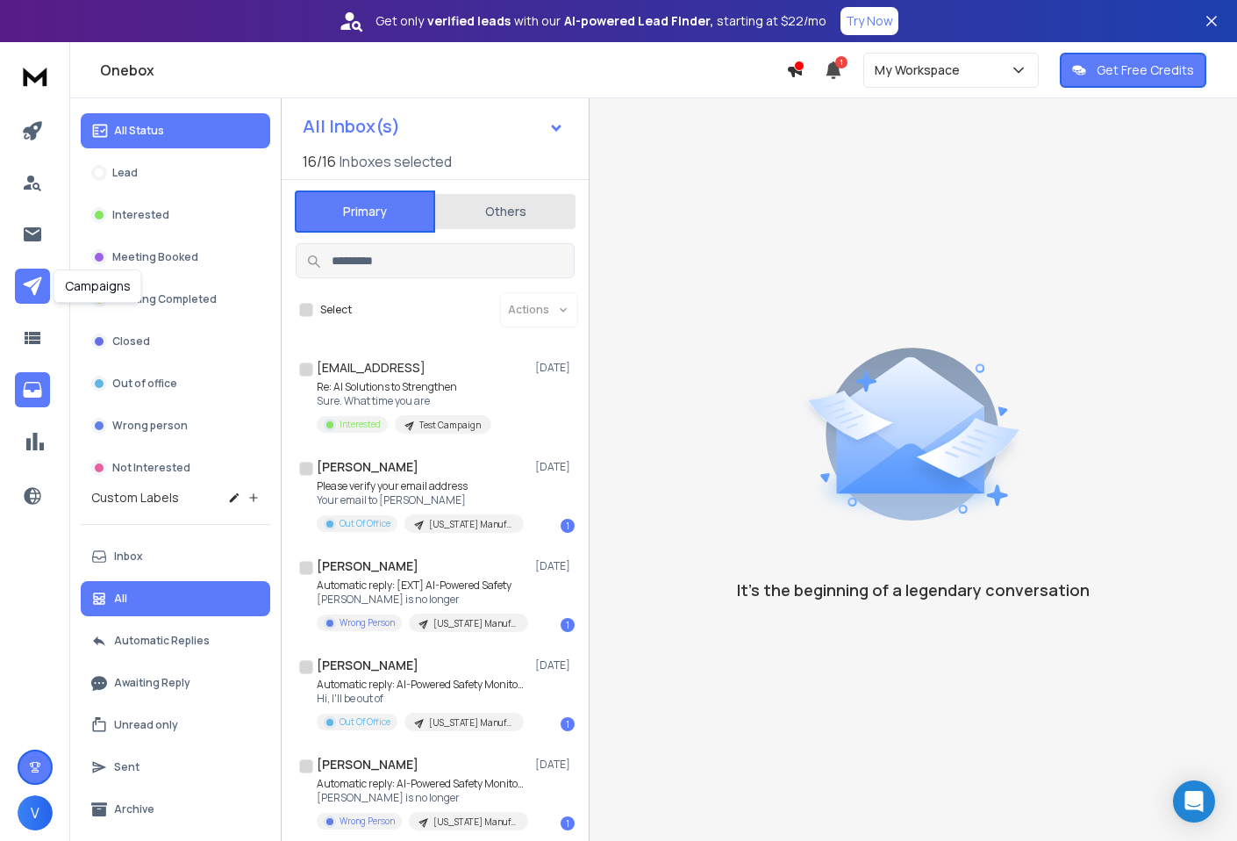
click at [22, 283] on icon at bounding box center [32, 286] width 21 height 21
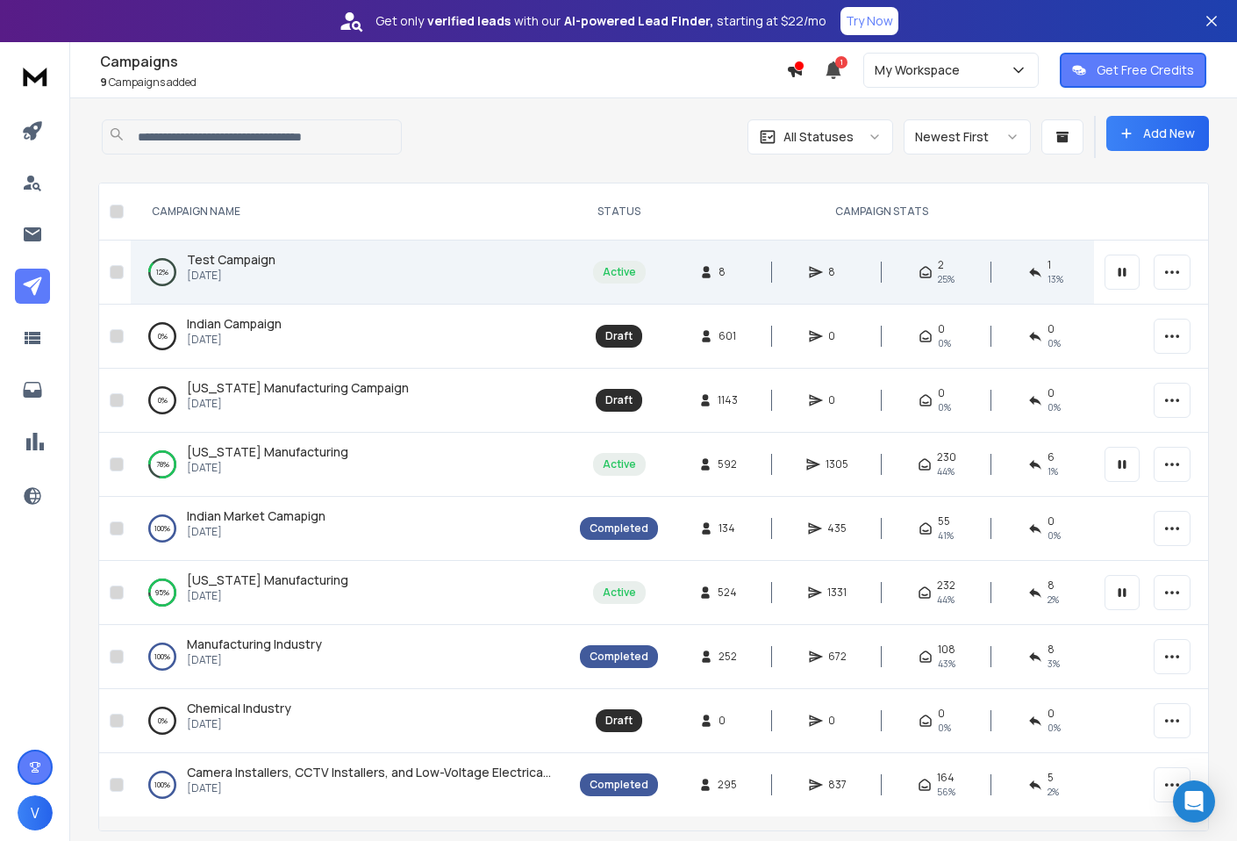
click at [379, 251] on div "12 % Test Campaign 3 days ago" at bounding box center [350, 272] width 404 height 42
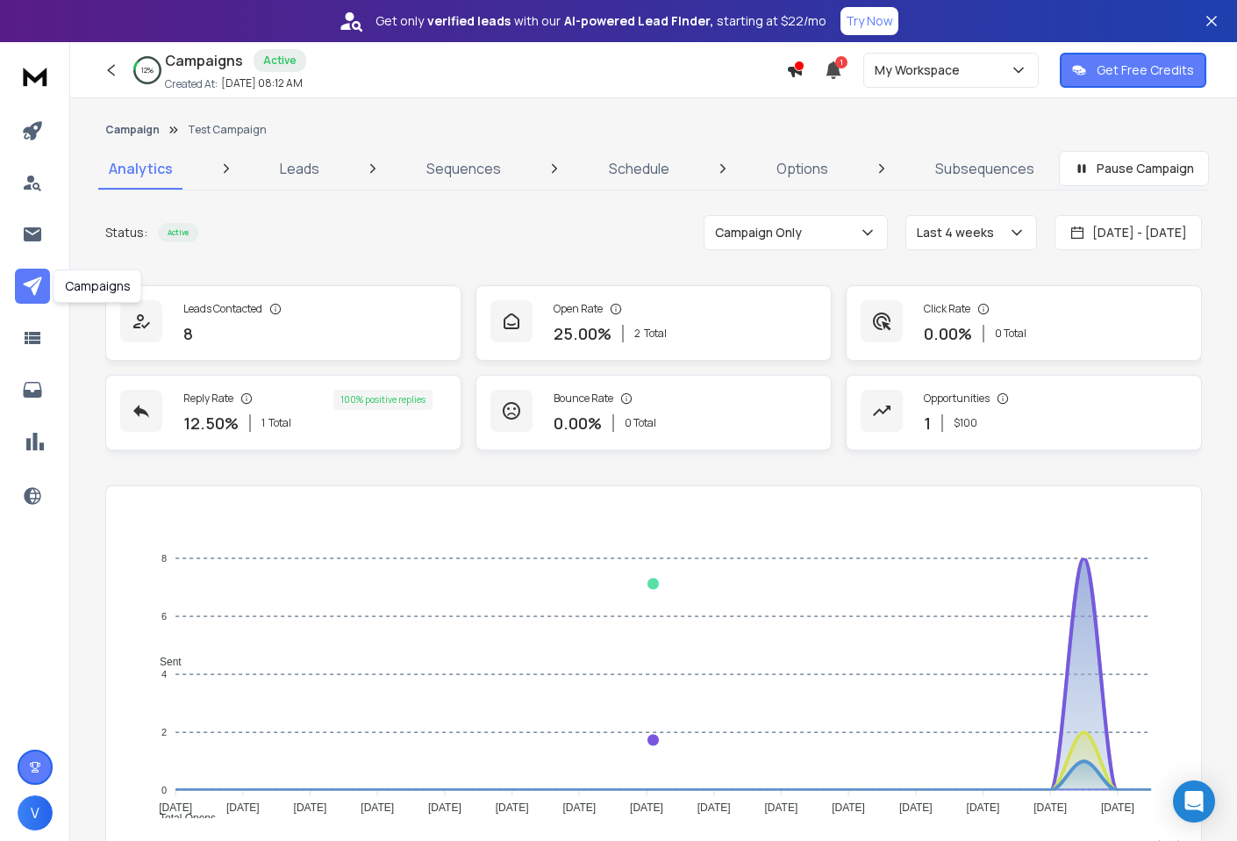
click at [37, 290] on icon at bounding box center [32, 286] width 21 height 21
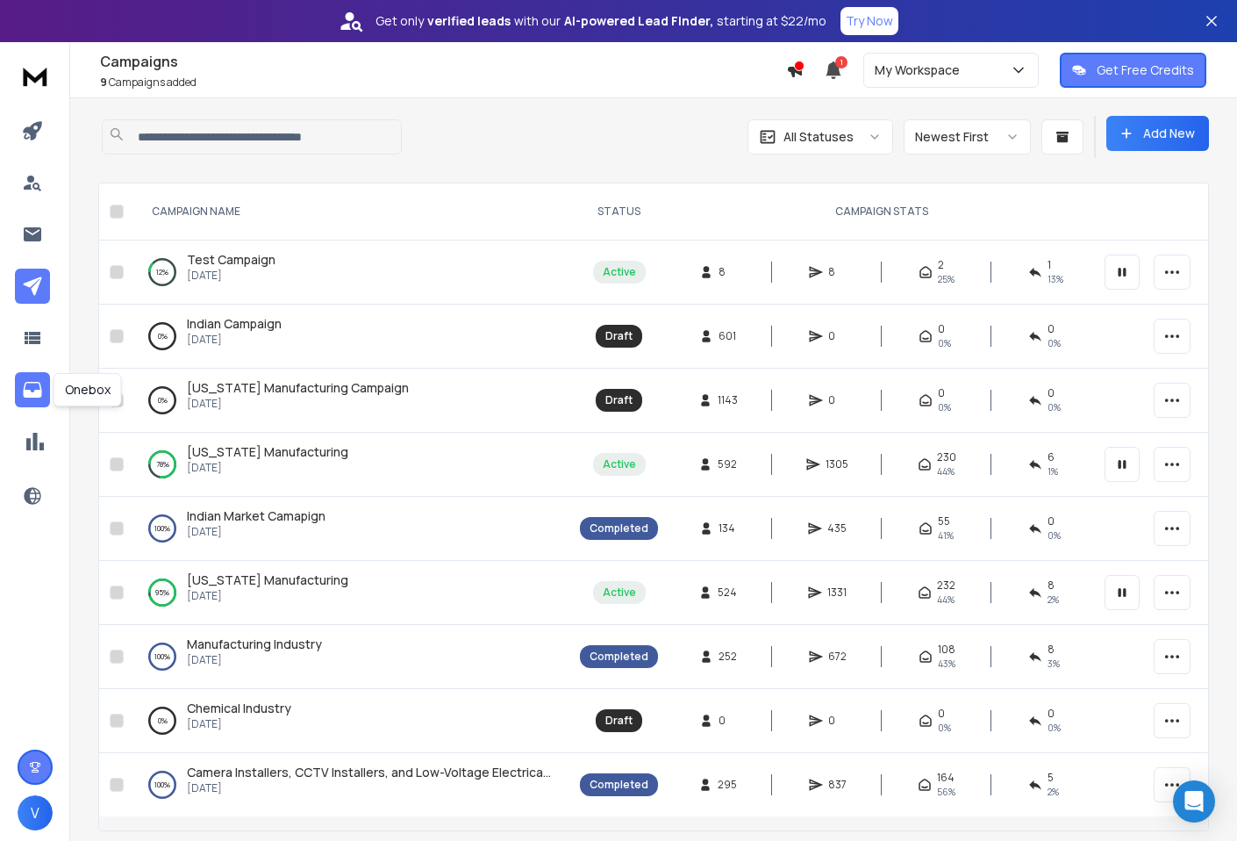
click at [25, 388] on icon at bounding box center [32, 389] width 21 height 21
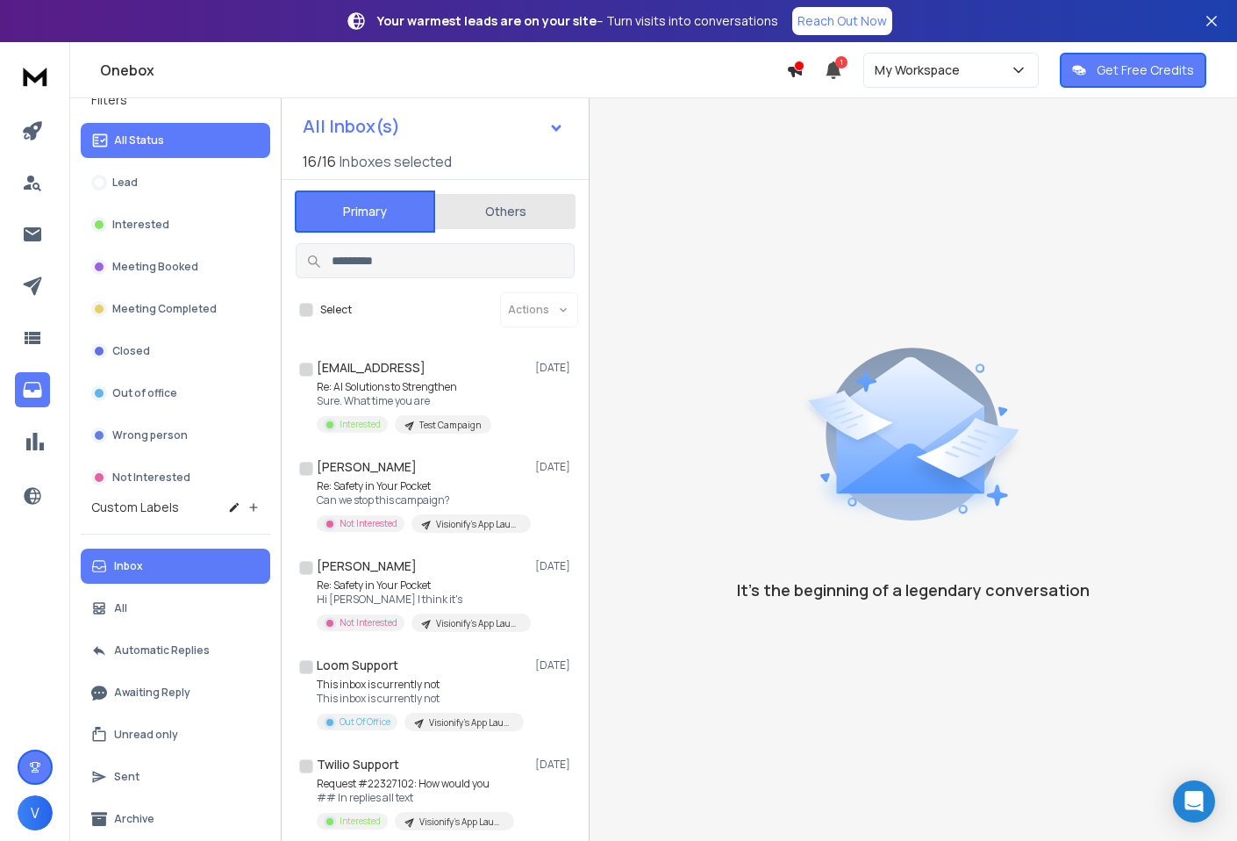
scroll to position [168, 0]
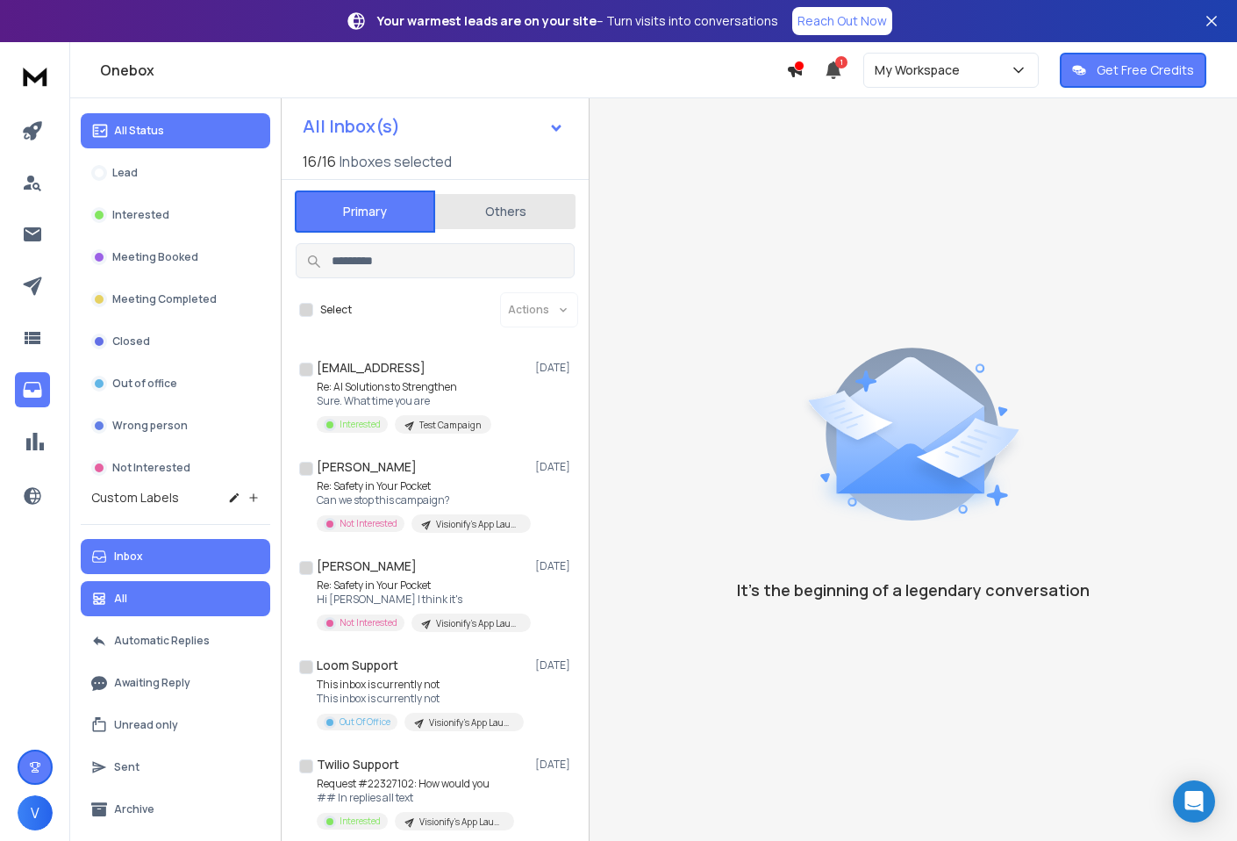
click at [153, 590] on button "All" at bounding box center [176, 598] width 190 height 35
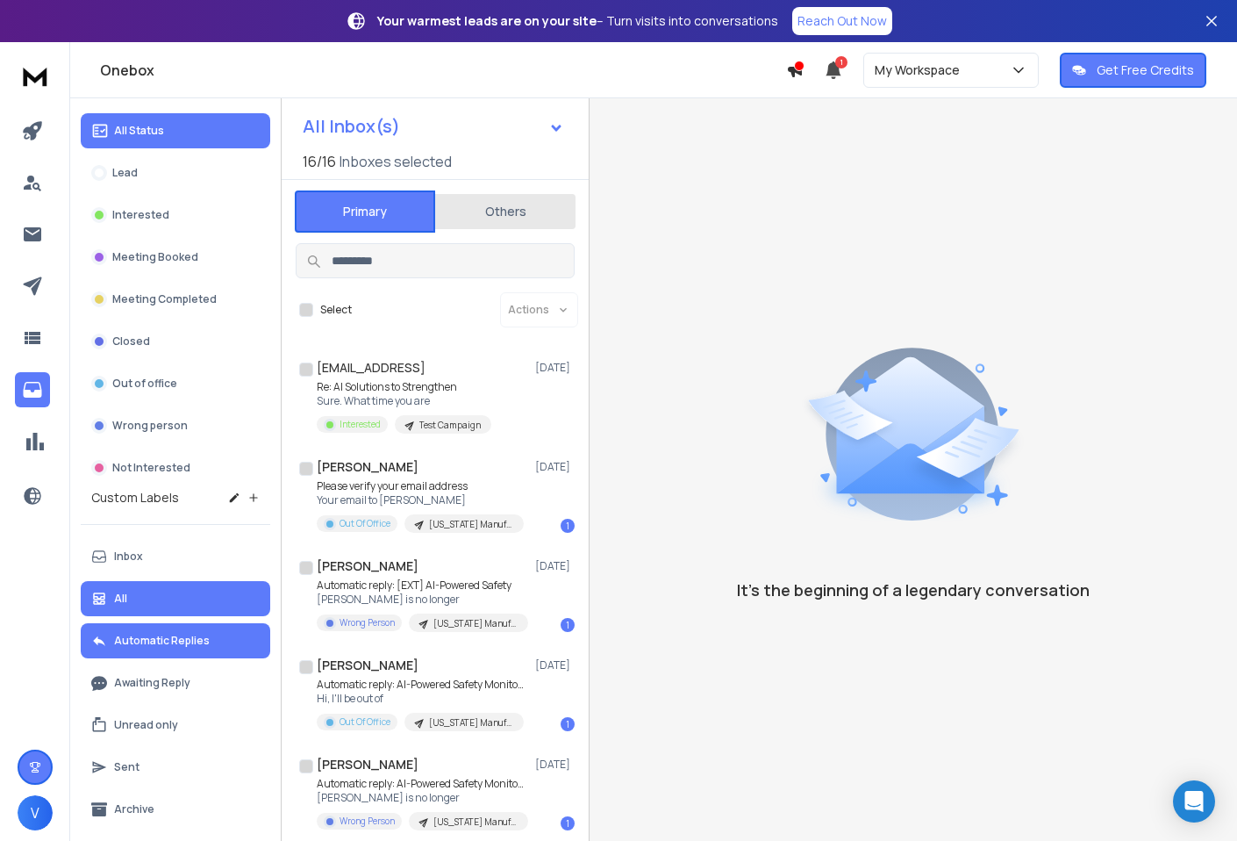
click at [153, 641] on button "Automatic Replies" at bounding box center [176, 640] width 190 height 35
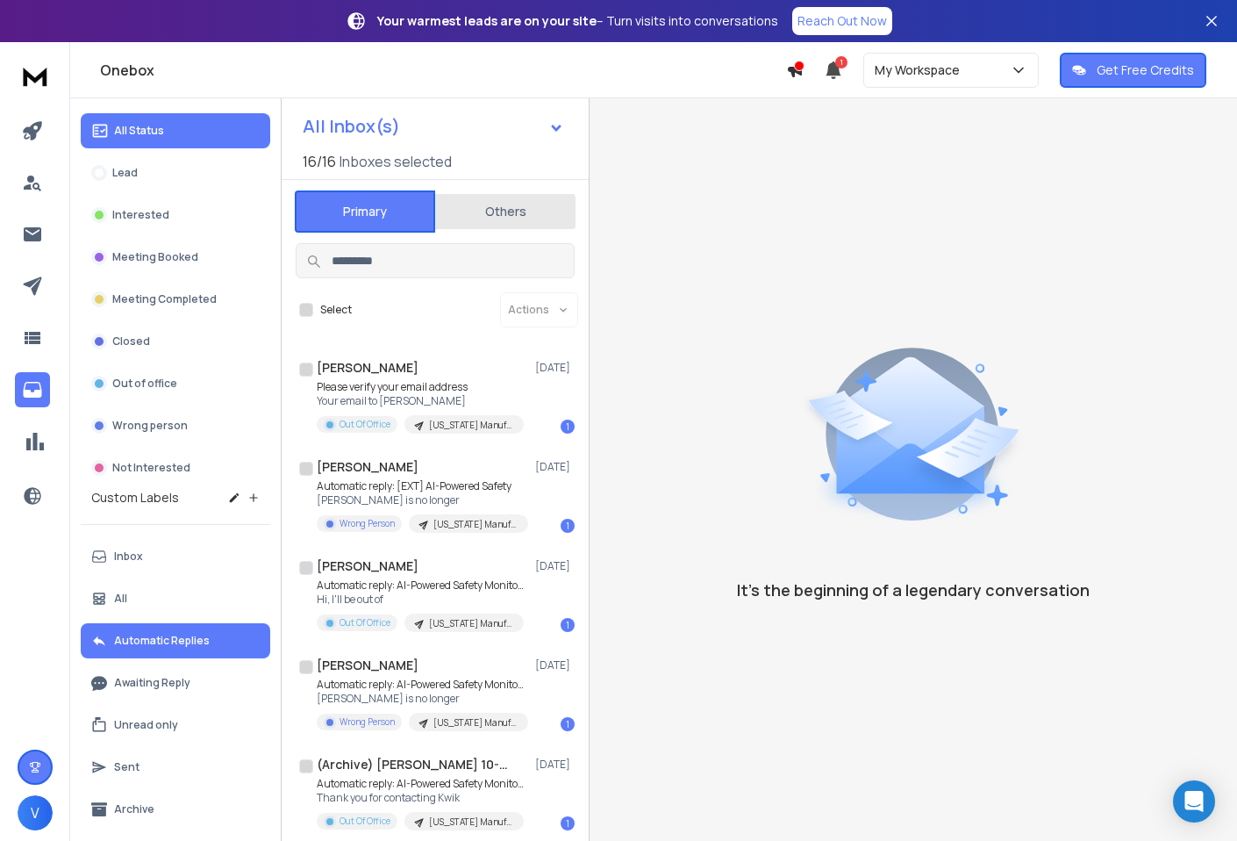
click at [150, 687] on div "Inbox All Automatic Replies Awaiting Reply Unread only Sent Archive" at bounding box center [176, 704] width 190 height 330
click at [141, 676] on p "Awaiting Reply" at bounding box center [152, 683] width 76 height 14
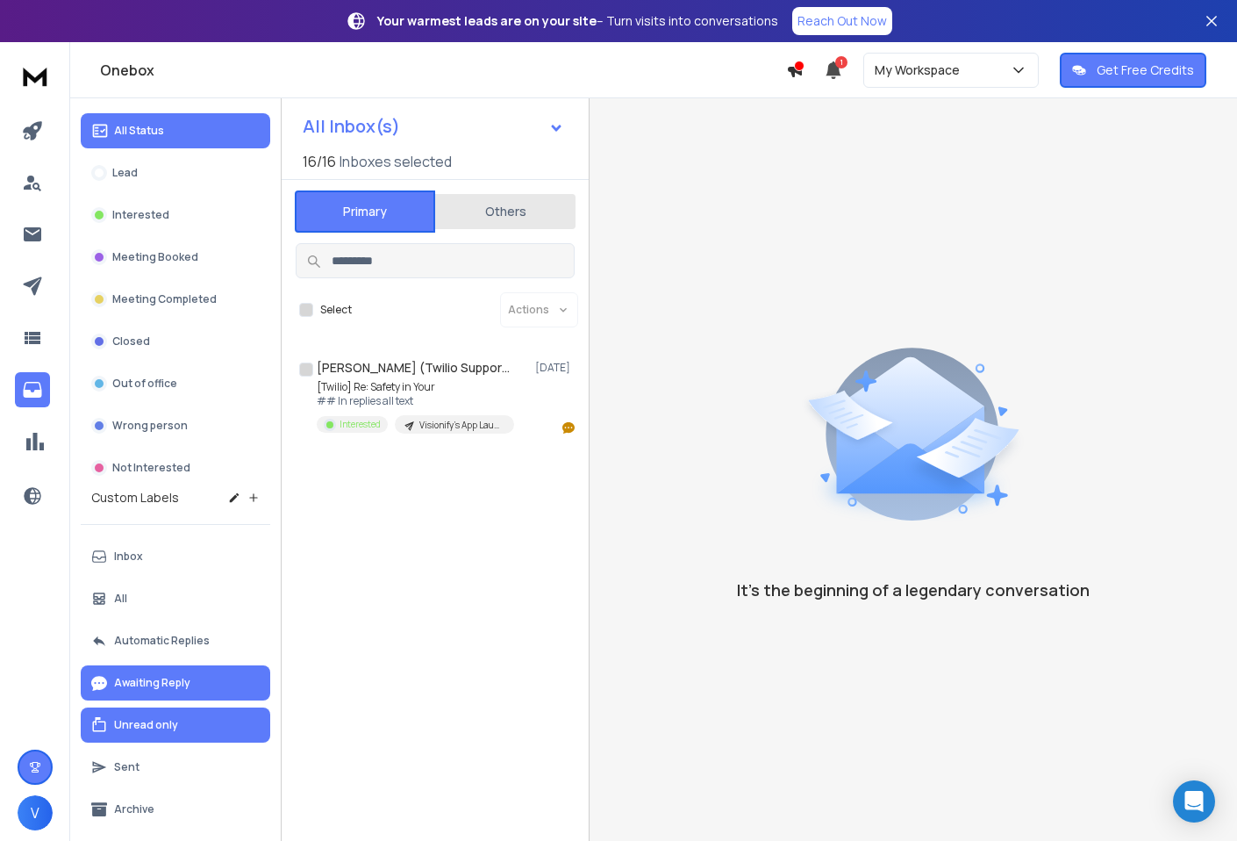
click at [142, 718] on p "Unread only" at bounding box center [146, 725] width 64 height 14
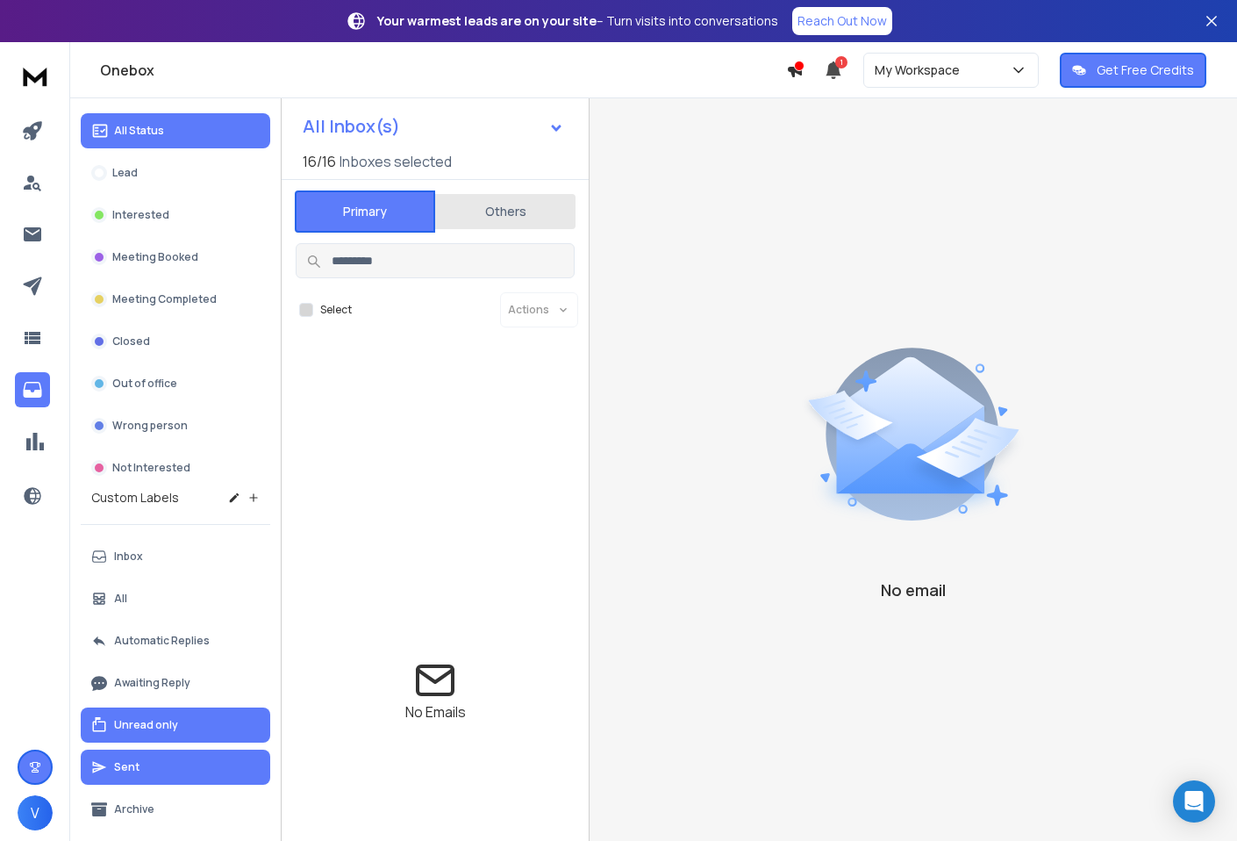
click at [135, 760] on p "Sent" at bounding box center [126, 767] width 25 height 14
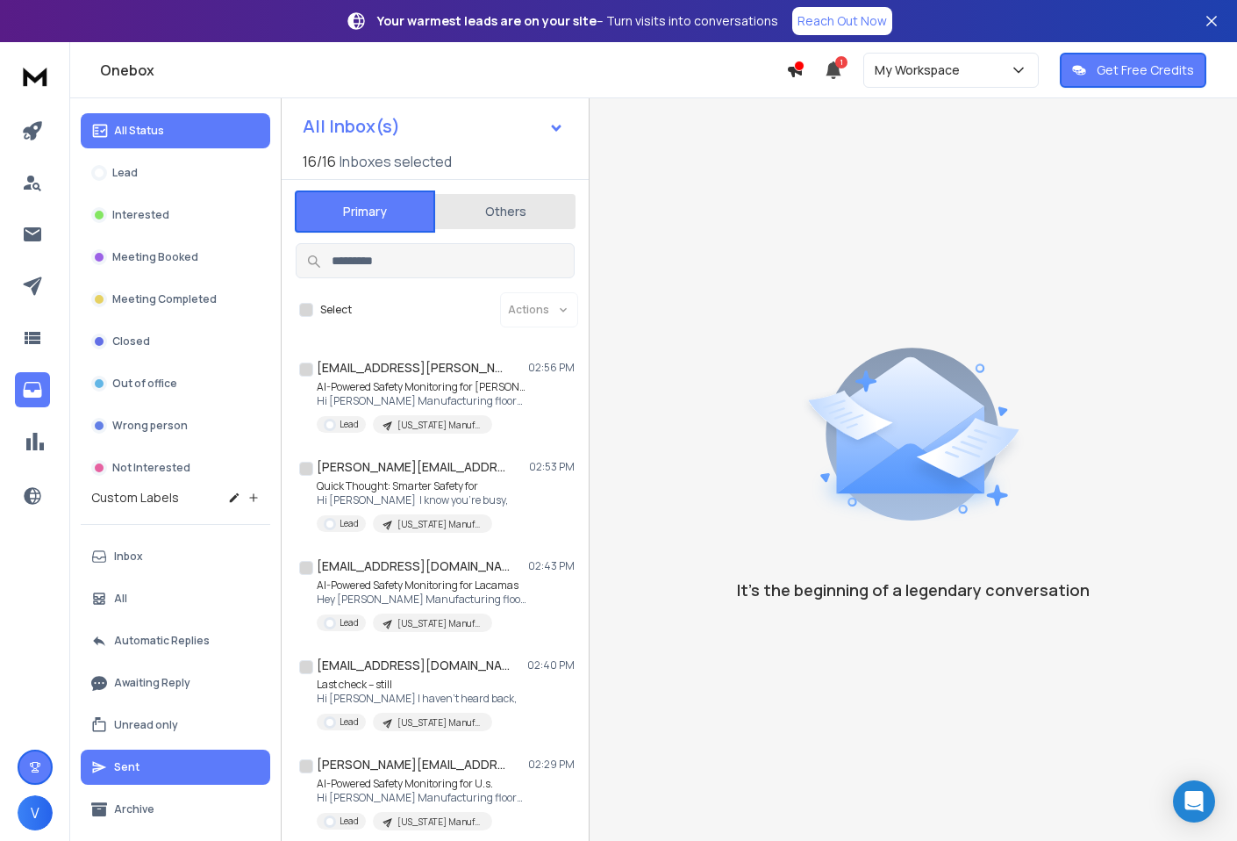
scroll to position [0, 0]
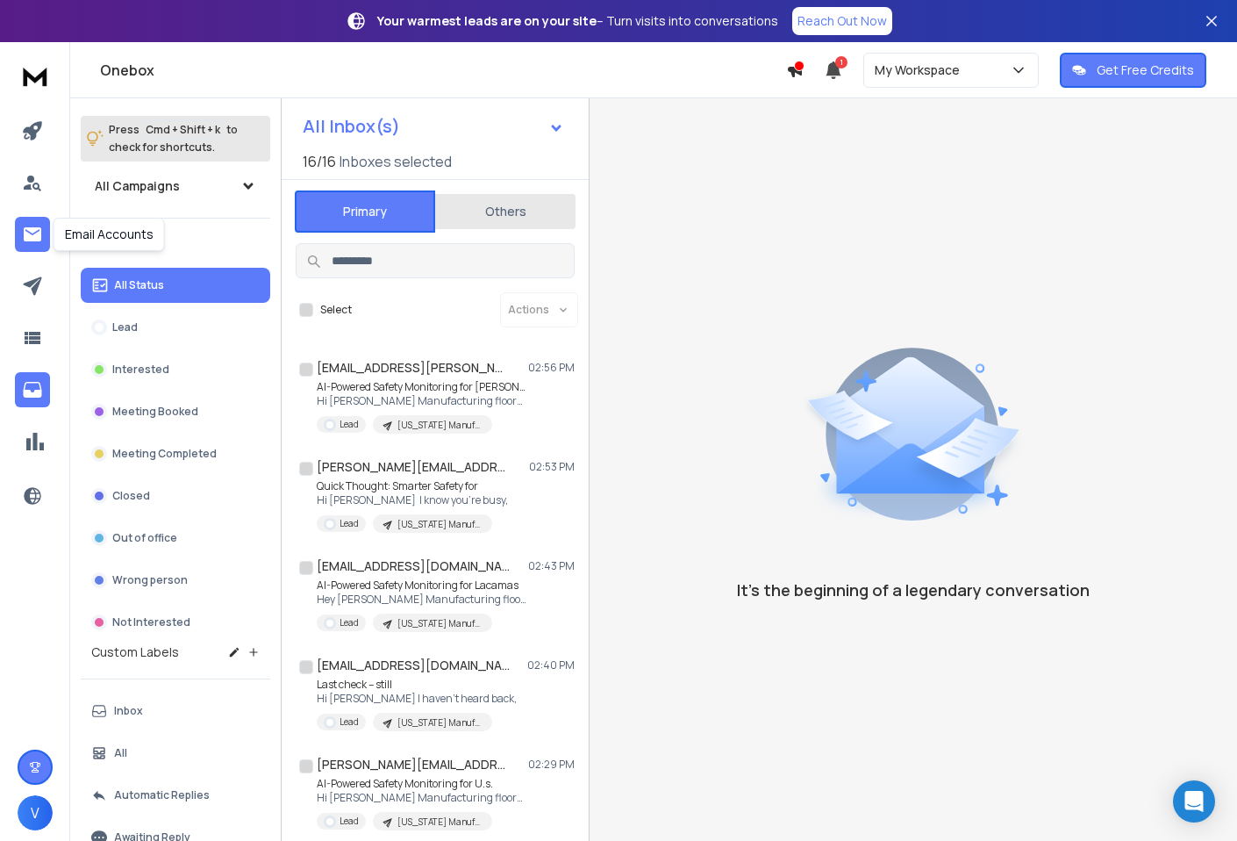
click at [40, 227] on icon at bounding box center [32, 234] width 21 height 21
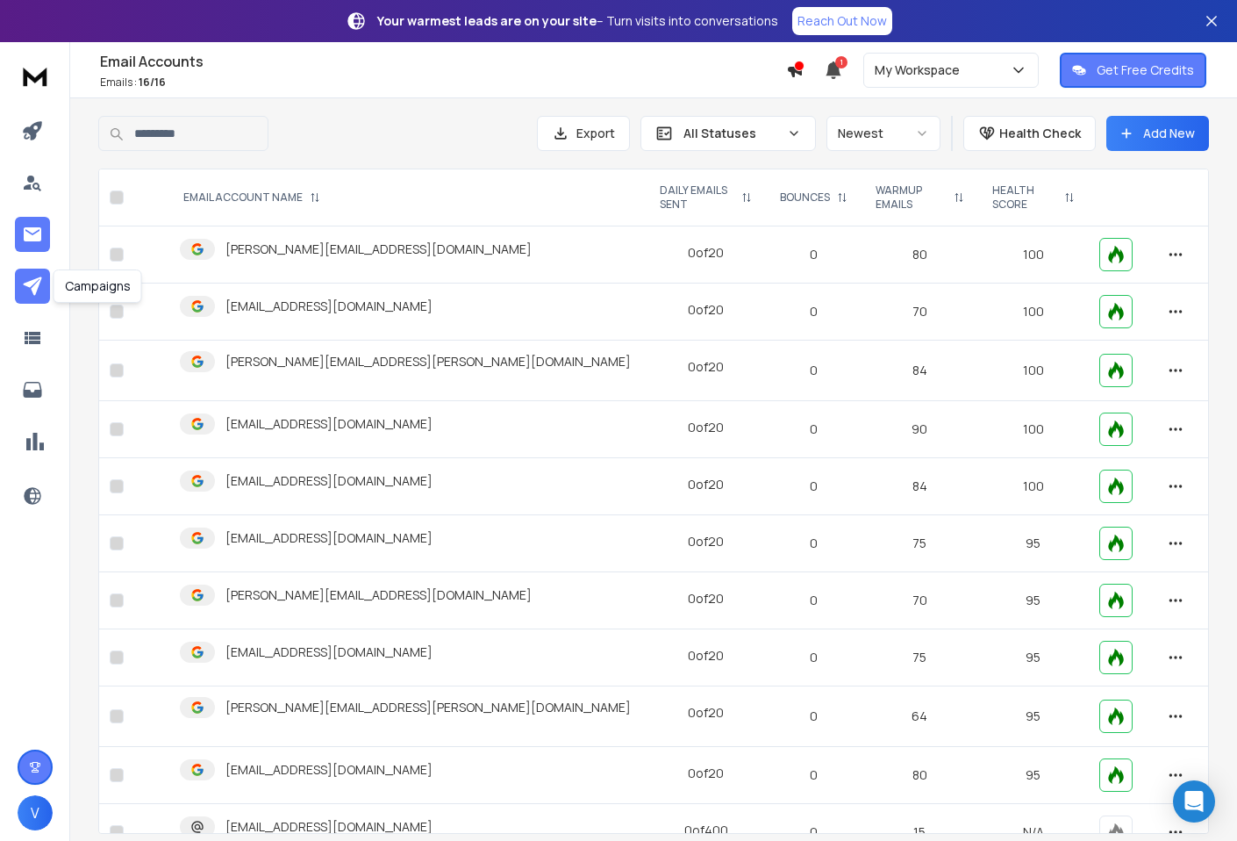
click at [31, 290] on icon at bounding box center [32, 285] width 18 height 18
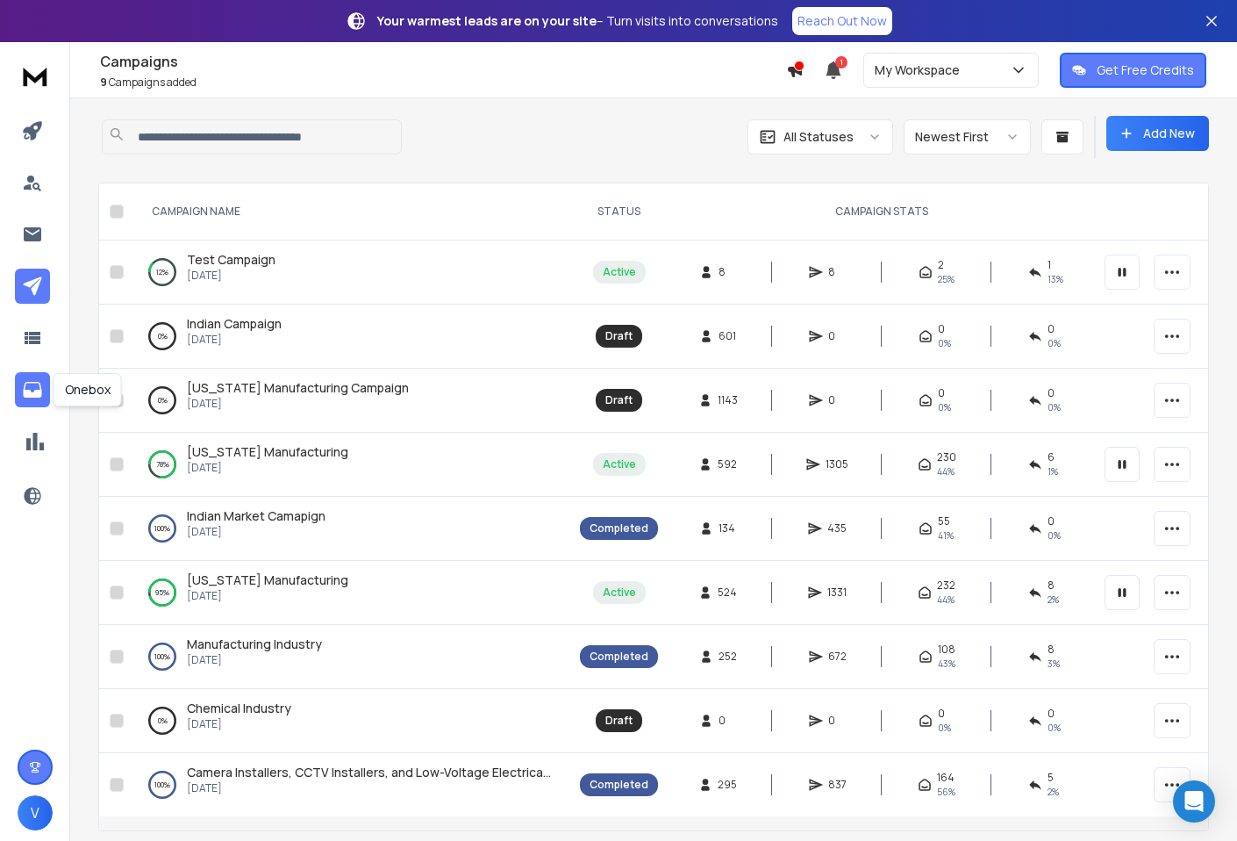
click at [32, 388] on icon at bounding box center [32, 389] width 21 height 21
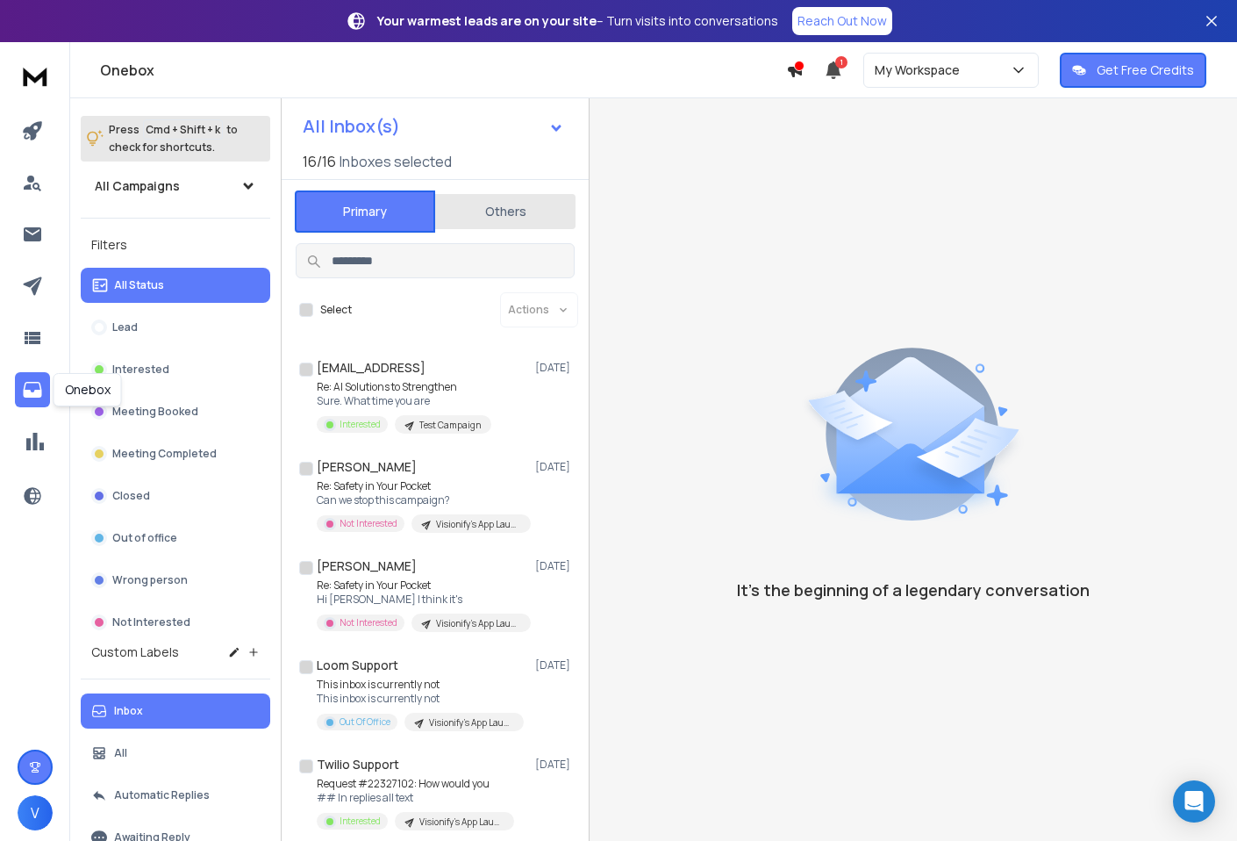
click at [29, 400] on link at bounding box center [32, 389] width 35 height 35
click at [32, 455] on link at bounding box center [35, 441] width 40 height 40
